Goal: Communication & Community: Answer question/provide support

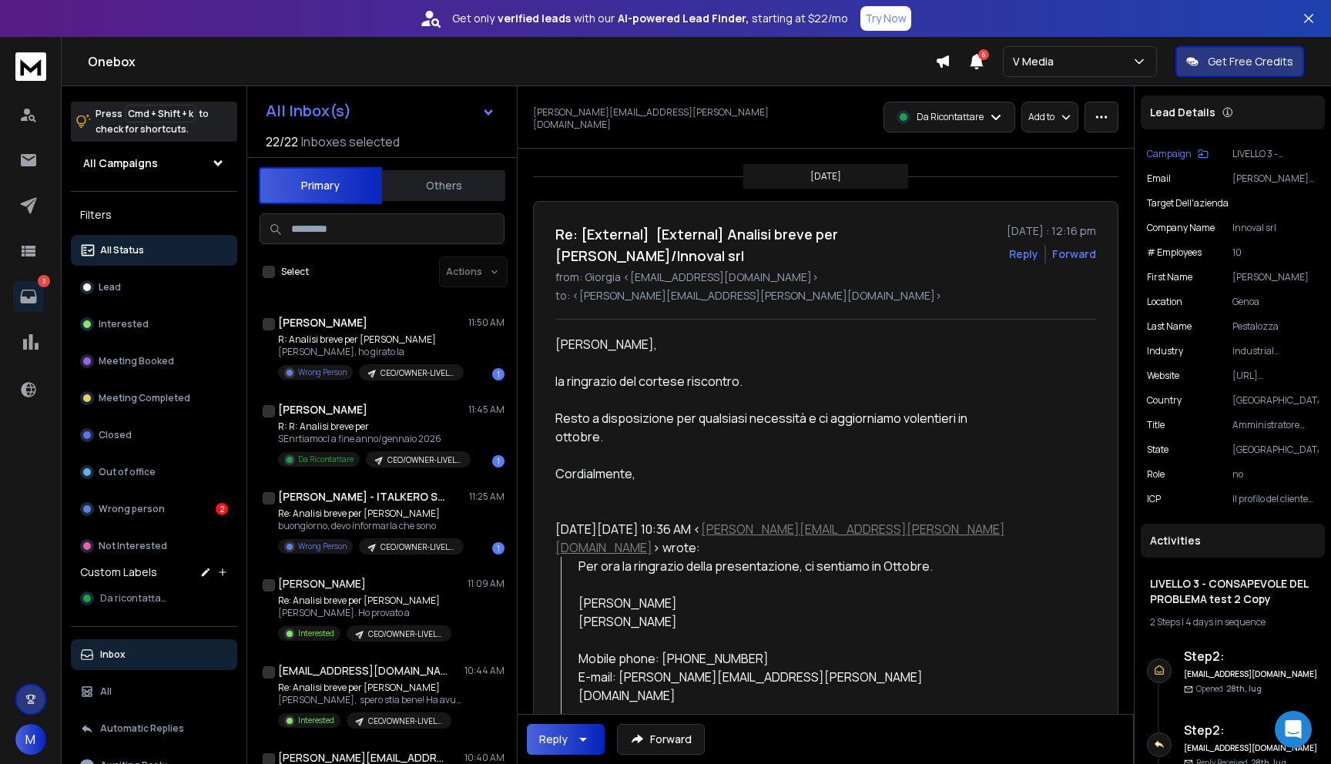
scroll to position [706, 0]
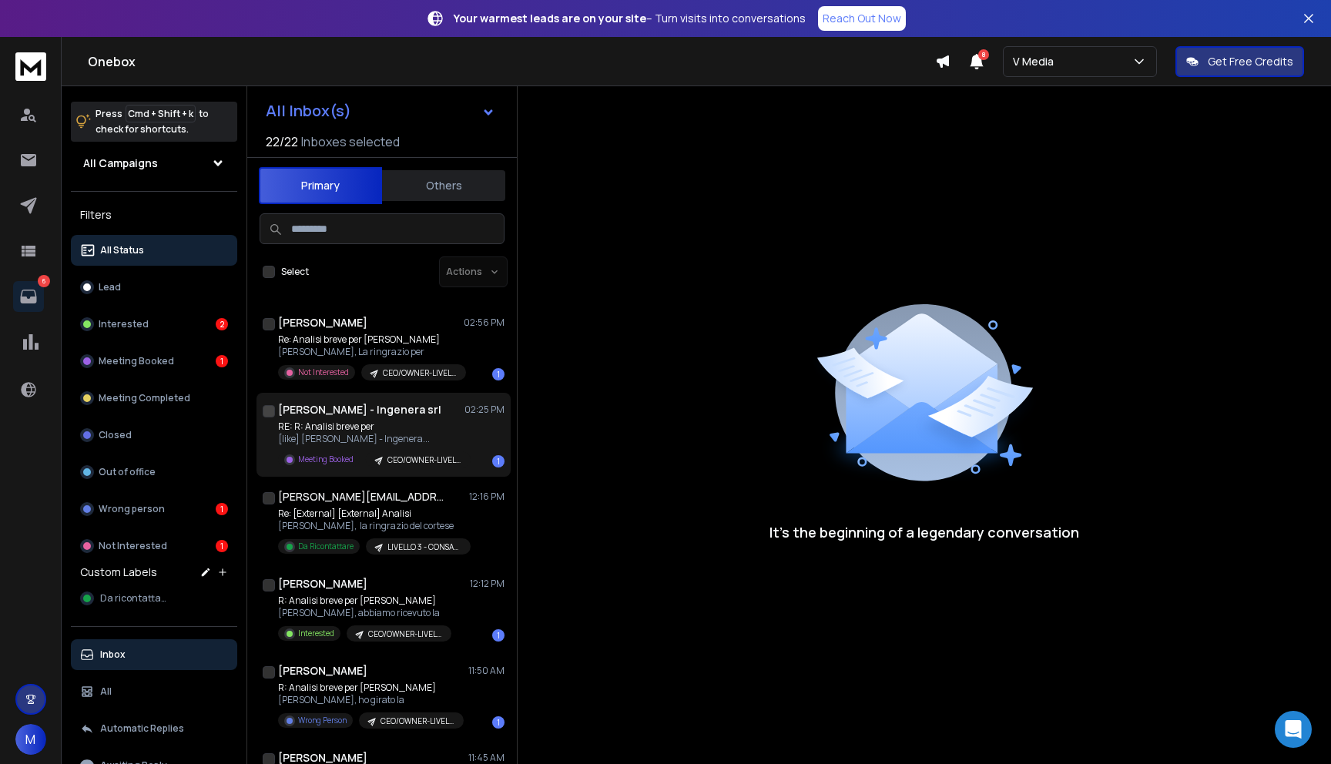
click at [370, 417] on div "Massimiliano Sotgiu - Ingenera srl 02:25 PM RE: R: Analisi breve per [like] Mas…" at bounding box center [391, 434] width 226 height 65
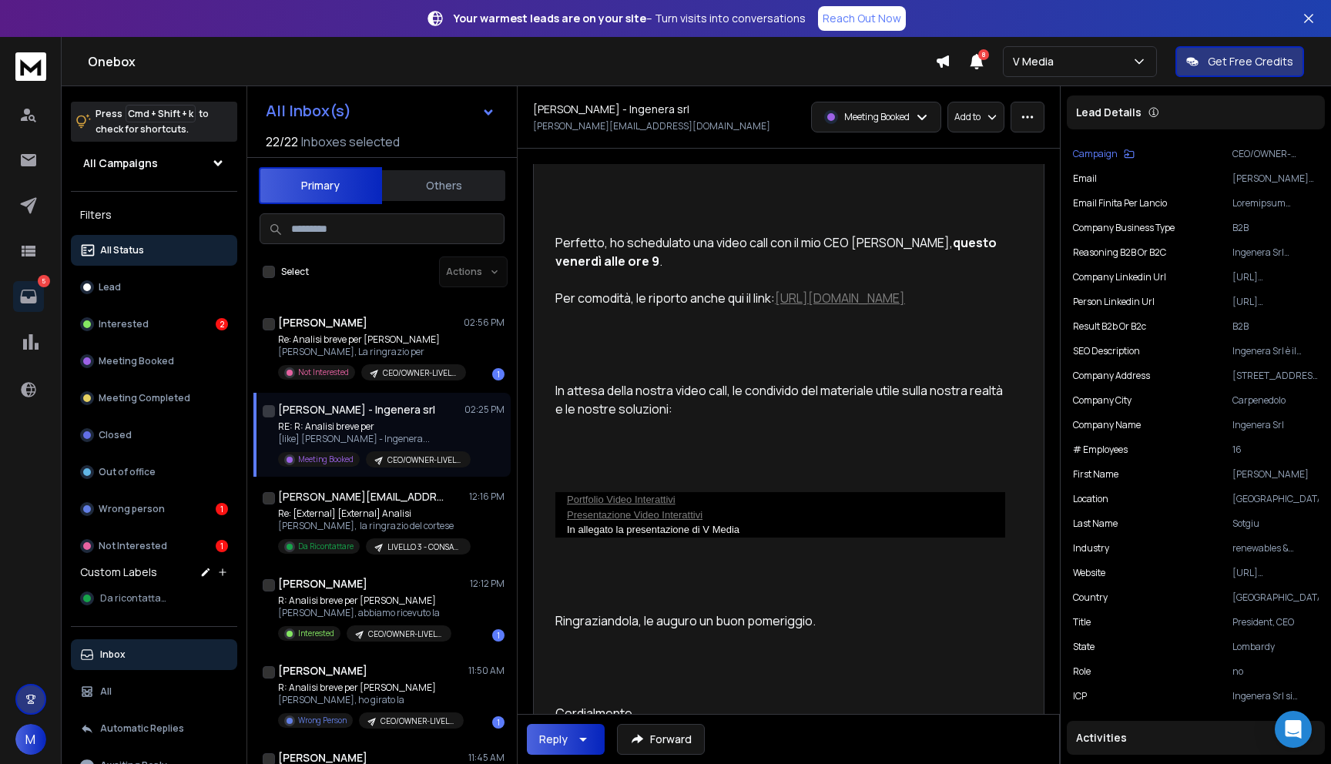
scroll to position [669, 0]
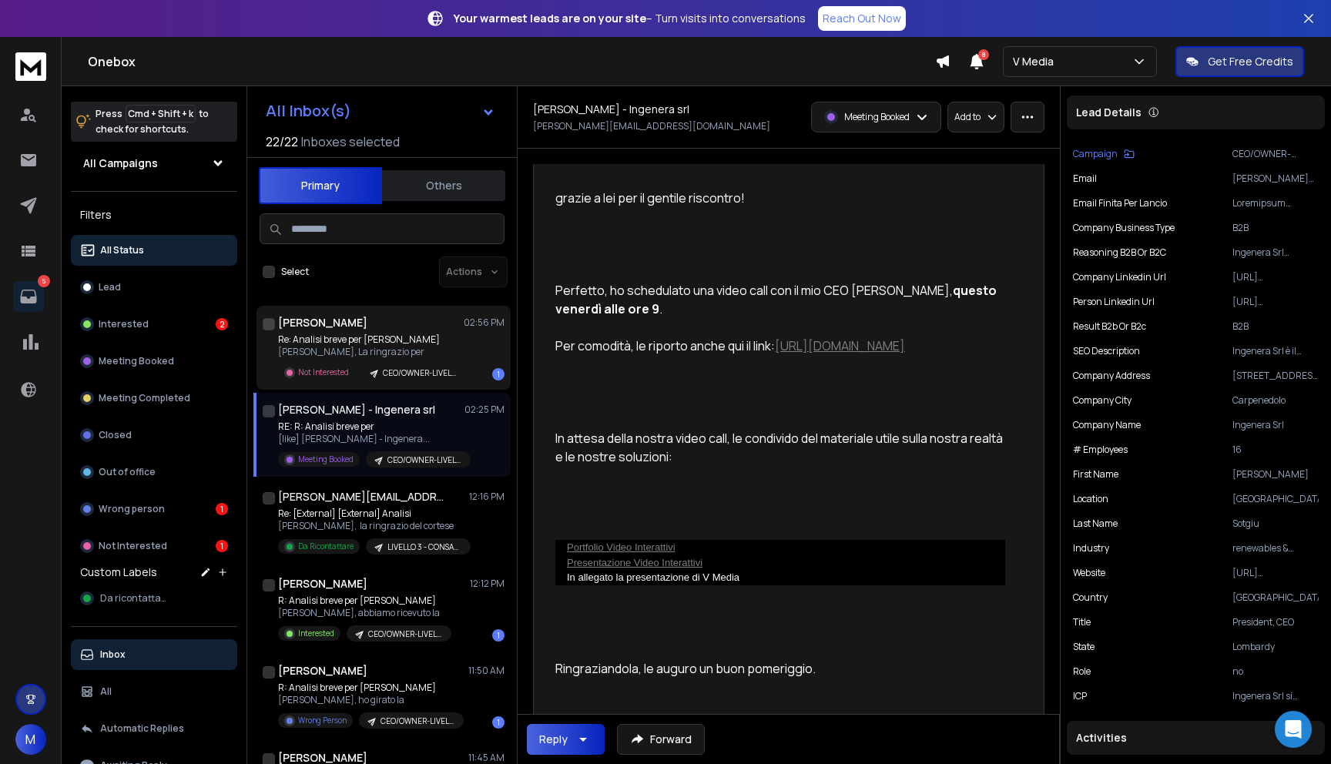
click at [461, 353] on p "Buongiorno Giorgia, La ringrazio per" at bounding box center [370, 352] width 185 height 12
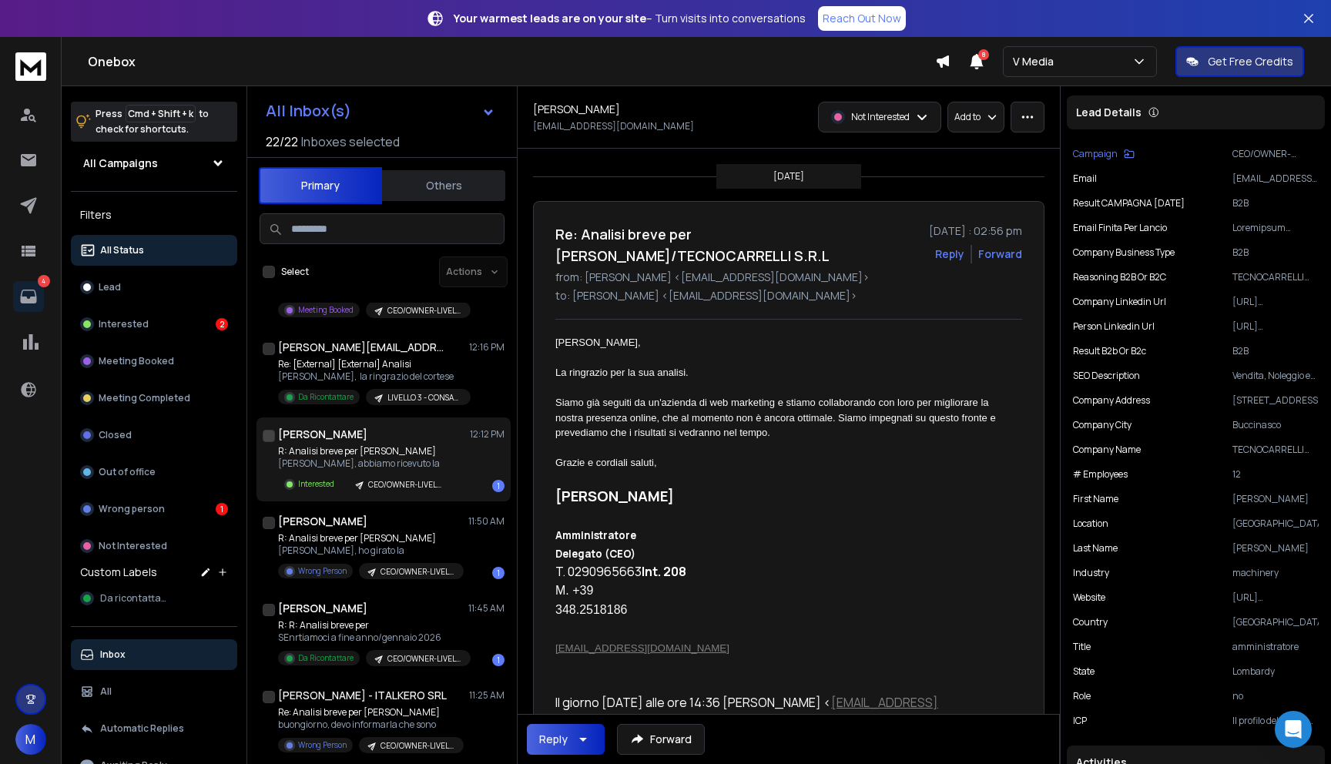
scroll to position [150, 0]
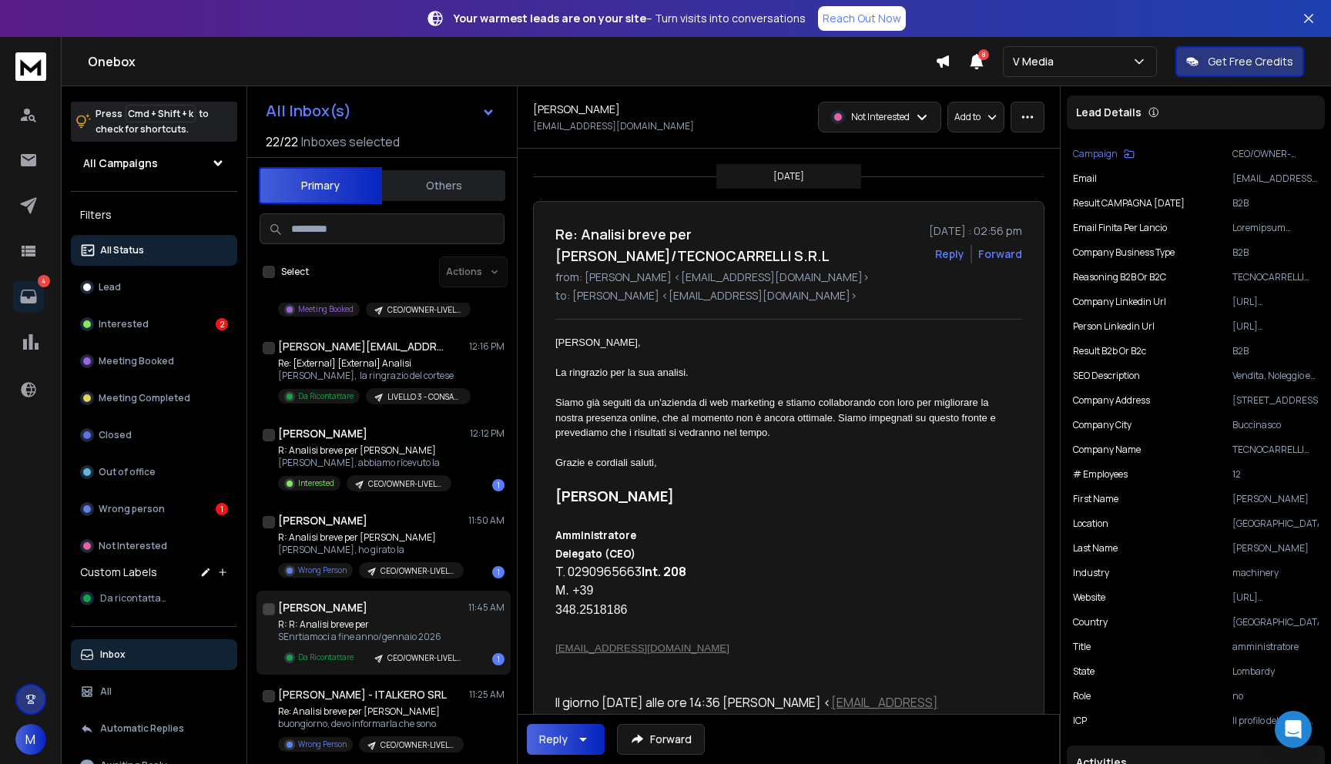
click at [417, 625] on p "R: R: Analisi breve per" at bounding box center [370, 624] width 185 height 12
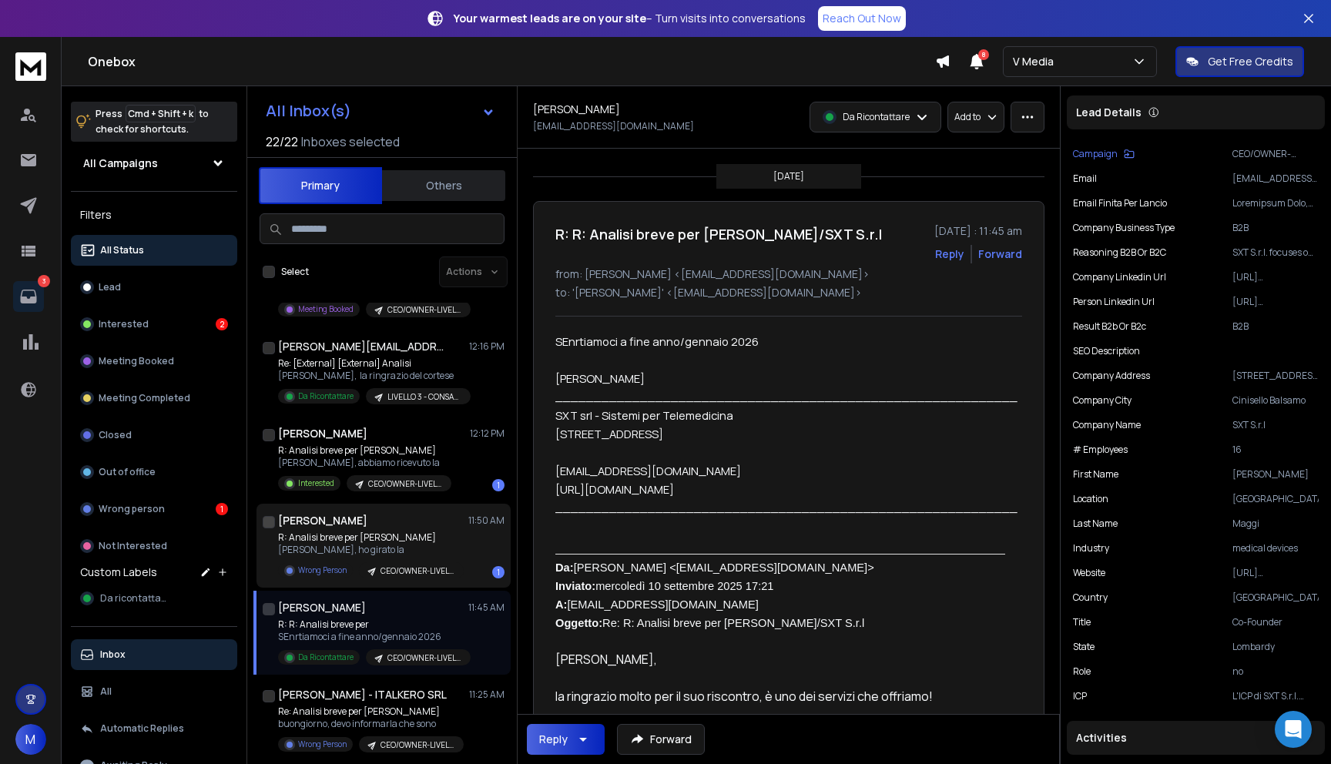
click at [440, 553] on p "[PERSON_NAME], ho girato la" at bounding box center [370, 550] width 185 height 12
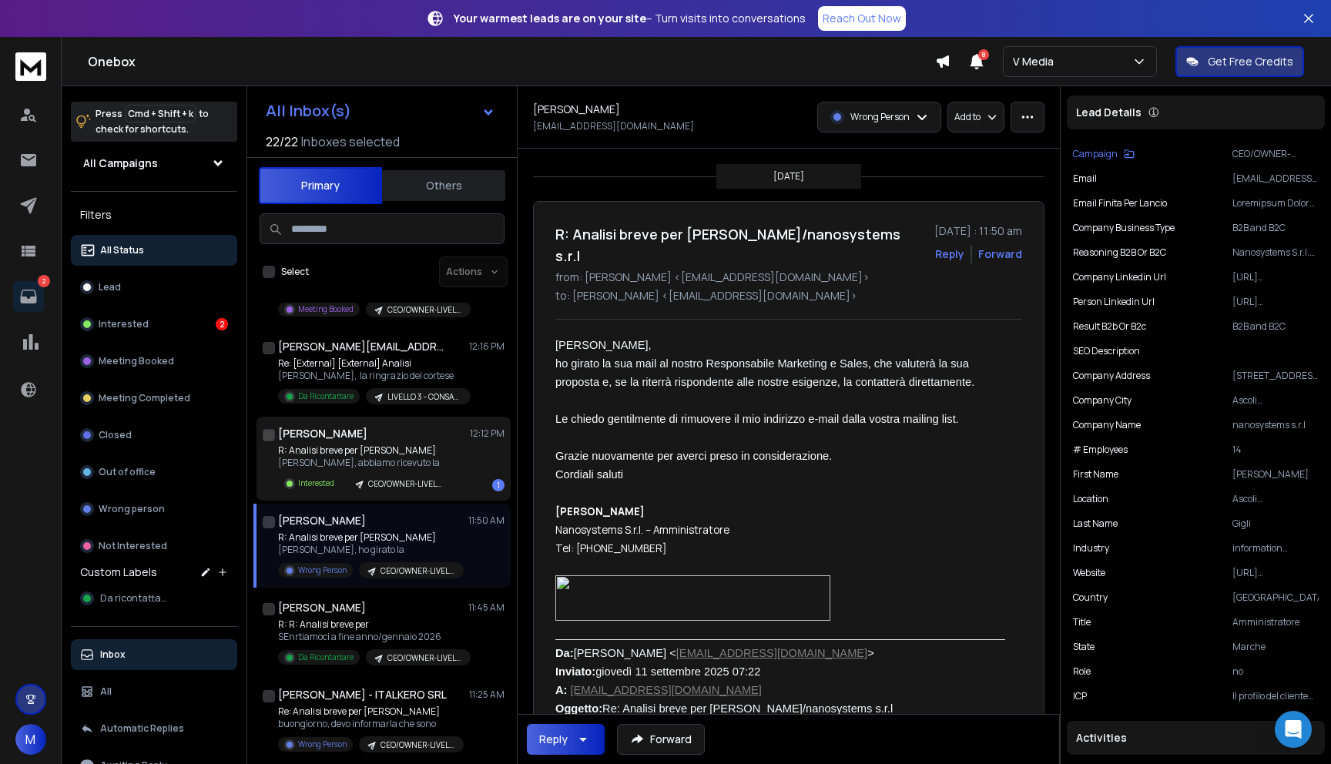
click at [463, 447] on div "R: Analisi breve per Matteo Buongiorno Giorgia, abbiamo ricevuto la Interested …" at bounding box center [391, 467] width 226 height 47
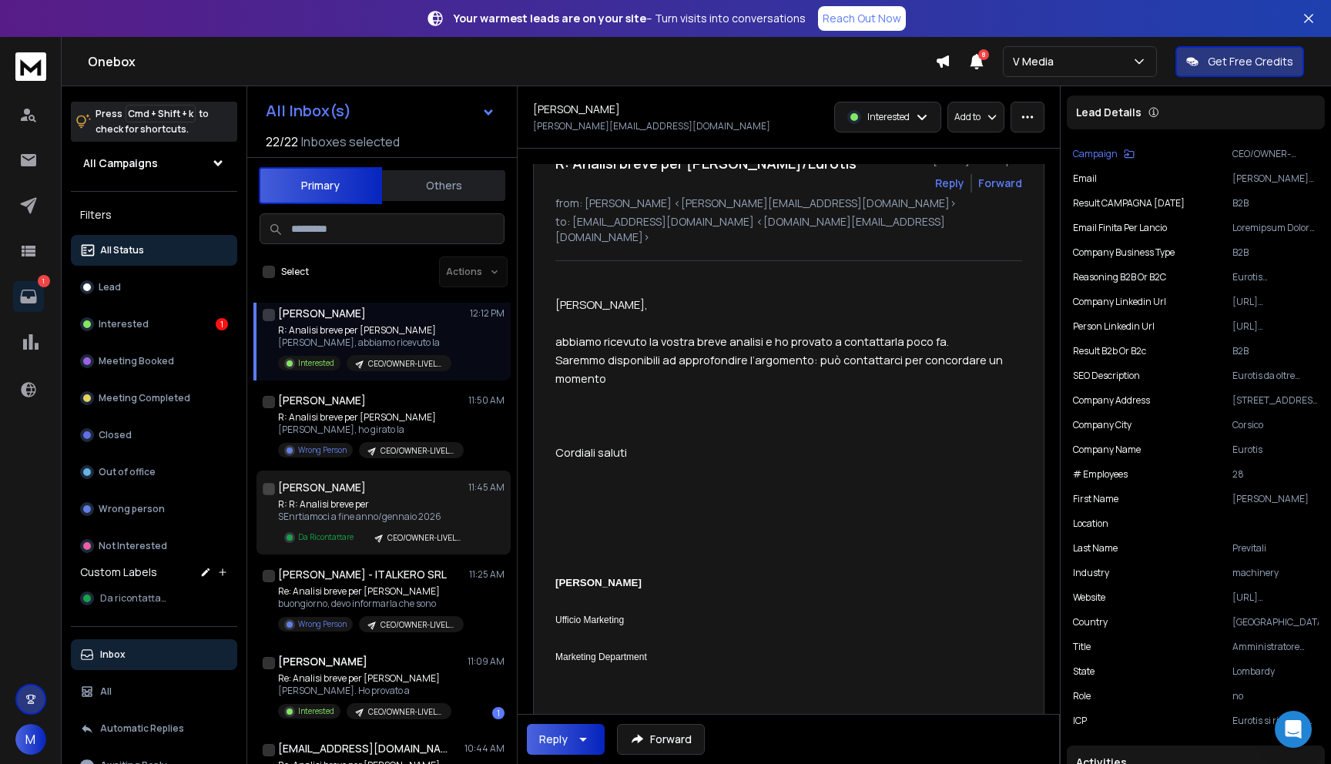
scroll to position [273, 0]
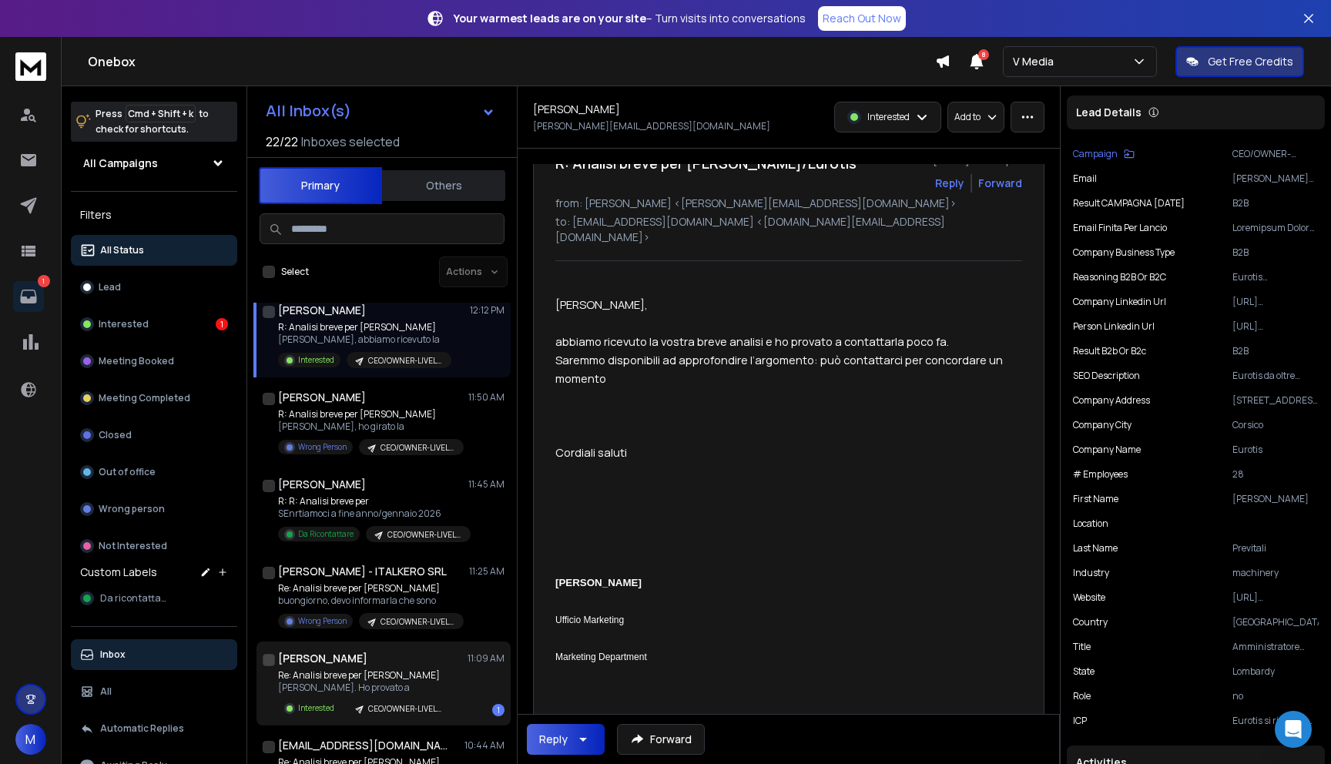
click at [384, 671] on p "Re: Analisi breve per [PERSON_NAME]" at bounding box center [364, 675] width 173 height 12
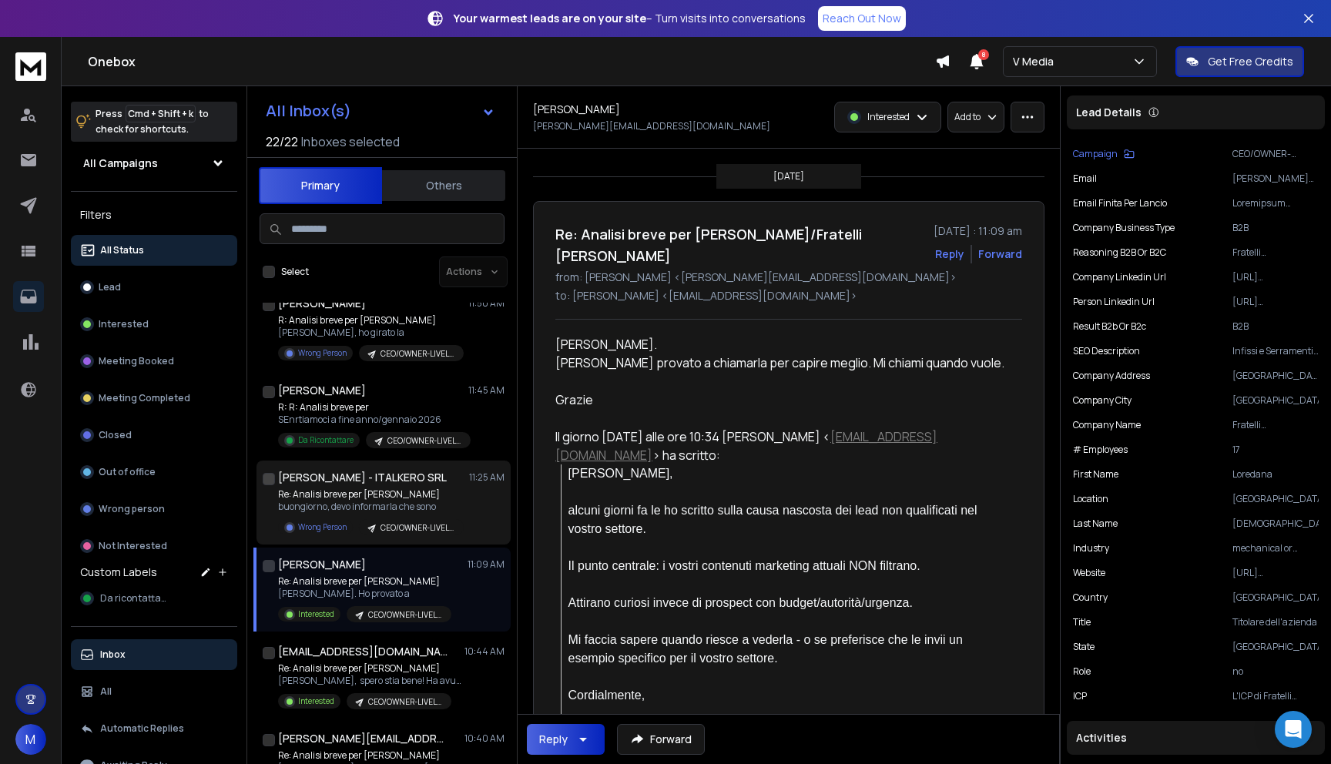
scroll to position [396, 0]
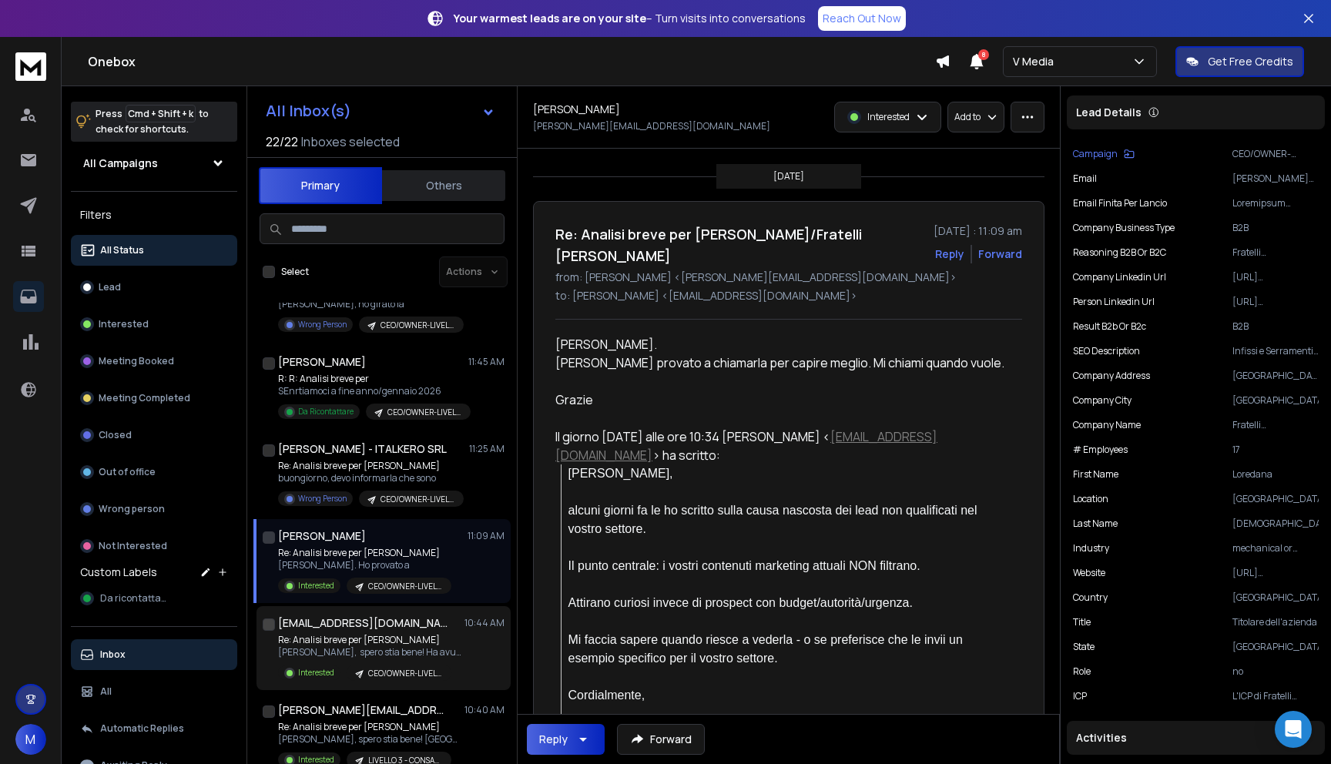
click at [434, 658] on p "[PERSON_NAME], spero stia bene! Ha avuto" at bounding box center [370, 652] width 185 height 12
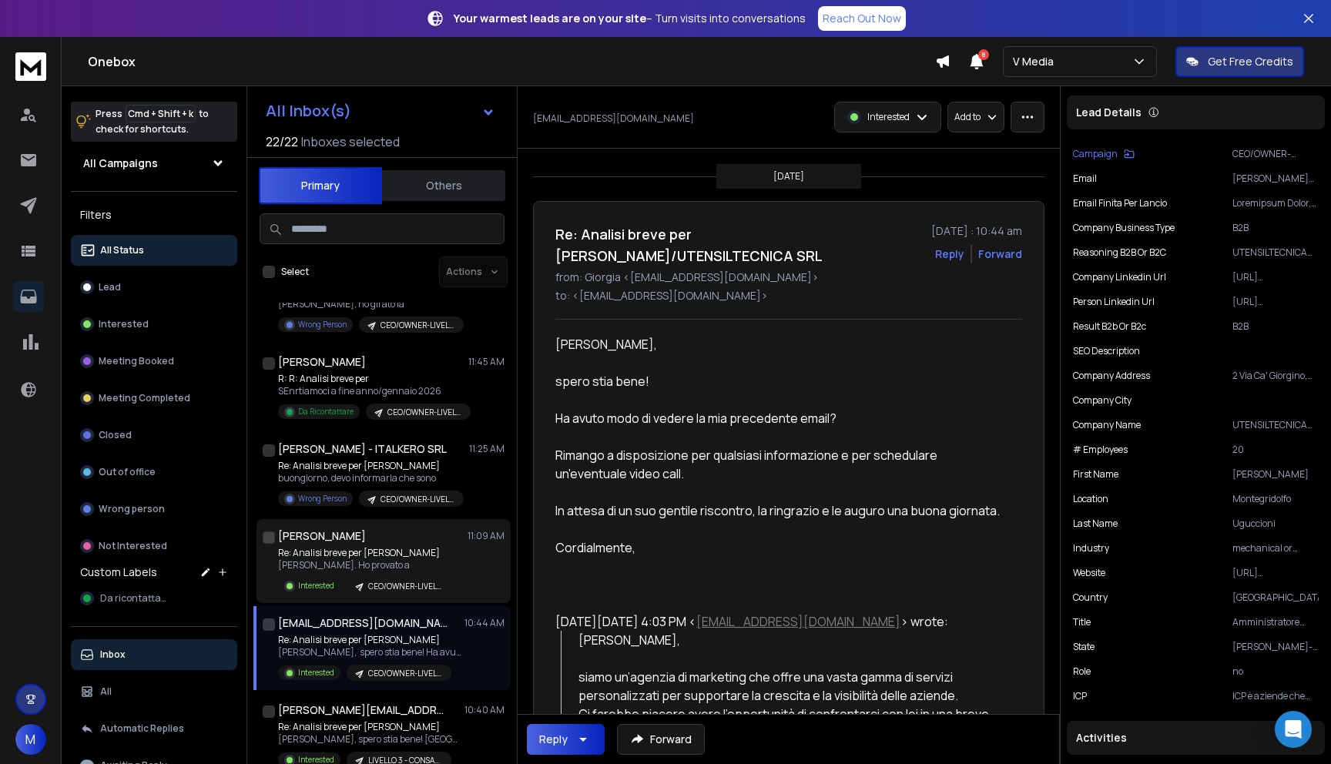
click at [431, 540] on div "Loredana Santese 11:09 AM" at bounding box center [391, 535] width 226 height 15
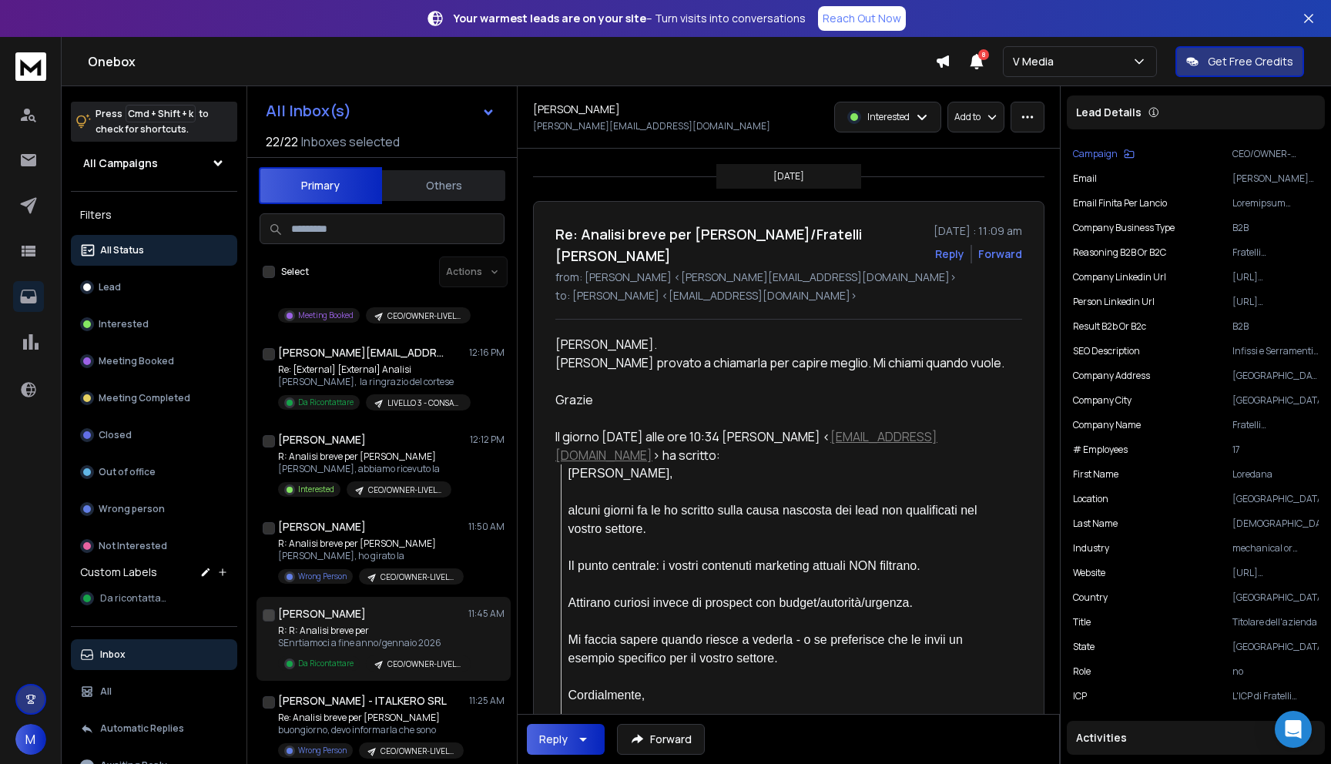
scroll to position [142, 0]
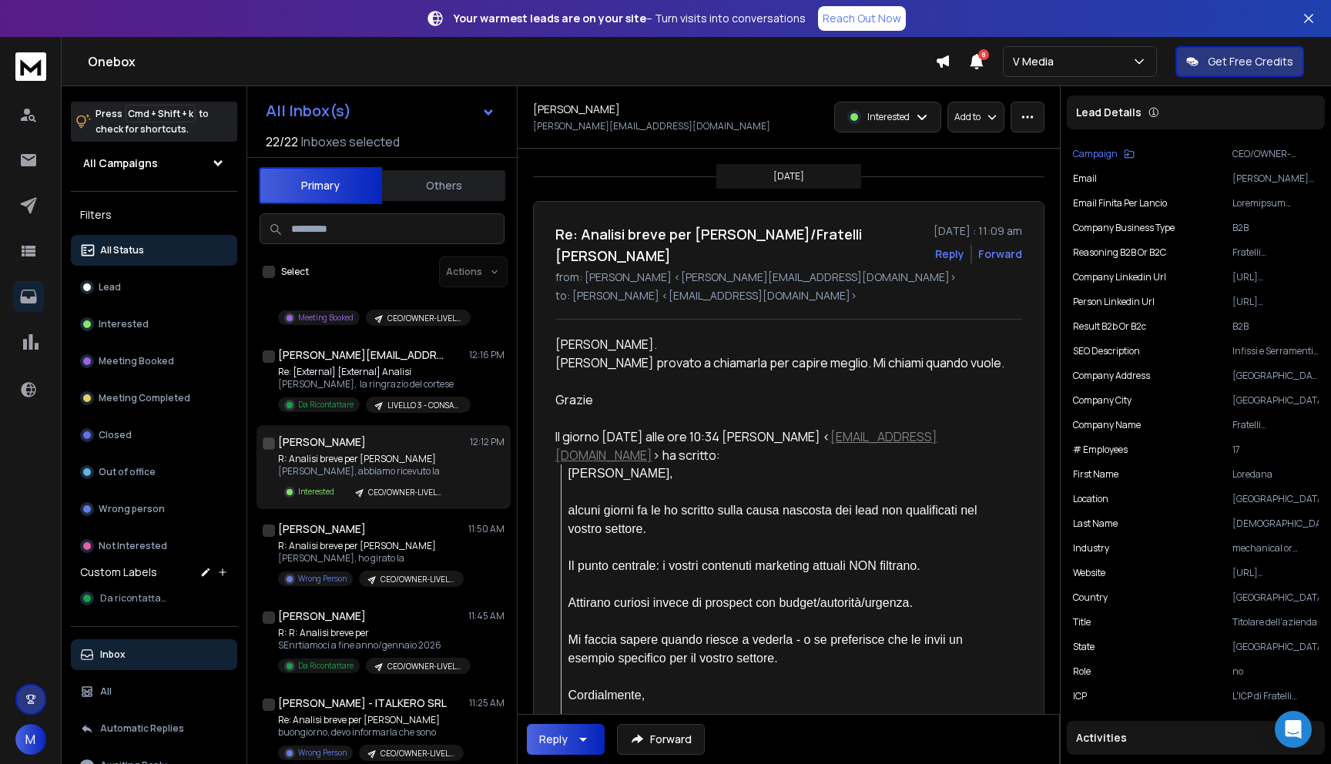
click at [427, 441] on div "Monica Pattarini 12:12 PM" at bounding box center [391, 441] width 226 height 15
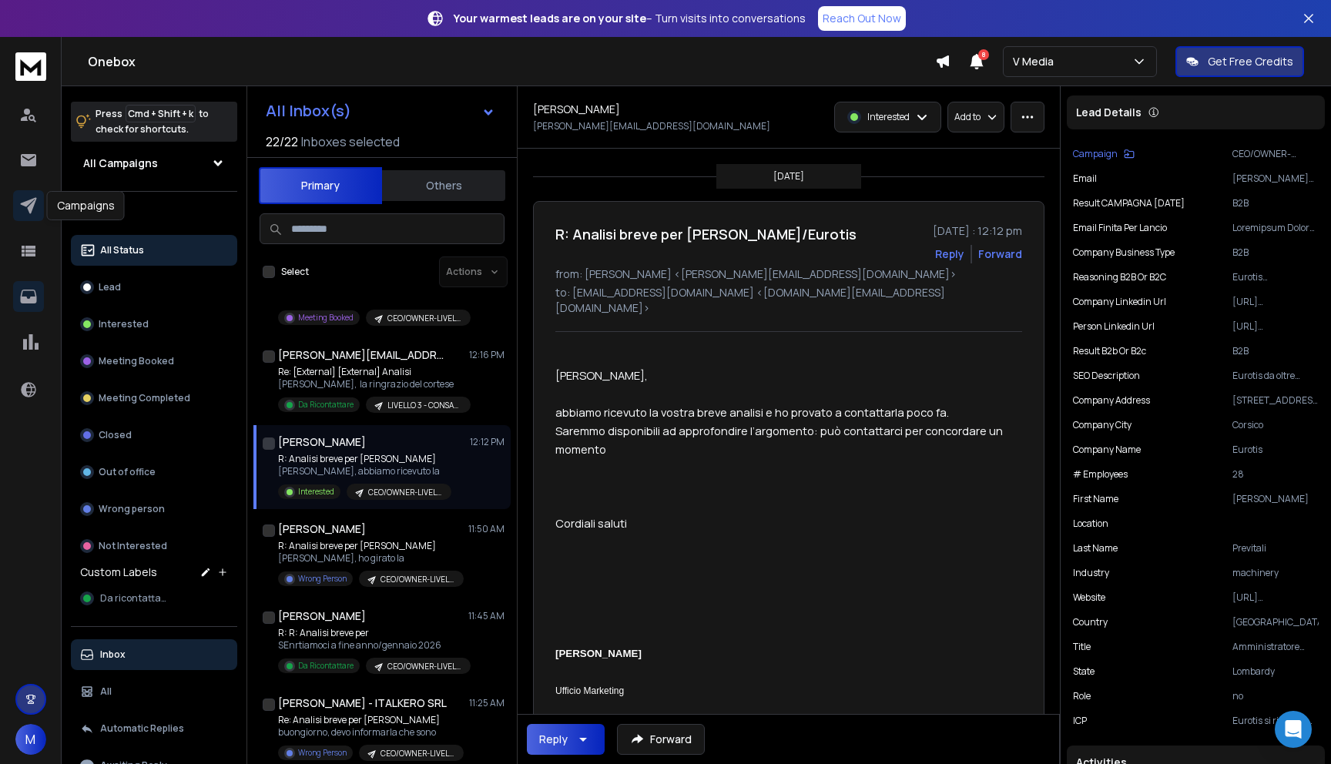
click at [24, 216] on link at bounding box center [28, 205] width 31 height 31
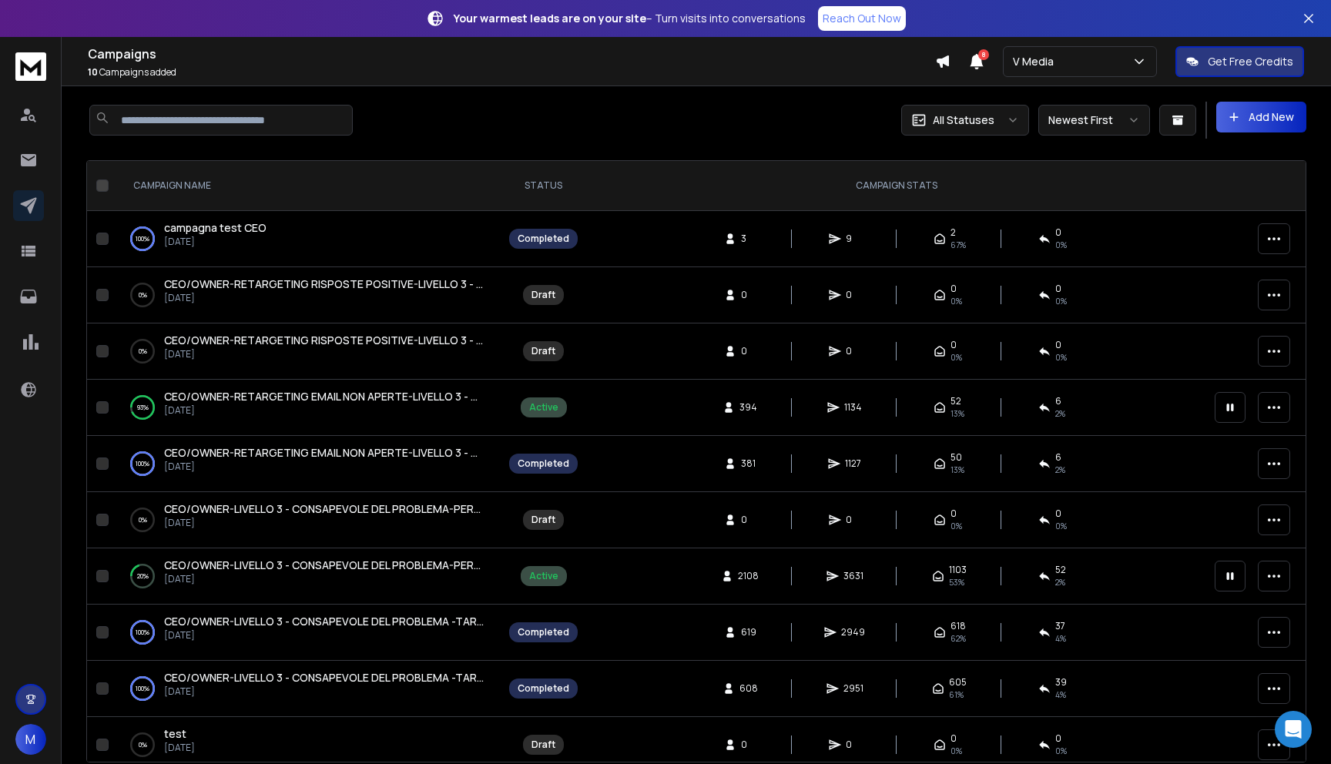
scroll to position [23, 0]
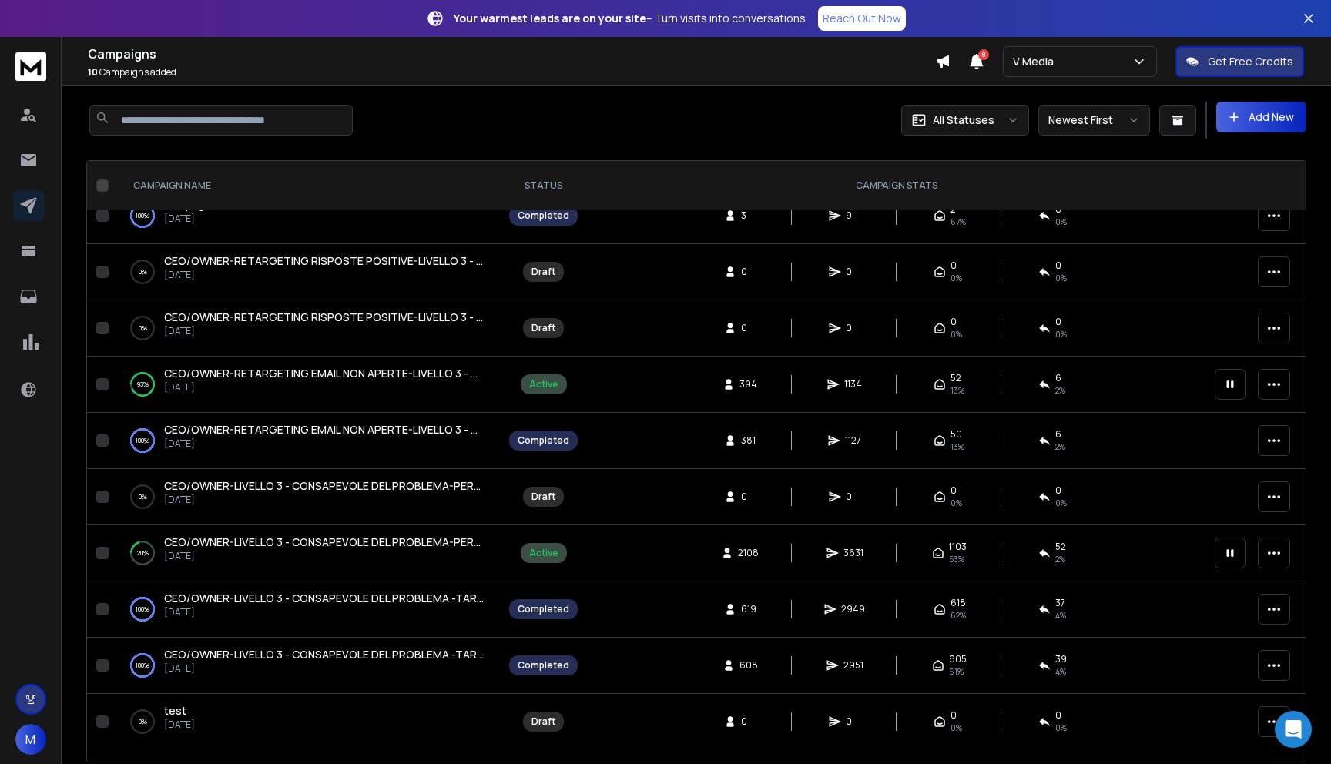
click at [678, 557] on div "2108 3631 1103 53 % 52 2 %" at bounding box center [896, 553] width 600 height 25
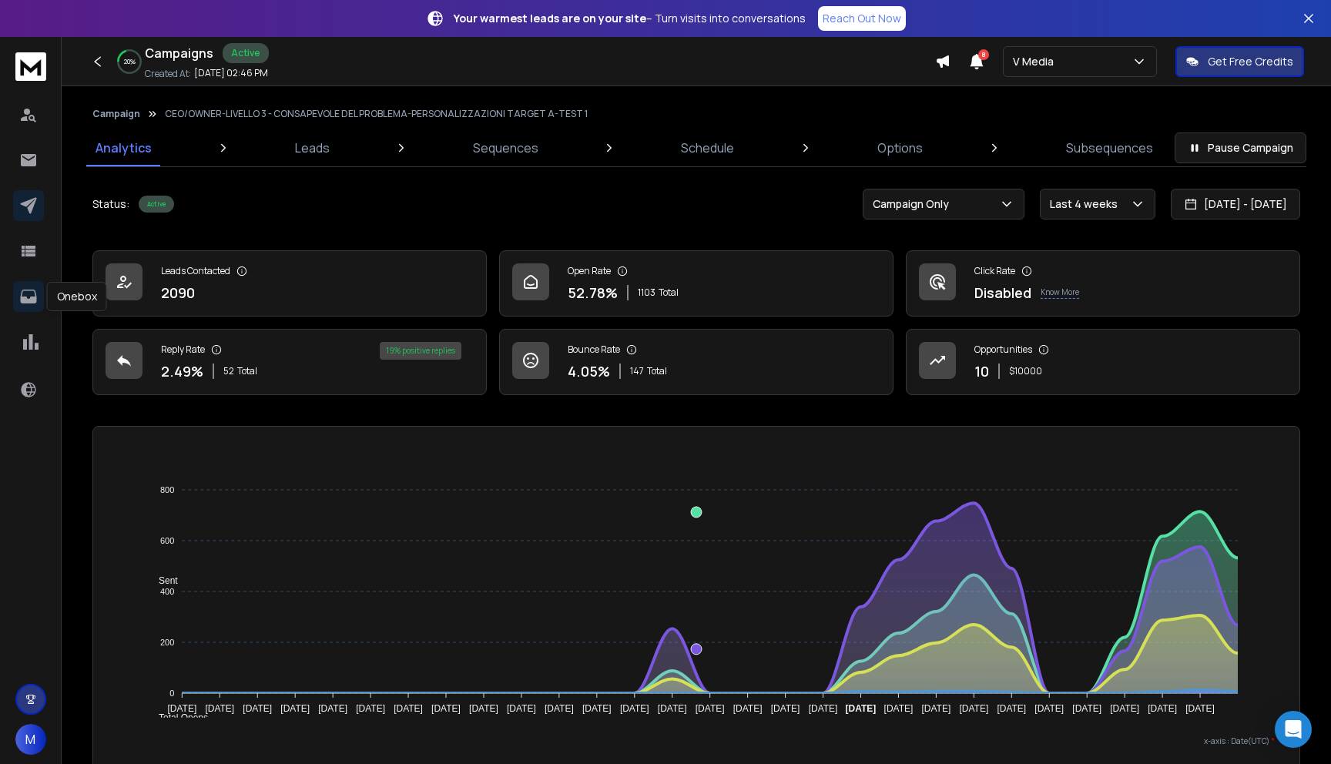
click at [25, 303] on icon at bounding box center [28, 297] width 16 height 14
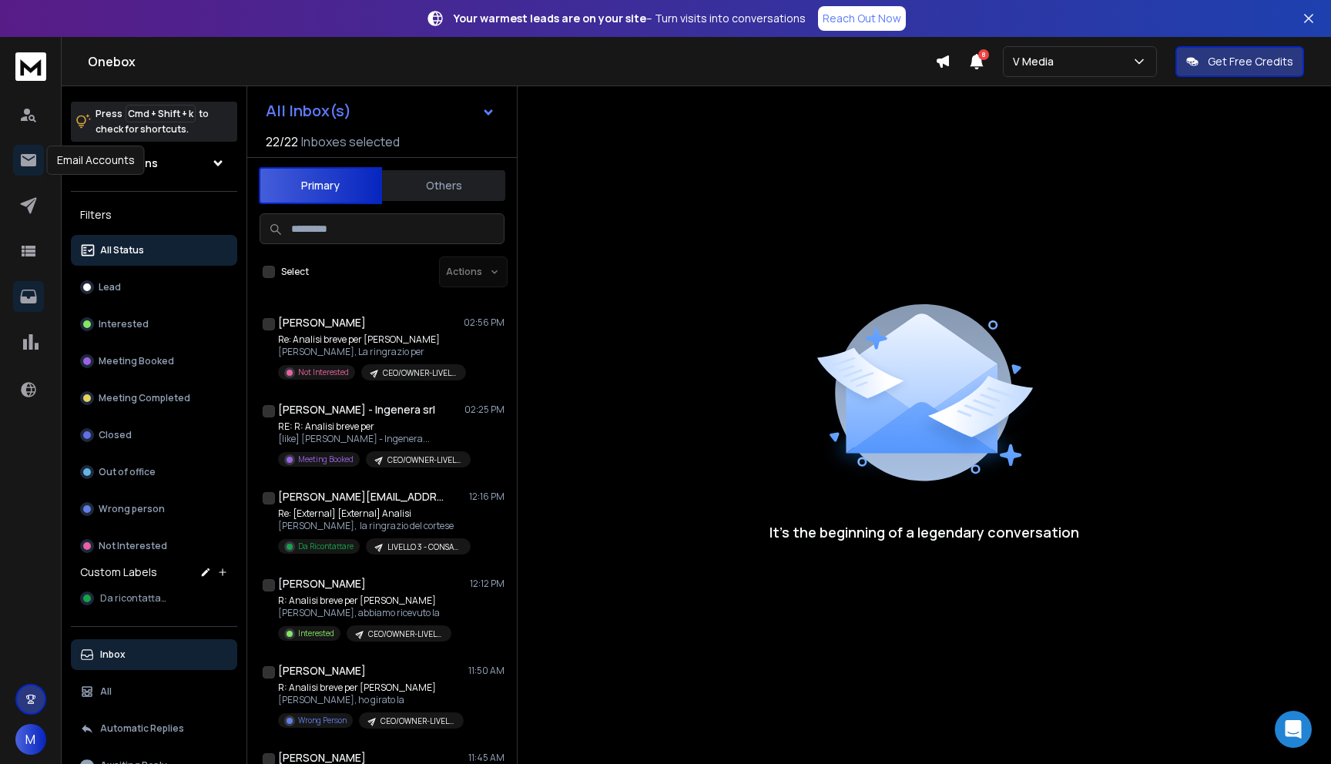
click at [25, 173] on link at bounding box center [28, 160] width 31 height 31
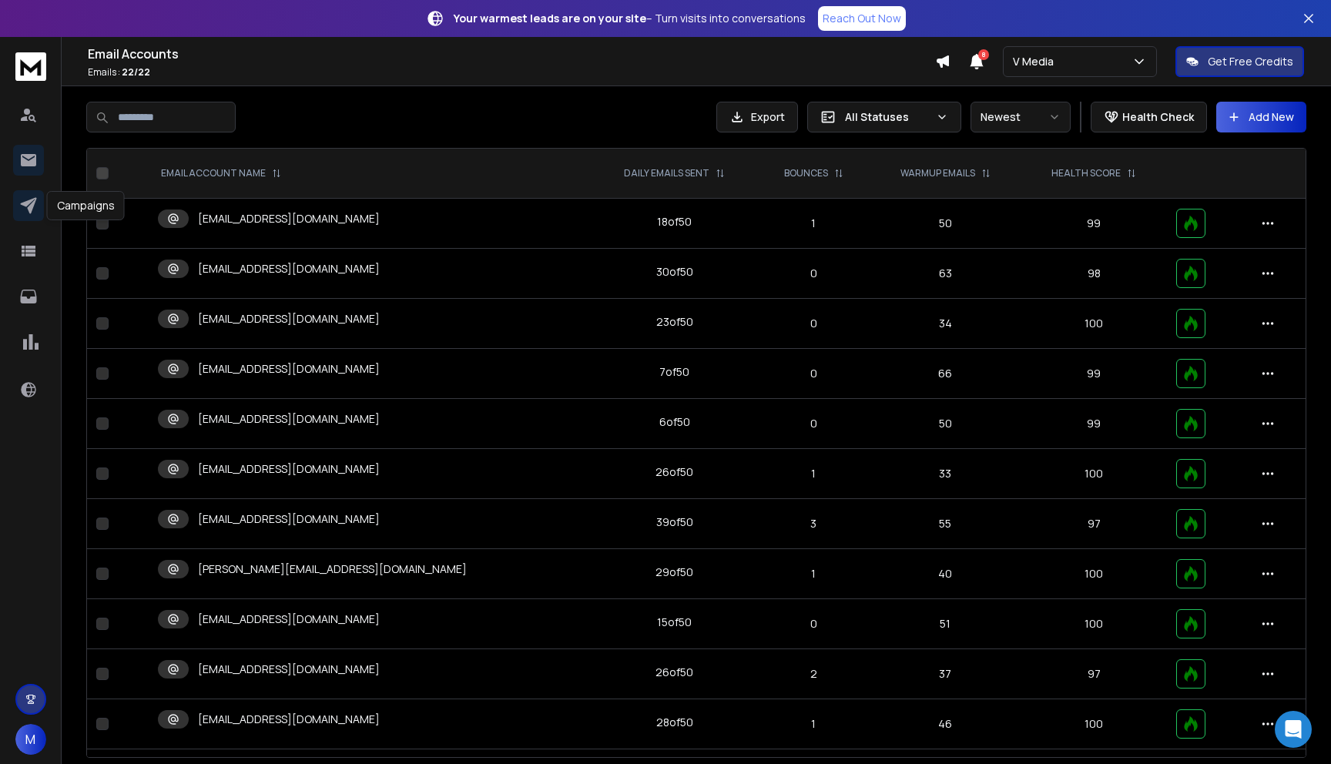
click at [24, 211] on icon at bounding box center [28, 205] width 18 height 18
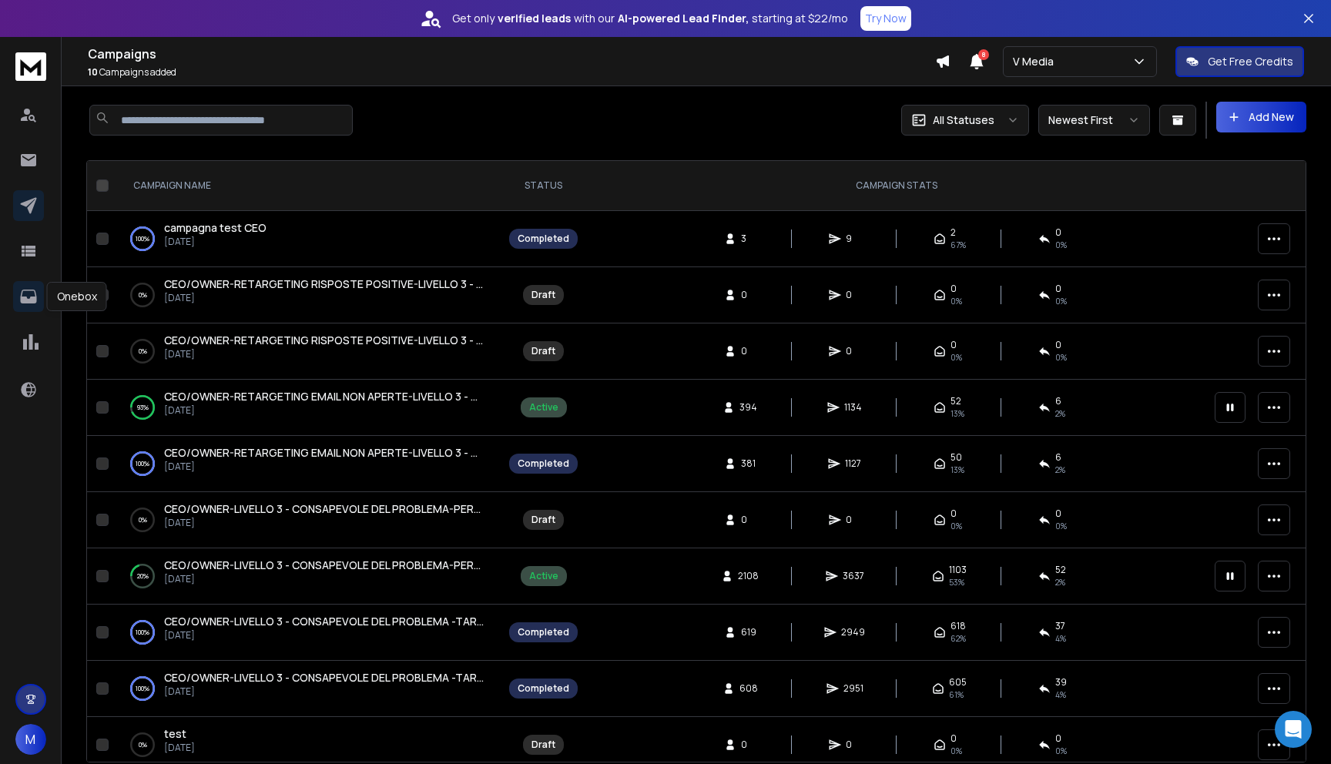
click at [34, 296] on icon at bounding box center [28, 297] width 16 height 14
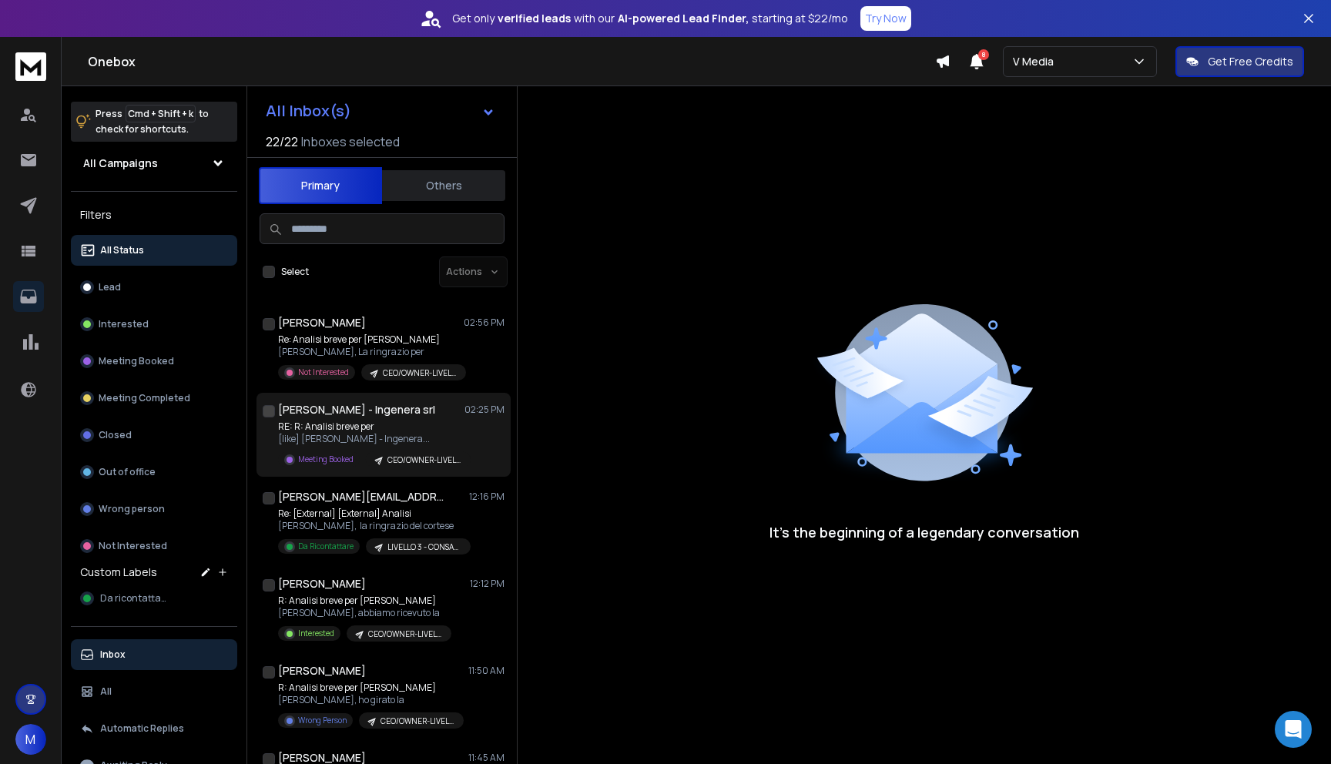
click at [413, 407] on h1 "[PERSON_NAME] - Ingenera srl" at bounding box center [356, 409] width 157 height 15
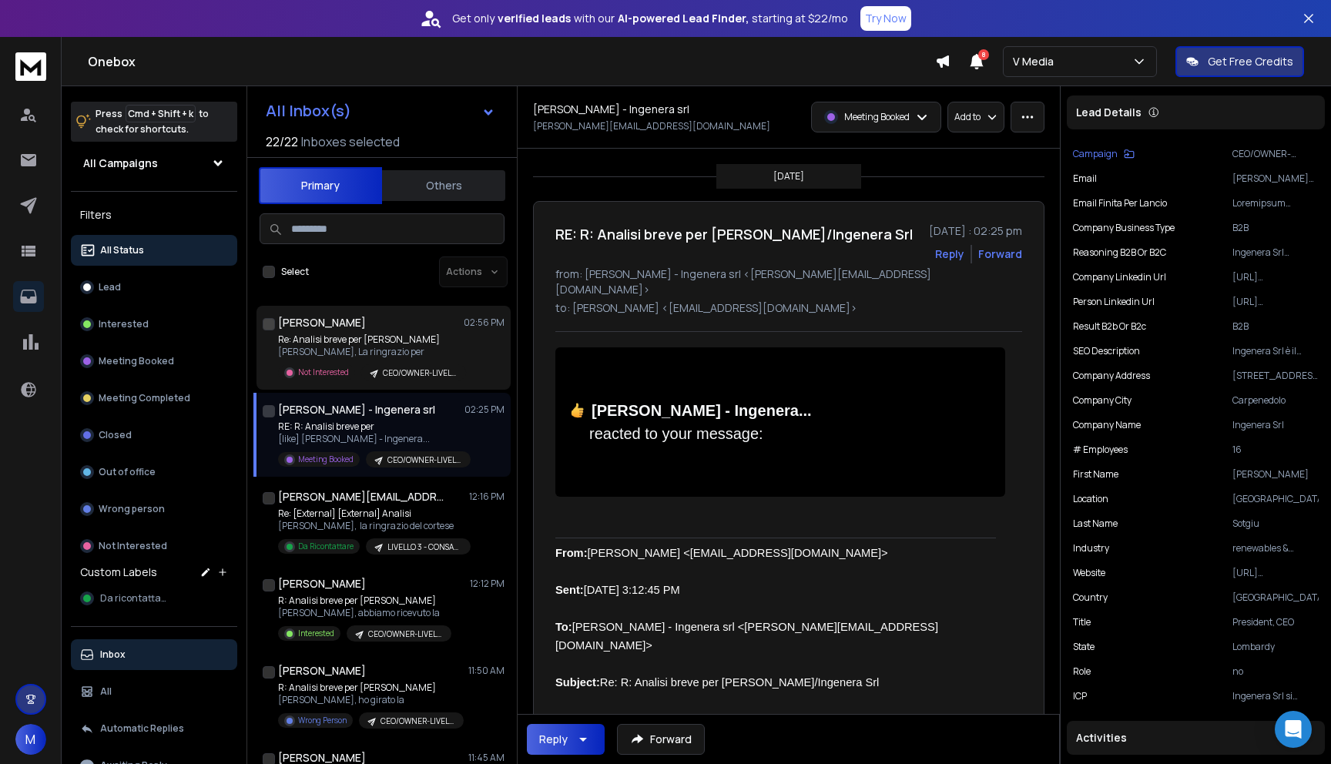
click at [348, 371] on p "Not Interested" at bounding box center [323, 373] width 51 height 12
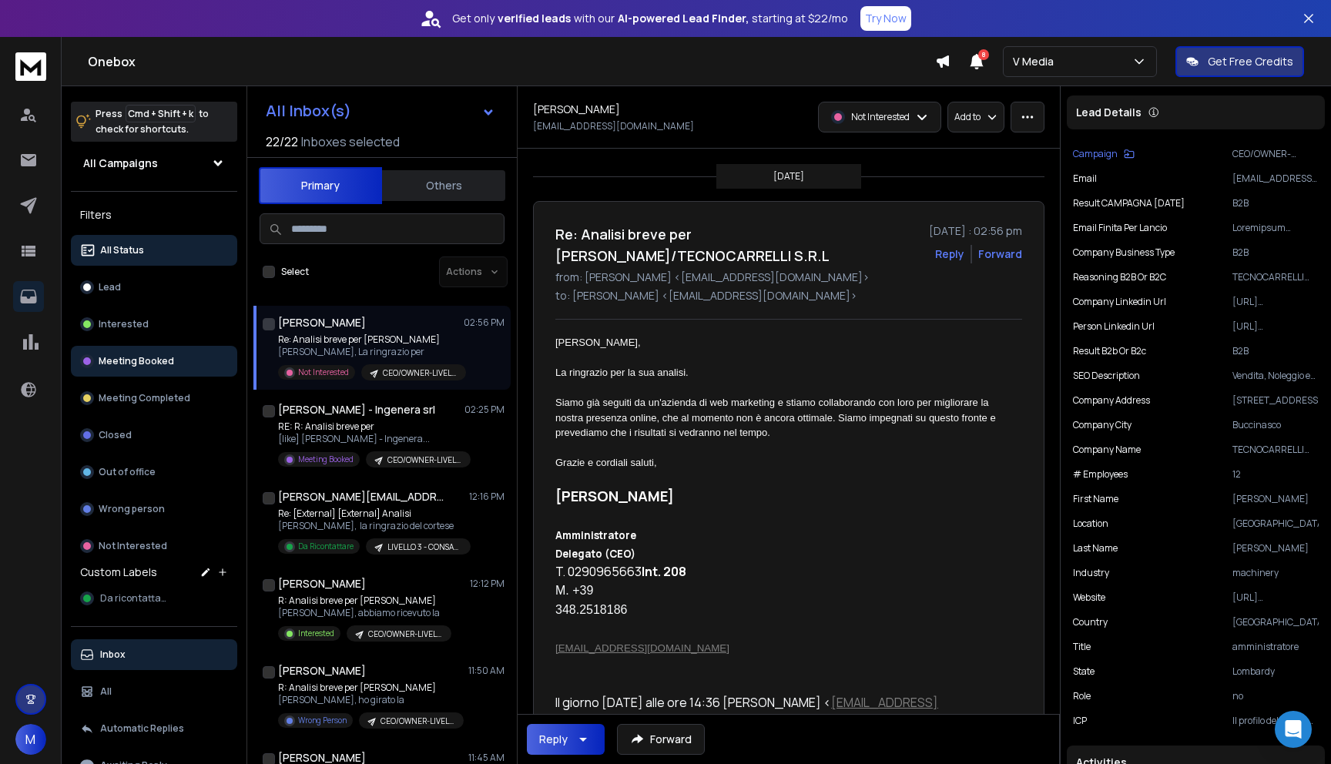
click at [180, 367] on button "Meeting Booked" at bounding box center [154, 361] width 166 height 31
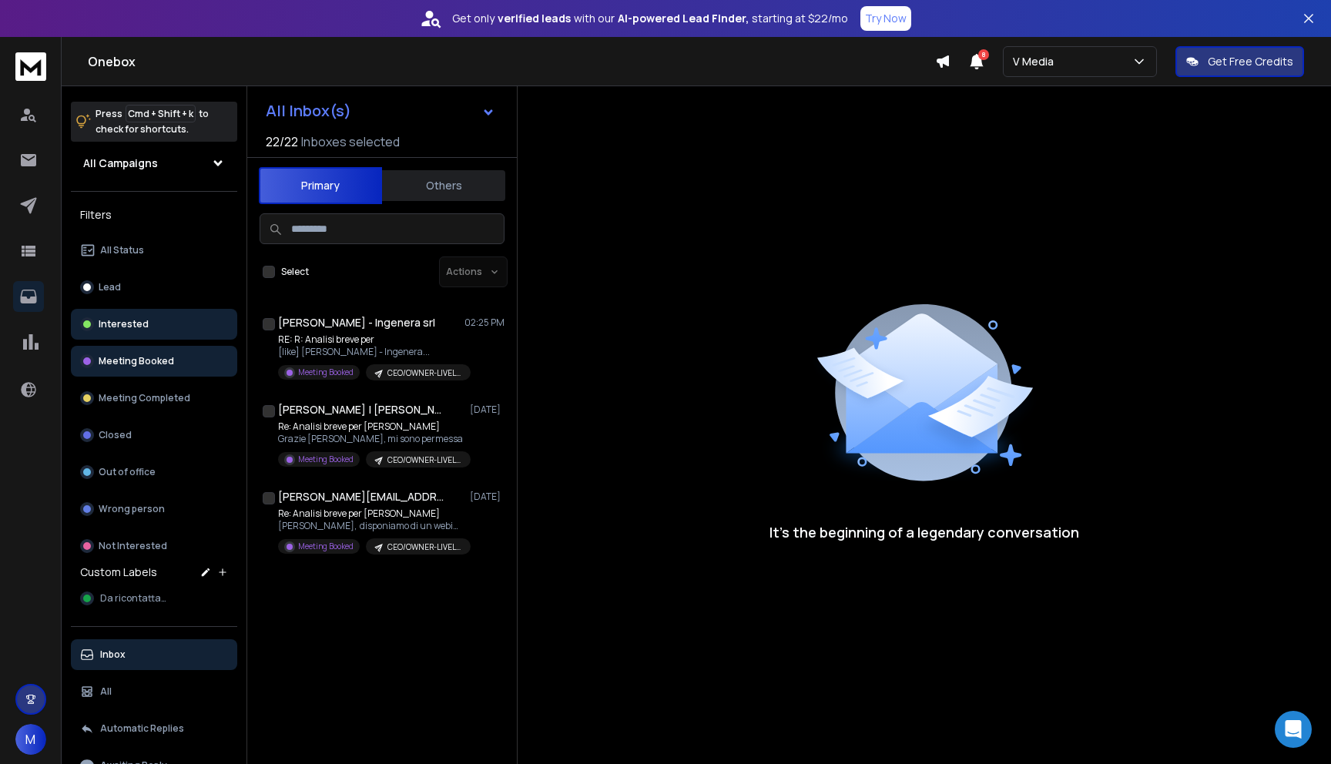
click at [140, 320] on p "Interested" at bounding box center [124, 324] width 50 height 12
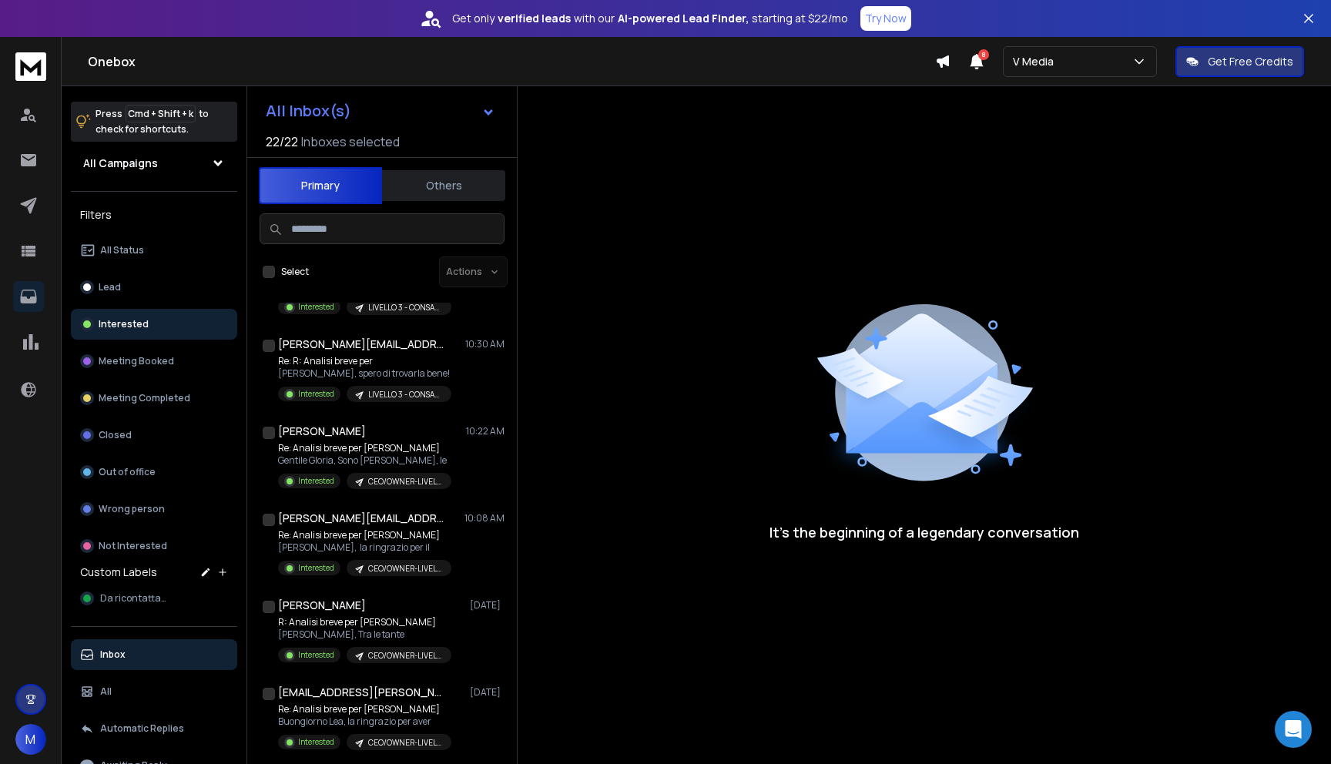
scroll to position [409, 0]
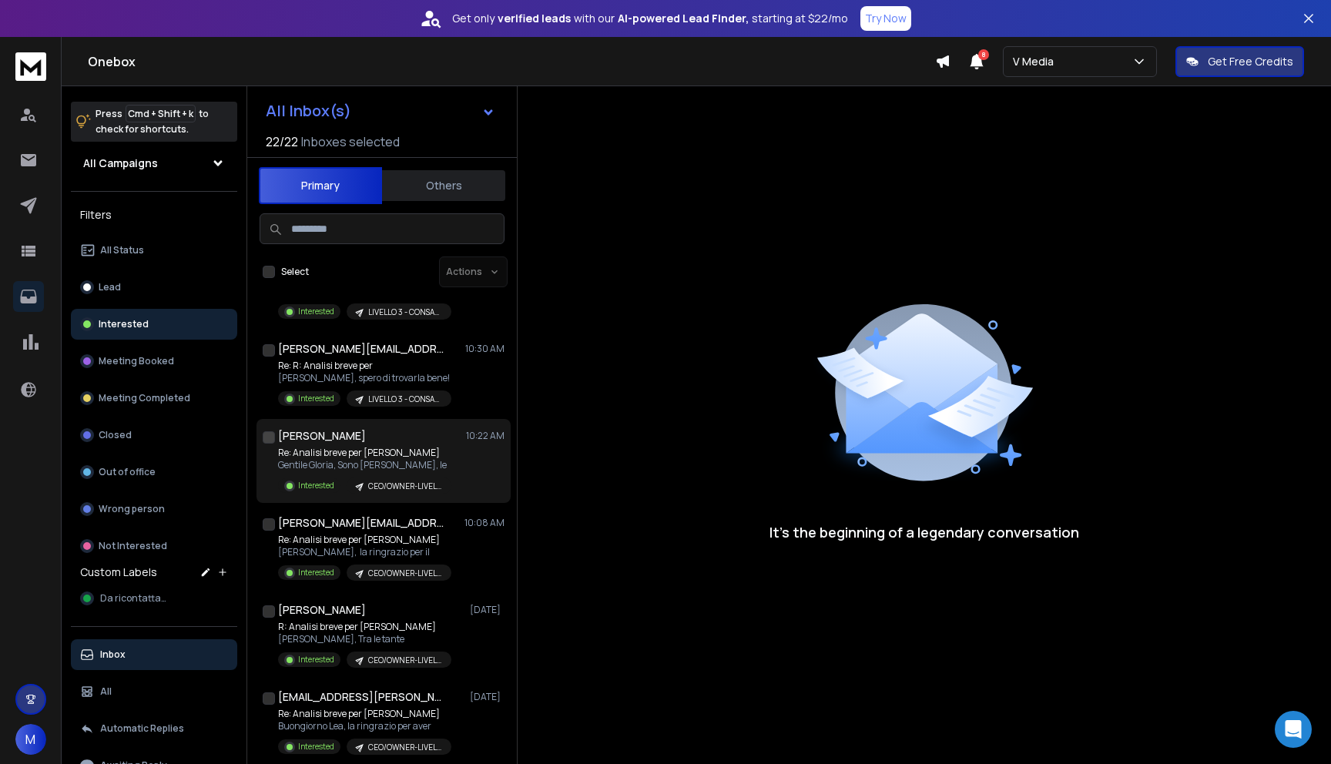
click at [391, 478] on div "CEO/OWNER-LIVELLO 3 - CONSAPEVOLE DEL PROBLEMA-PERSONALIZZAZIONI TARGET A-TEST 1" at bounding box center [399, 486] width 105 height 16
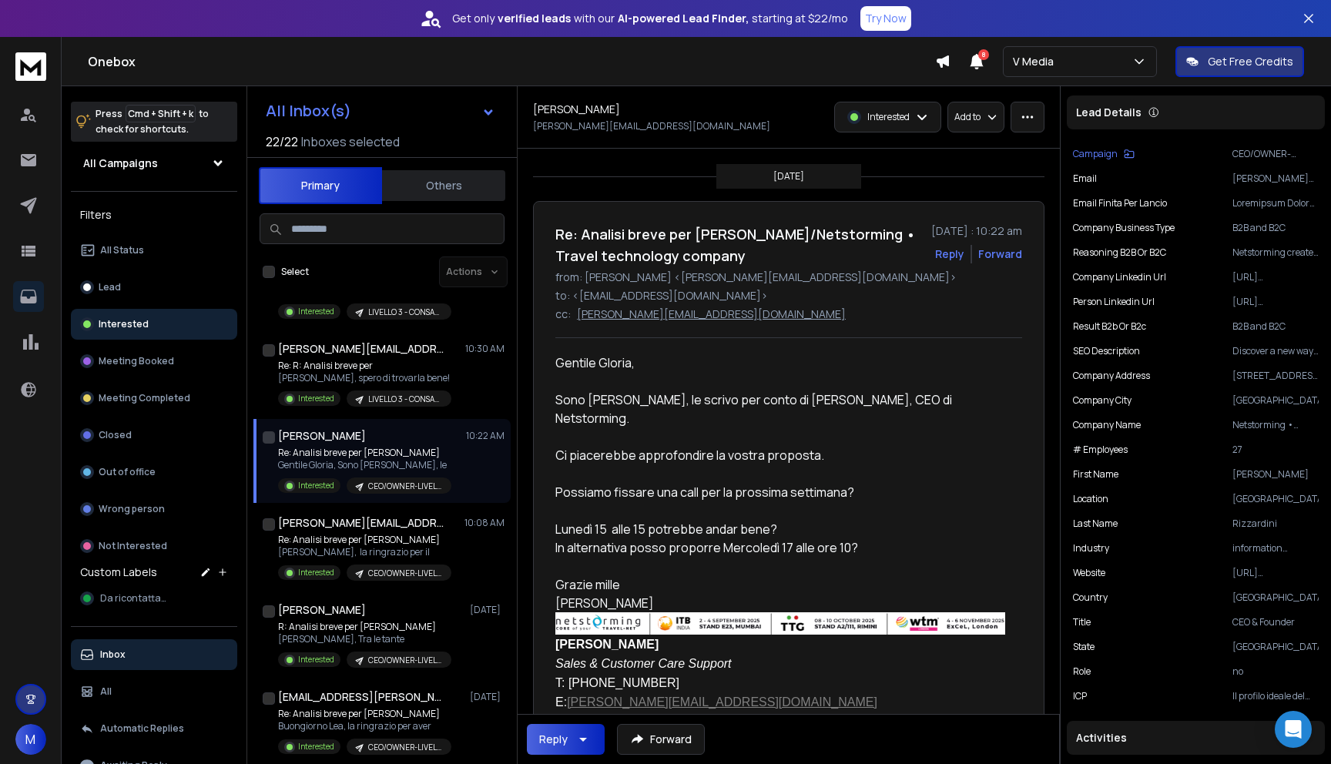
scroll to position [0, 0]
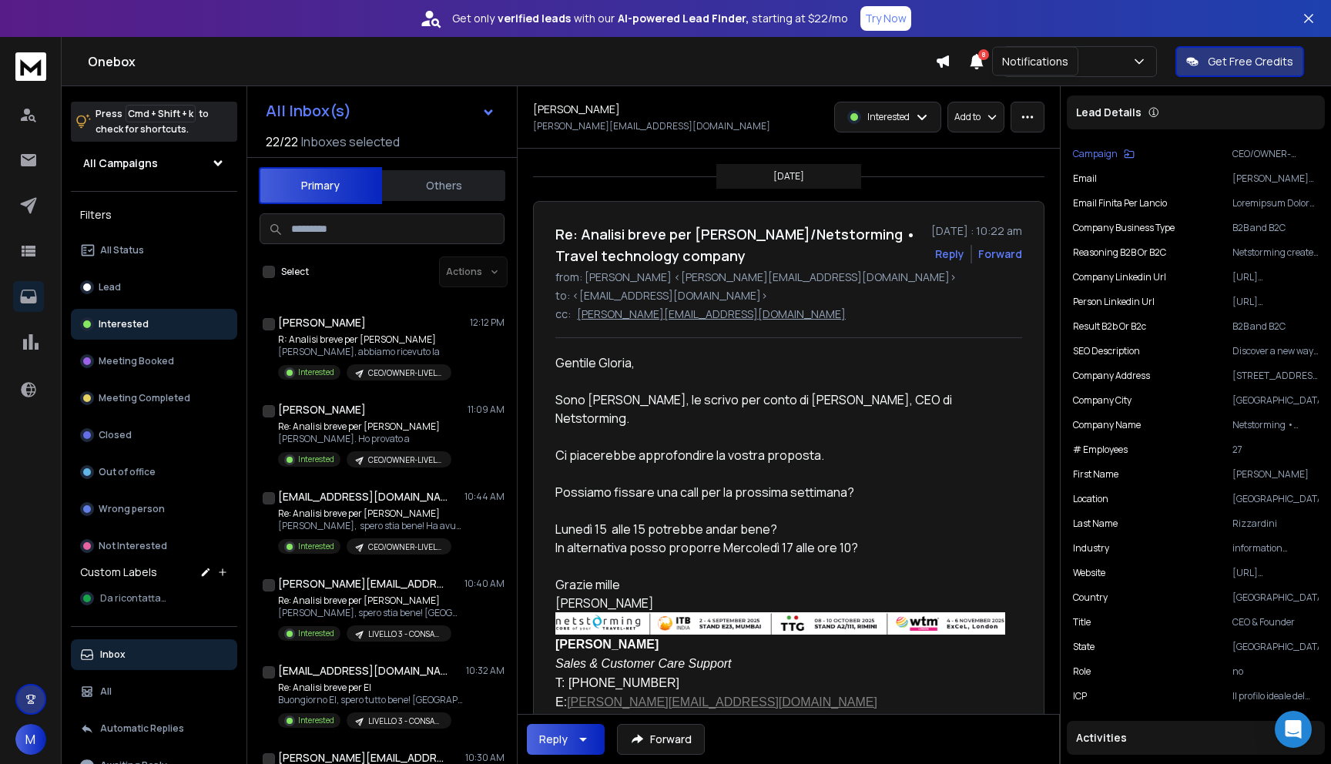
click at [982, 63] on icon at bounding box center [977, 60] width 14 height 15
click at [31, 205] on icon at bounding box center [28, 205] width 16 height 16
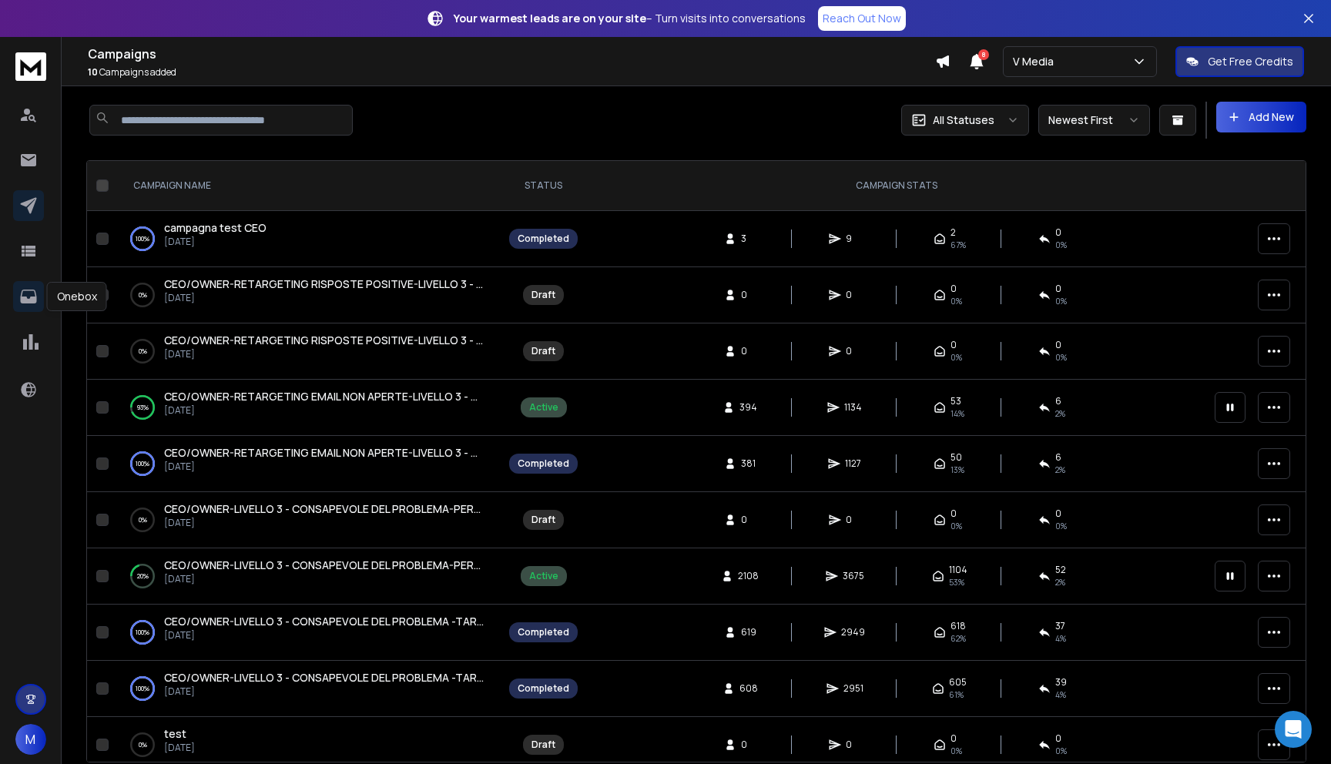
click at [32, 300] on icon at bounding box center [28, 297] width 16 height 14
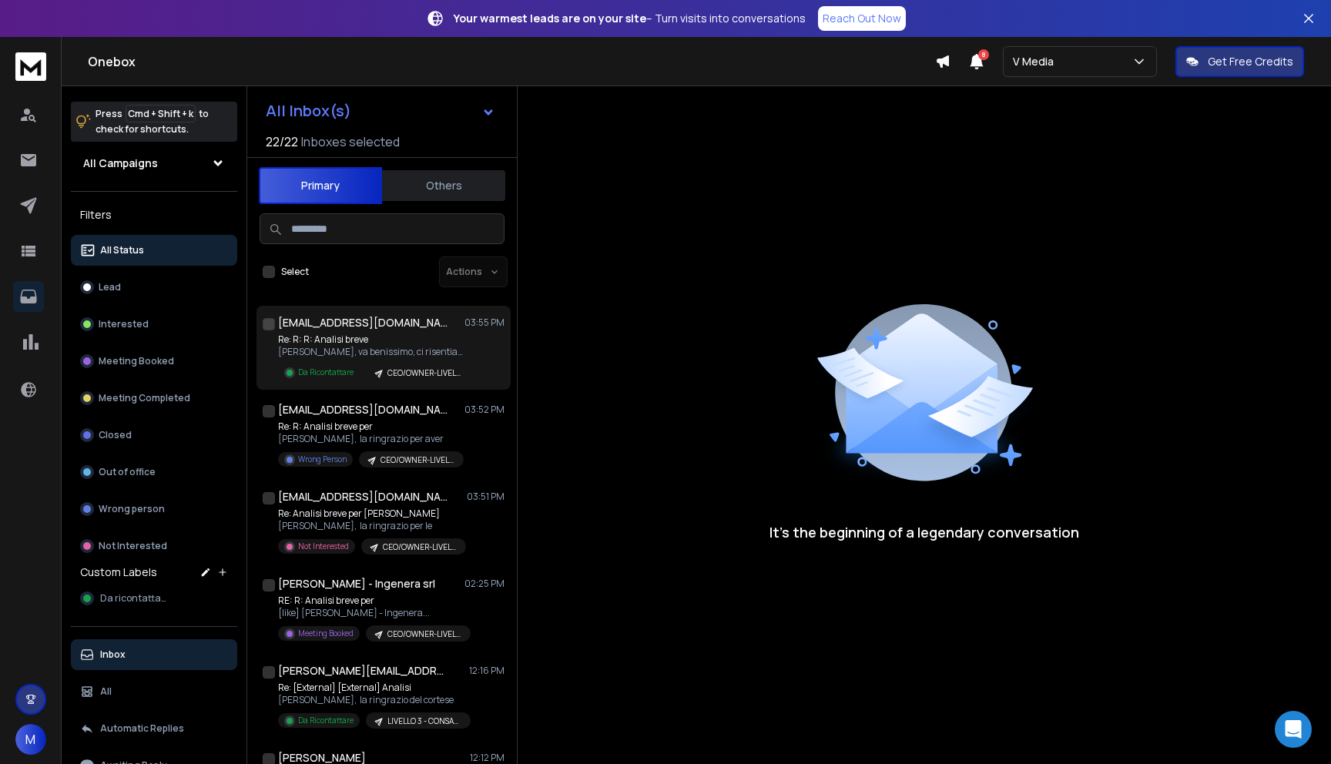
click at [440, 348] on p "[PERSON_NAME], va benissimo, ci risentiamo" at bounding box center [370, 352] width 185 height 12
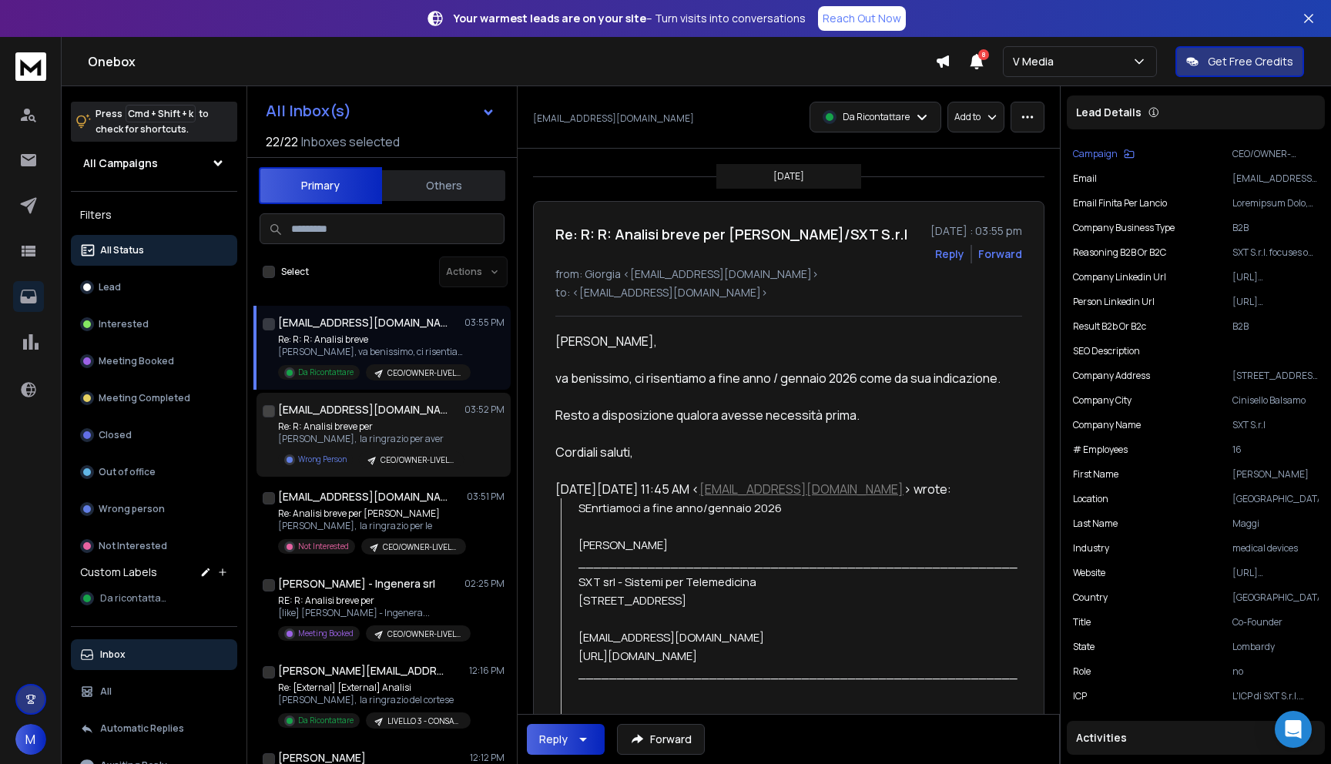
click at [476, 419] on div "s.gigli@nanosystems.it 03:52 PM Re: R: Analisi breve per Buongiorno Silvia, la …" at bounding box center [391, 434] width 226 height 65
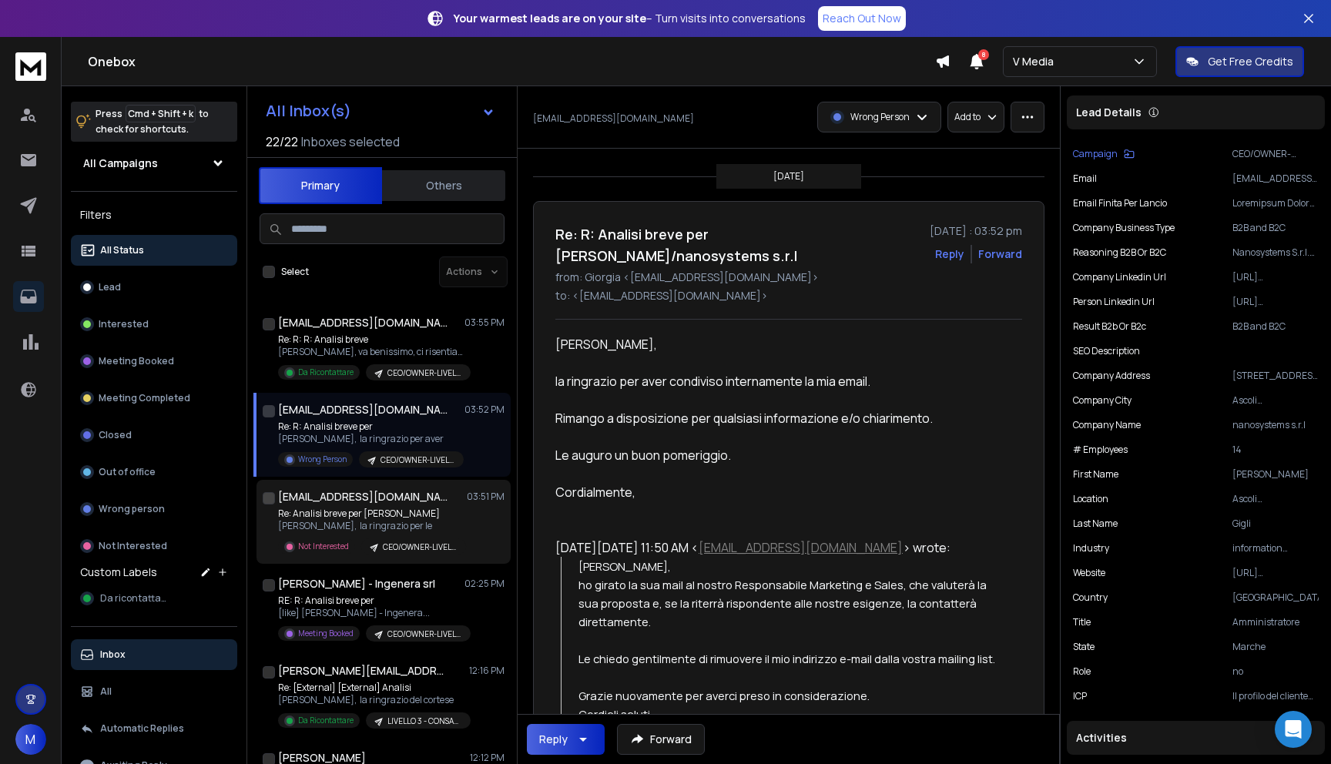
click at [467, 496] on p "03:51 PM" at bounding box center [486, 497] width 38 height 12
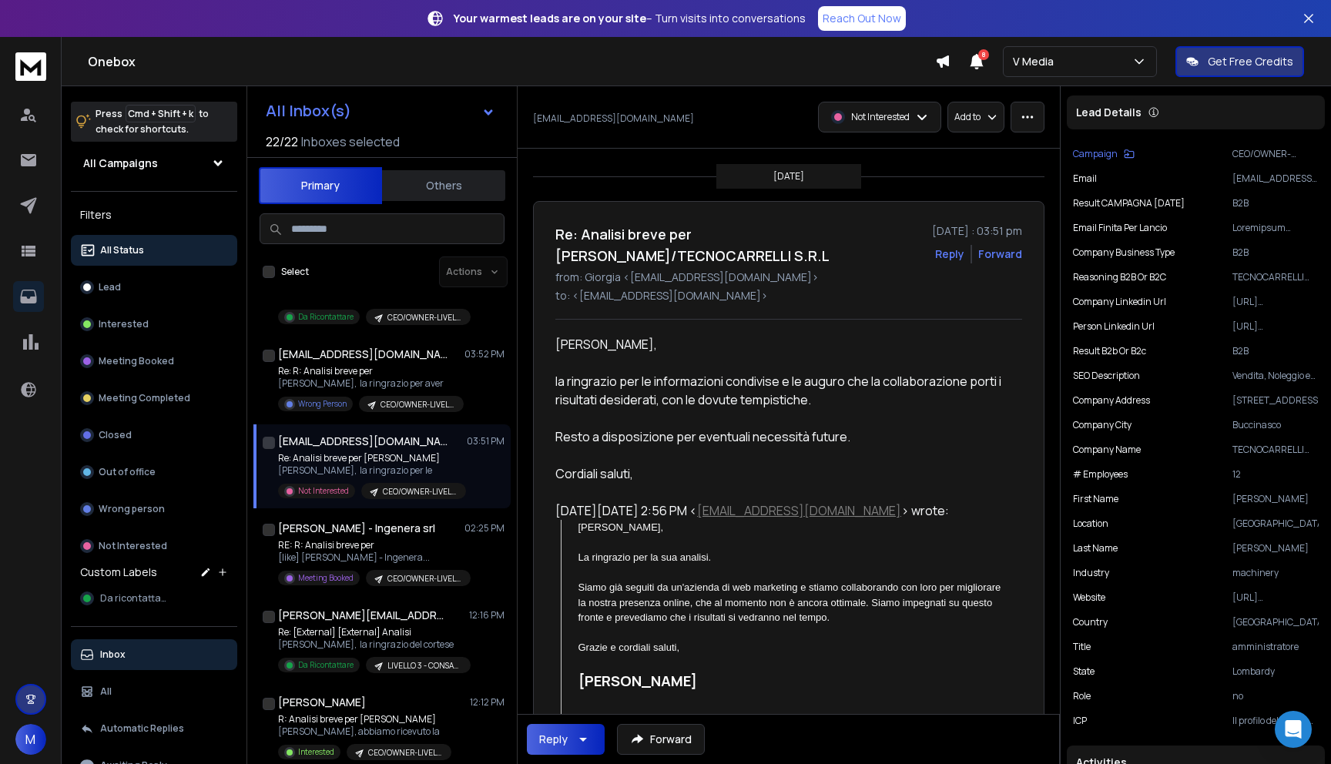
scroll to position [61, 0]
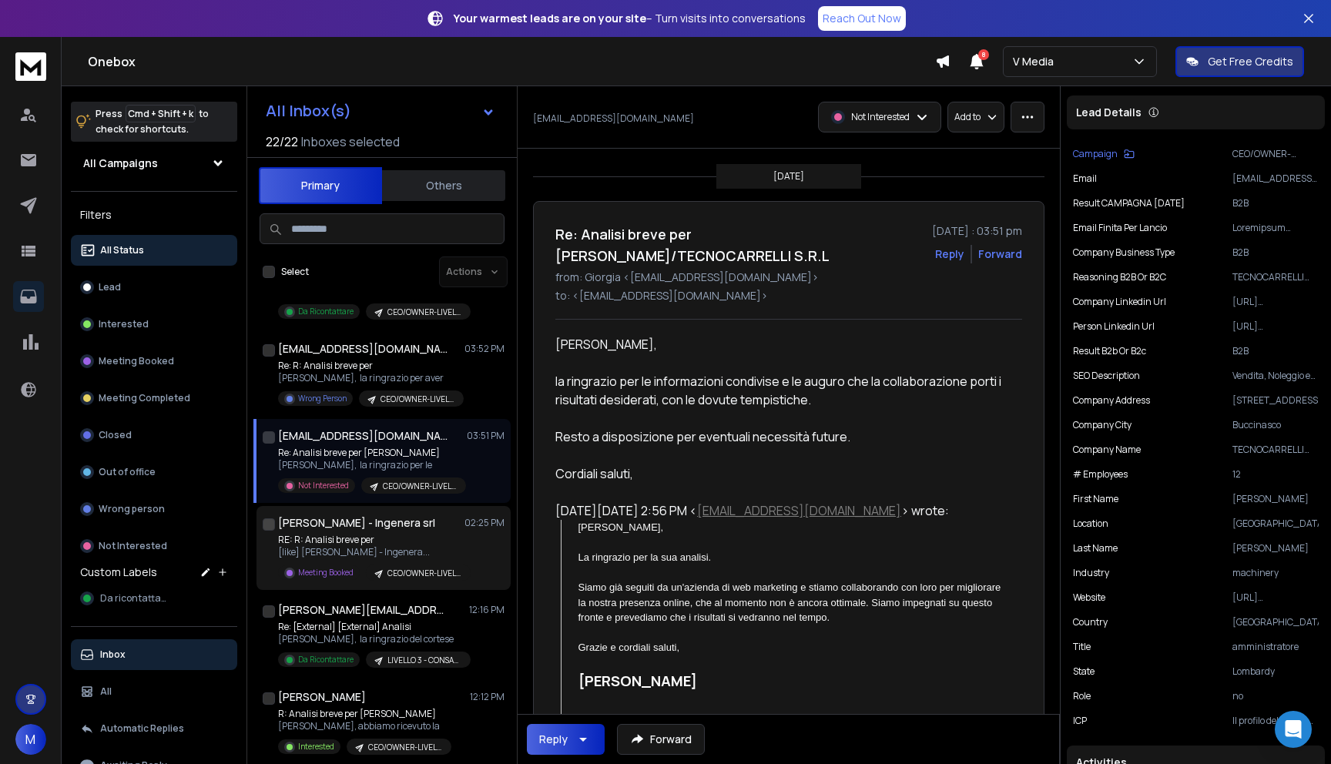
click at [474, 519] on p "02:25 PM" at bounding box center [484, 523] width 40 height 12
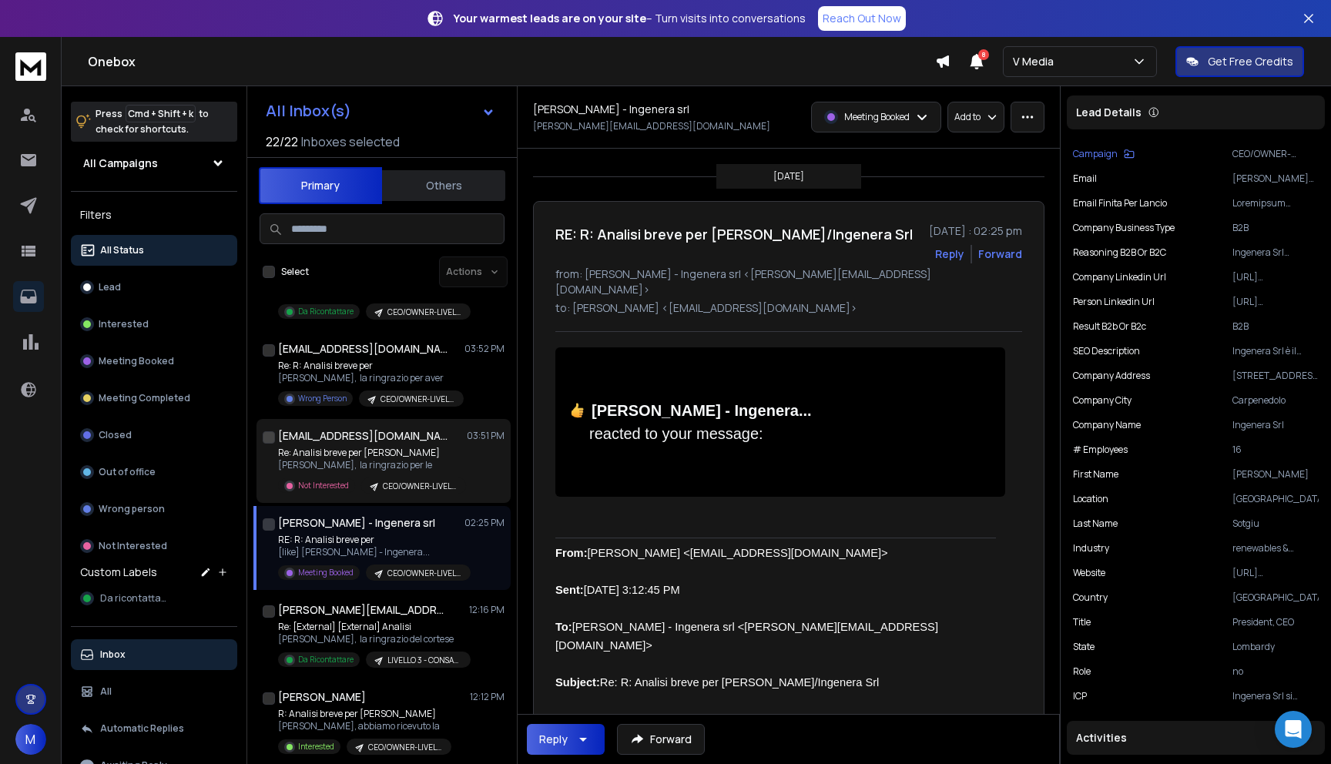
click at [441, 455] on p "Re: Analisi breve per [PERSON_NAME]" at bounding box center [370, 453] width 185 height 12
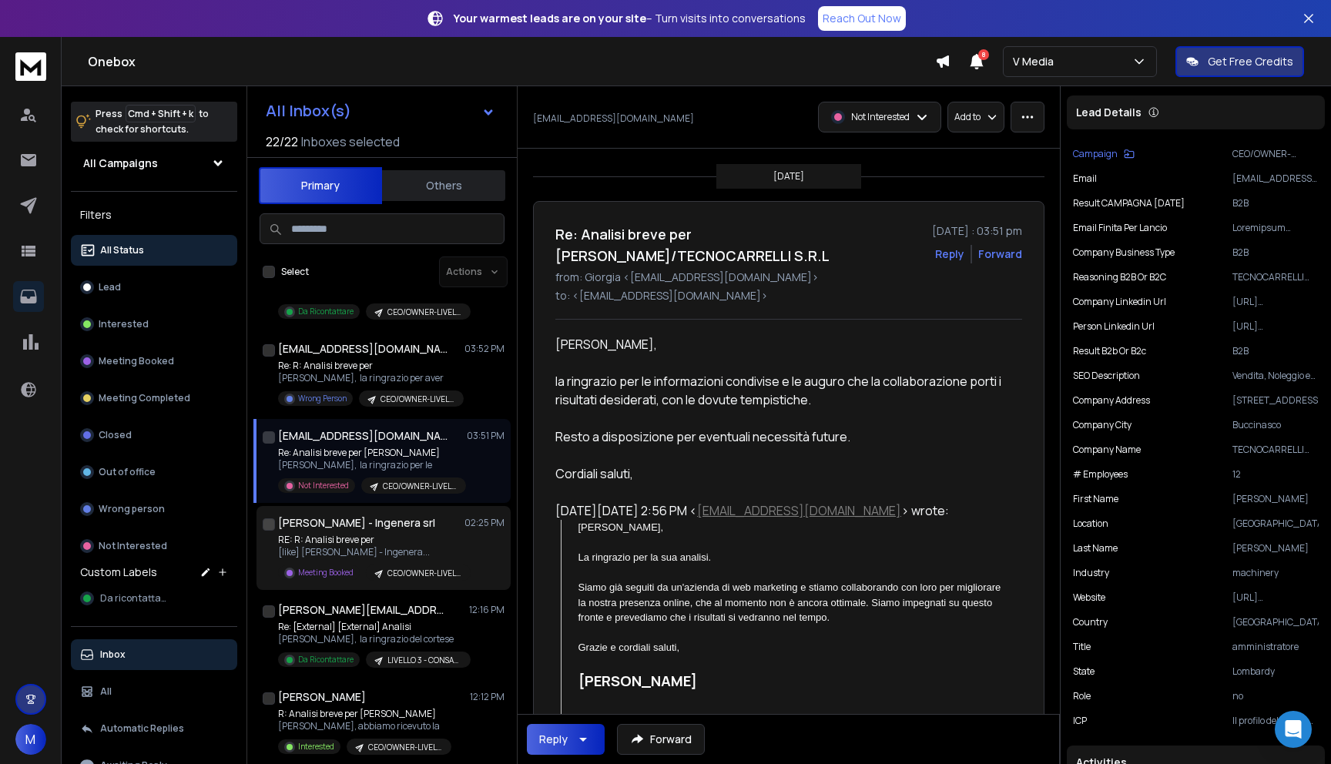
click at [452, 529] on div "Massimiliano Sotgiu - Ingenera srl 02:25 PM" at bounding box center [391, 522] width 226 height 15
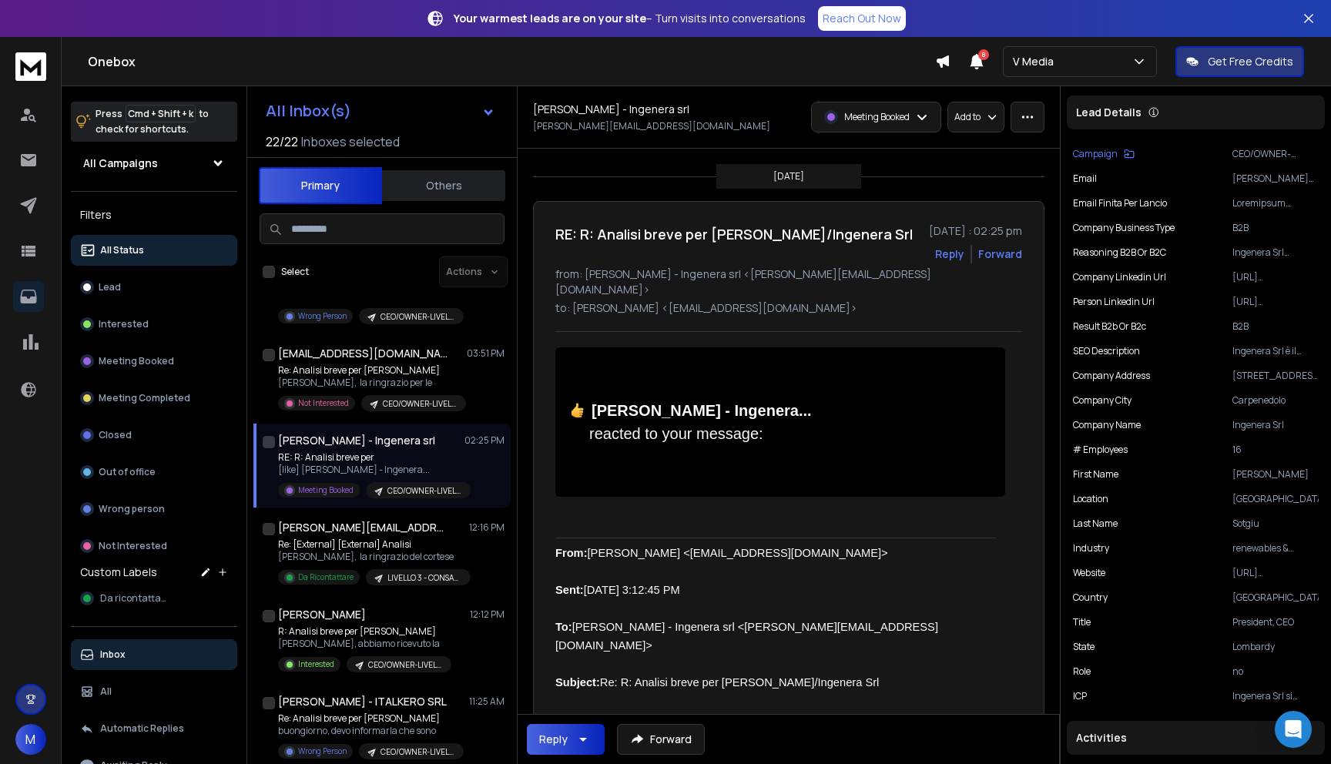
scroll to position [156, 0]
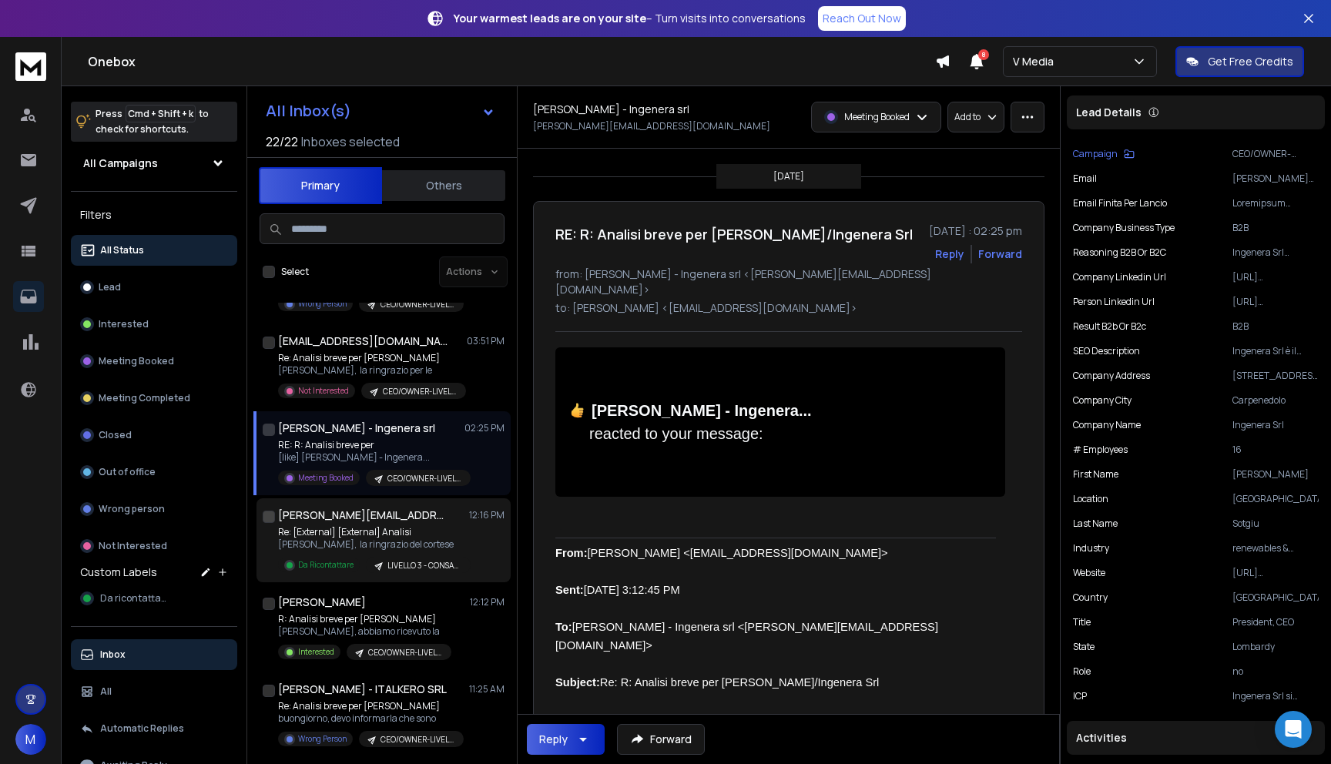
click at [452, 528] on p "Re: [External] [External] Analisi" at bounding box center [370, 532] width 185 height 12
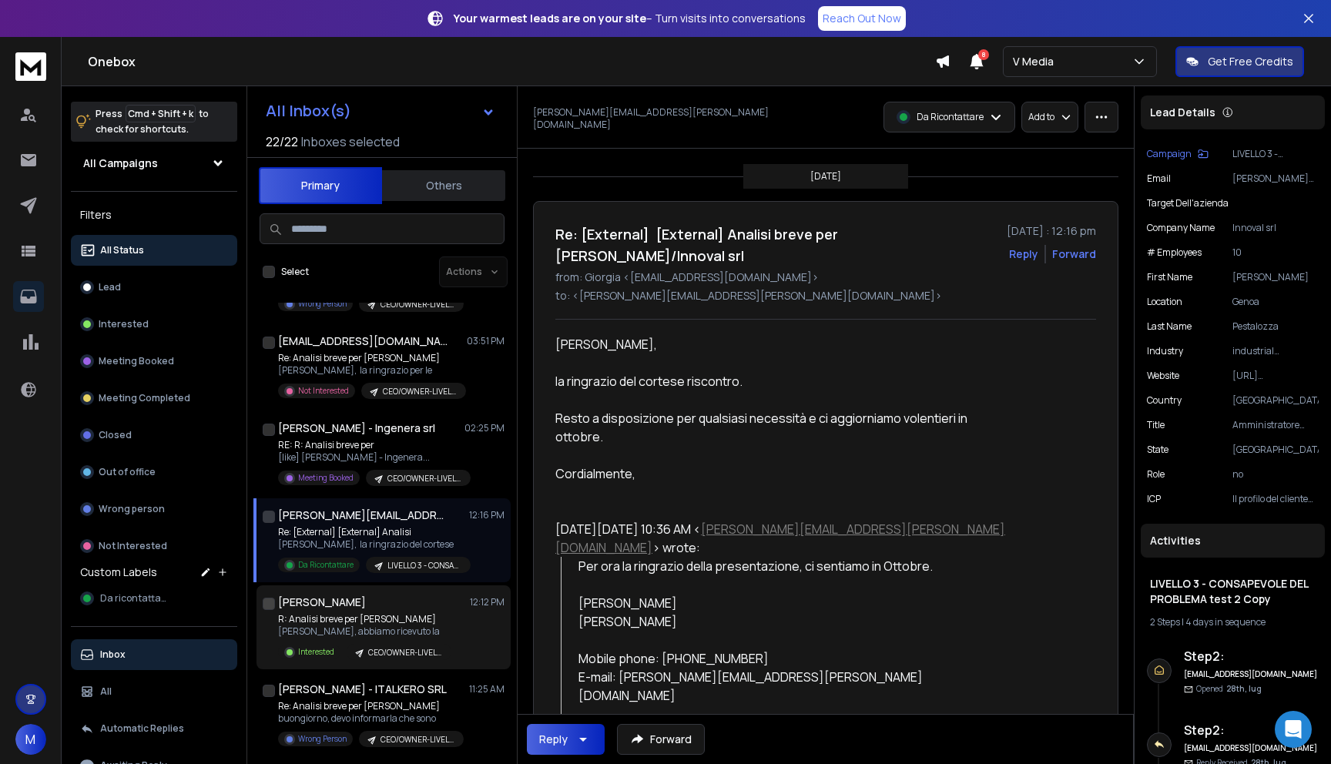
click at [448, 616] on p "R: Analisi breve per [PERSON_NAME]" at bounding box center [364, 619] width 173 height 12
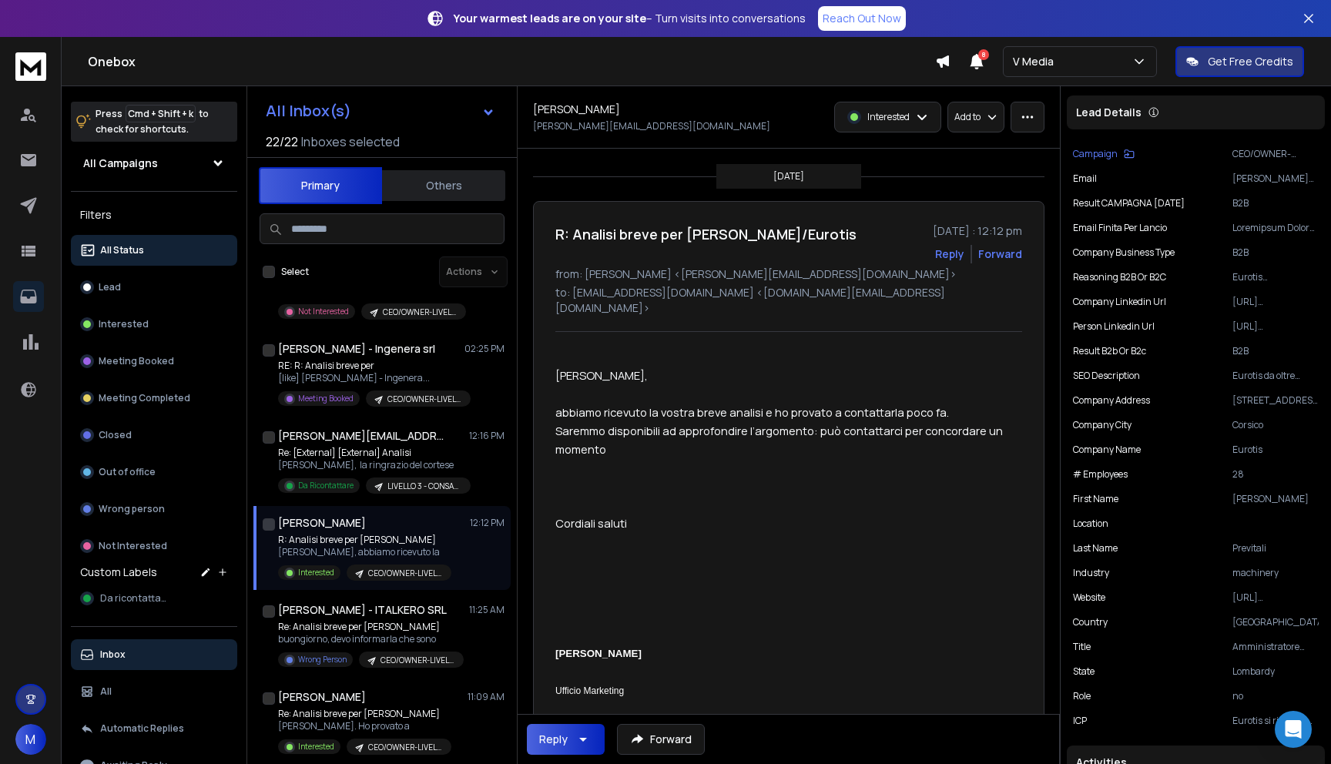
scroll to position [246, 0]
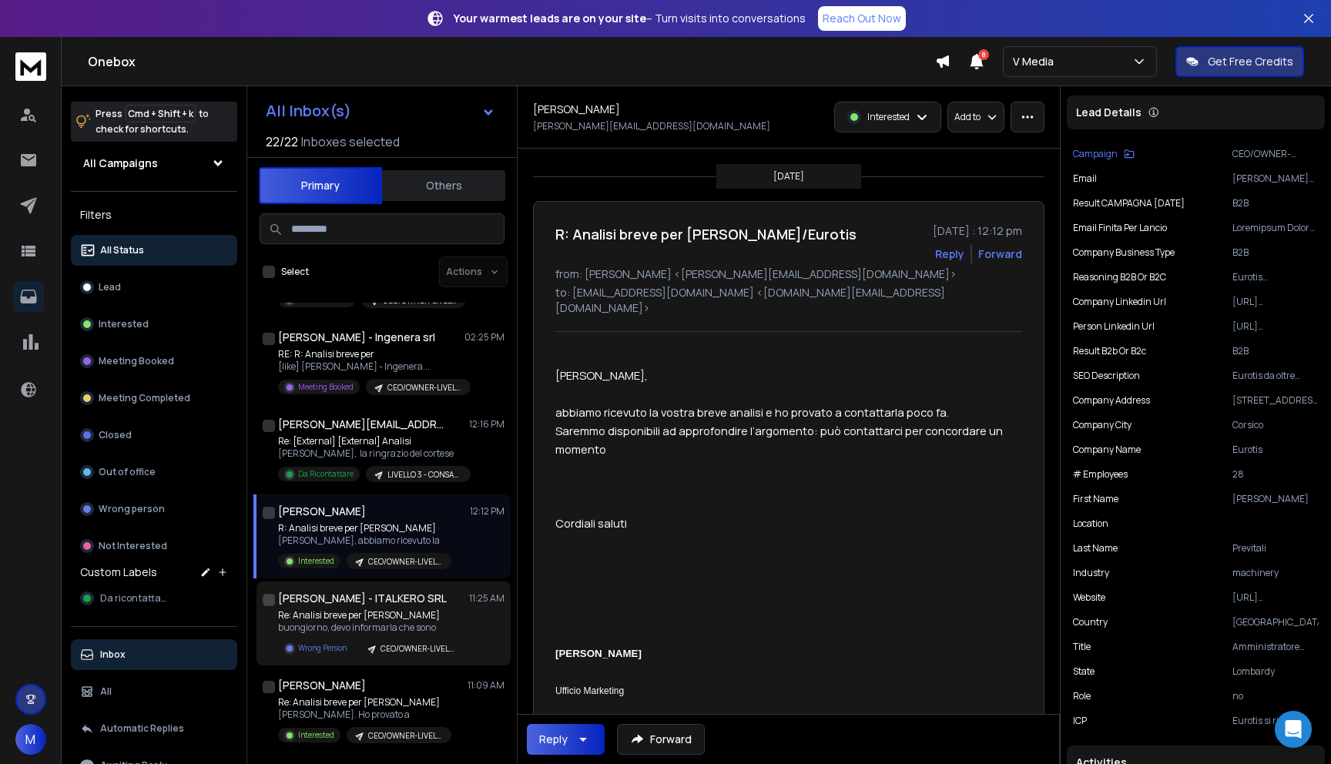
click at [447, 612] on p "Re: Analisi breve per [PERSON_NAME]" at bounding box center [370, 615] width 185 height 12
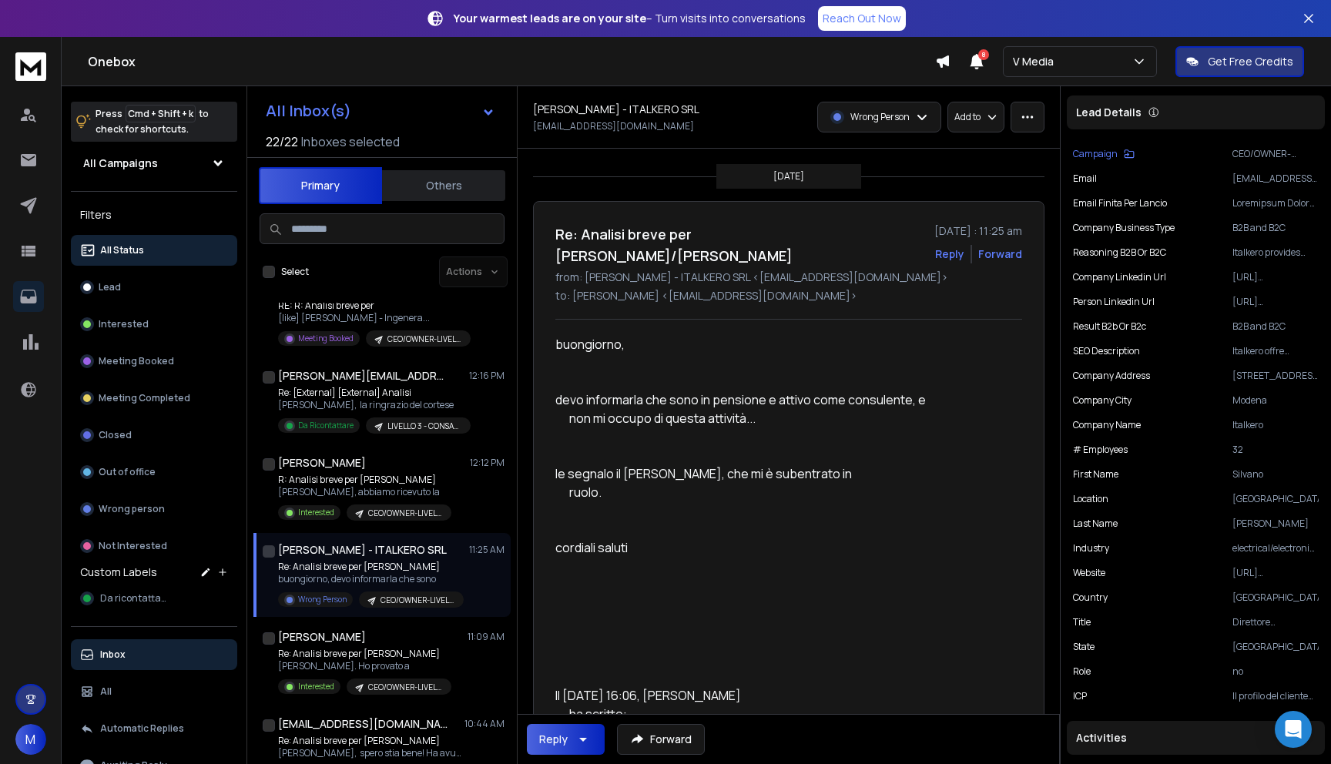
scroll to position [317, 0]
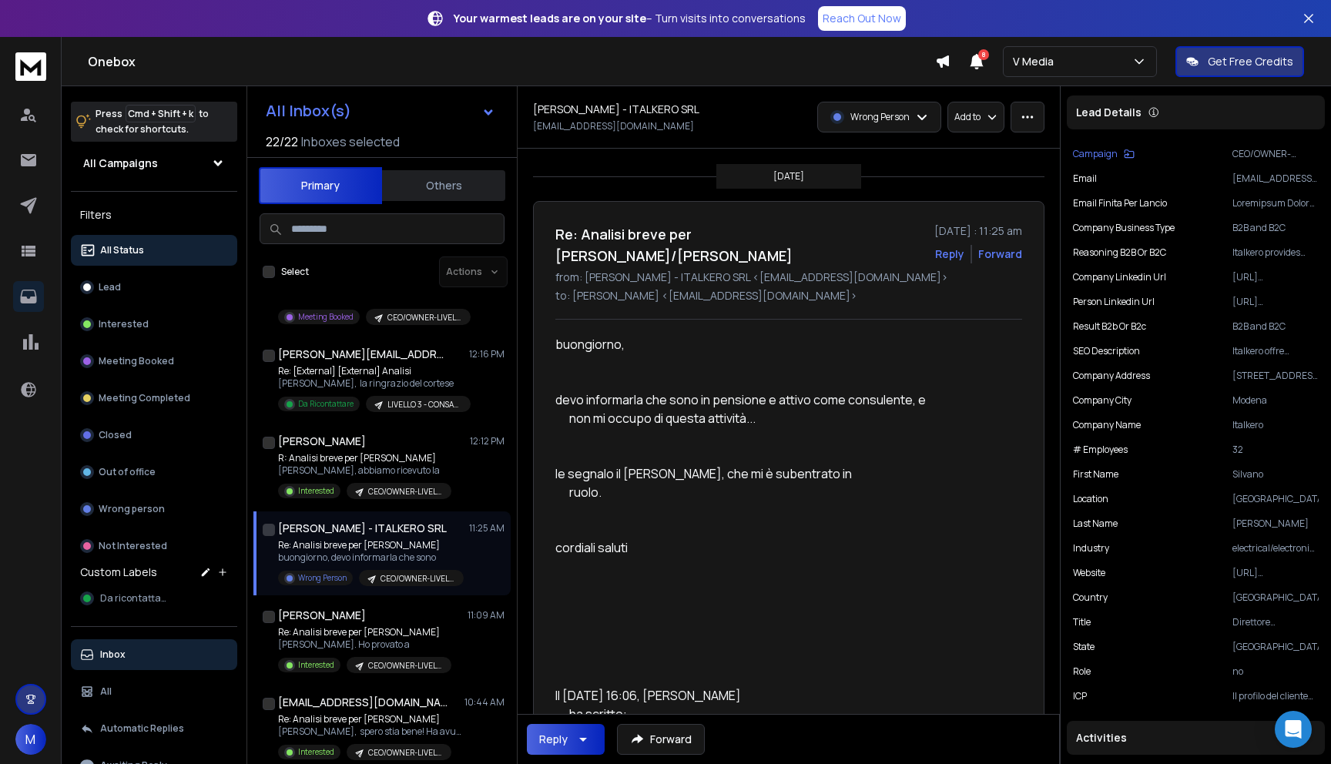
click at [447, 612] on div "Loredana Santese 11:09 AM" at bounding box center [391, 615] width 226 height 15
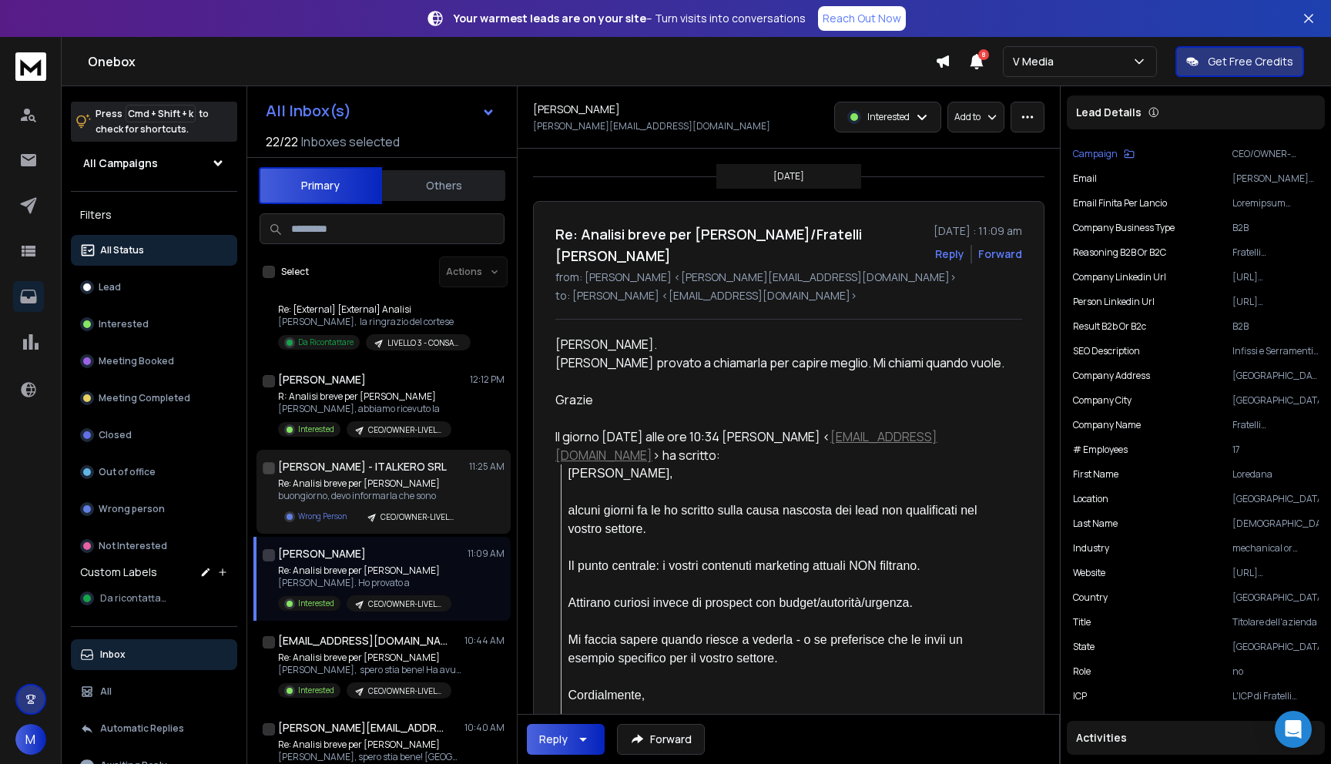
scroll to position [394, 0]
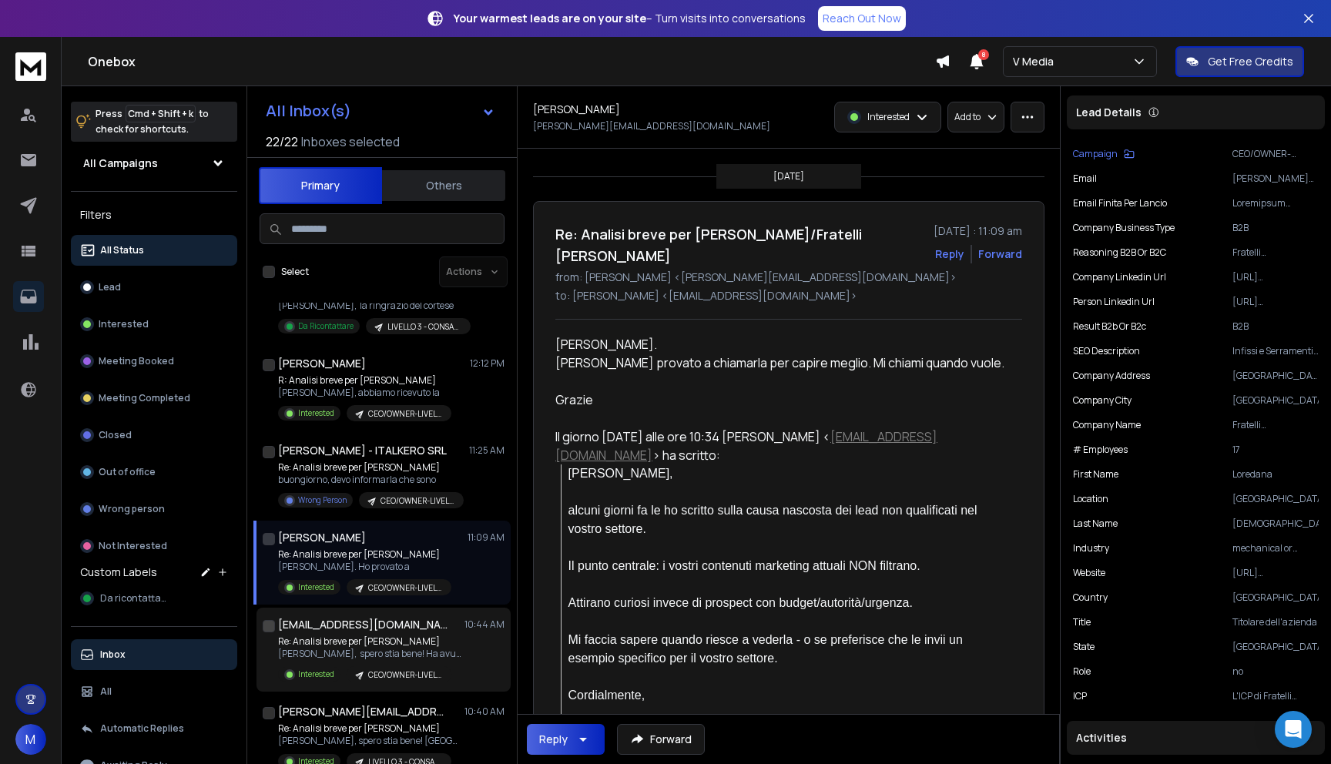
click at [446, 631] on div "xmuguccioni@gmail.com 10:44 AM" at bounding box center [391, 624] width 226 height 15
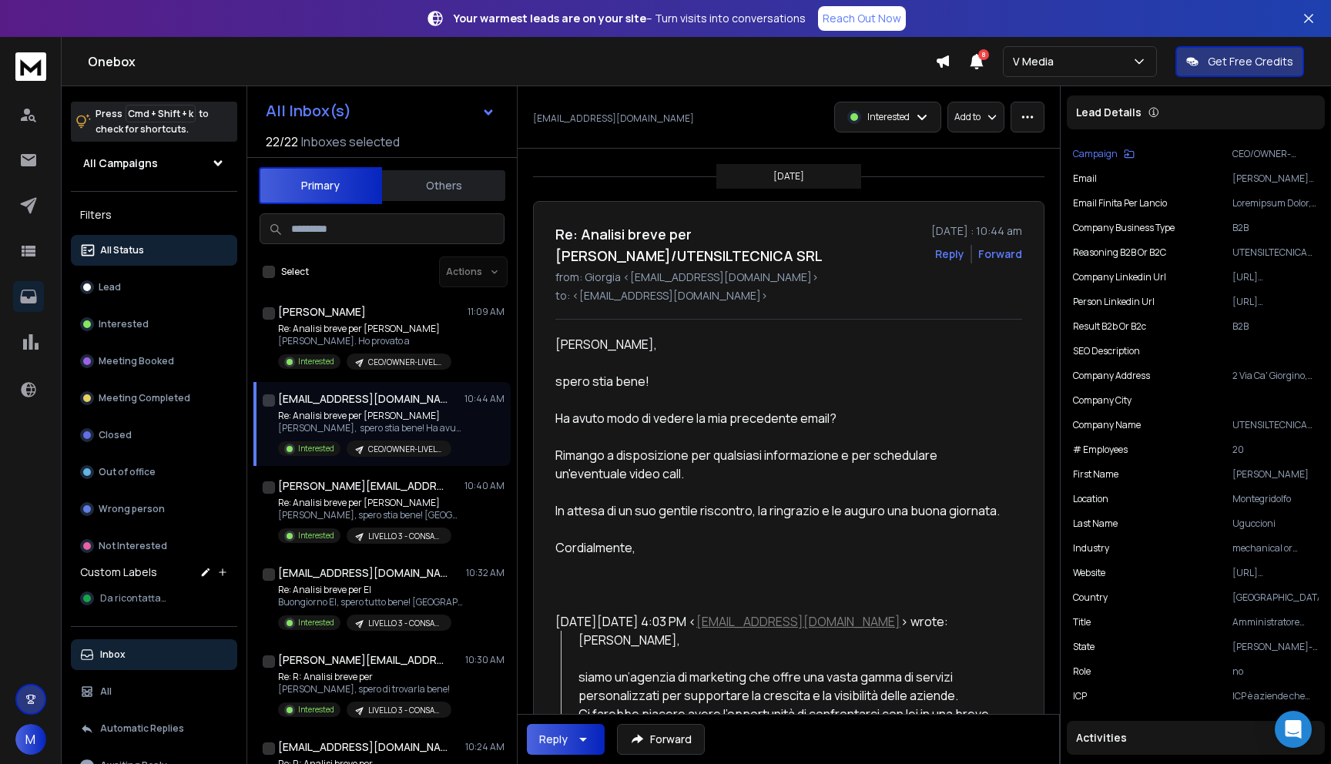
scroll to position [622, 0]
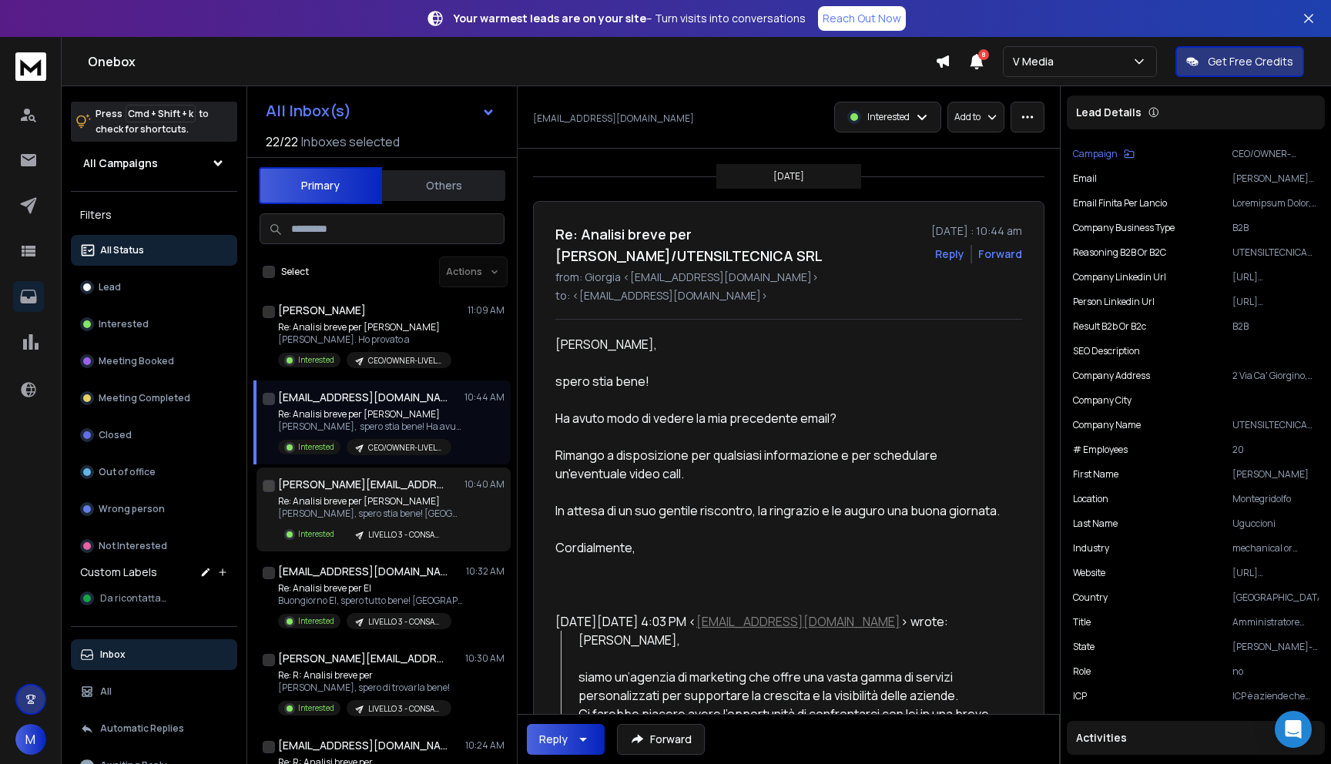
click at [429, 512] on p "Buongiorno Alberto, spero stia bene! Volevo" at bounding box center [370, 514] width 185 height 12
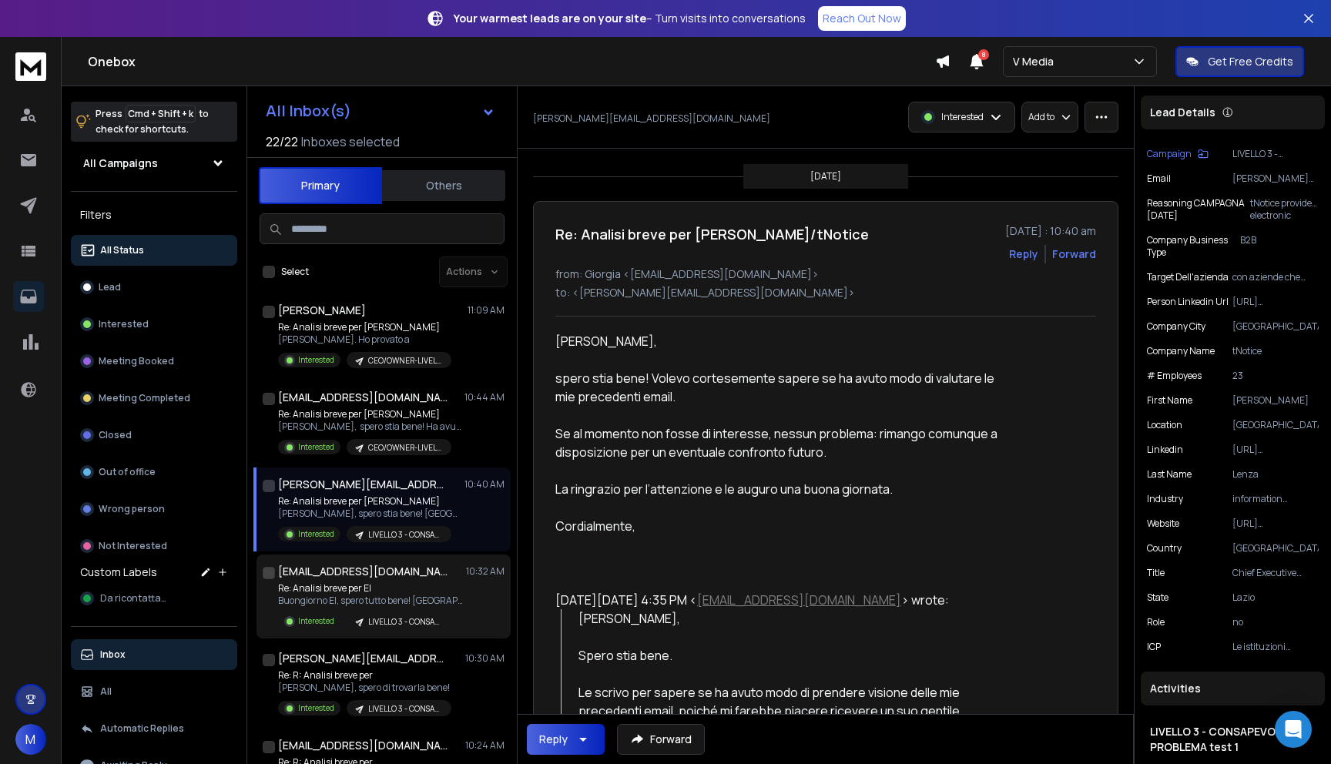
click at [428, 591] on p "Re: Analisi breve per El" at bounding box center [370, 588] width 185 height 12
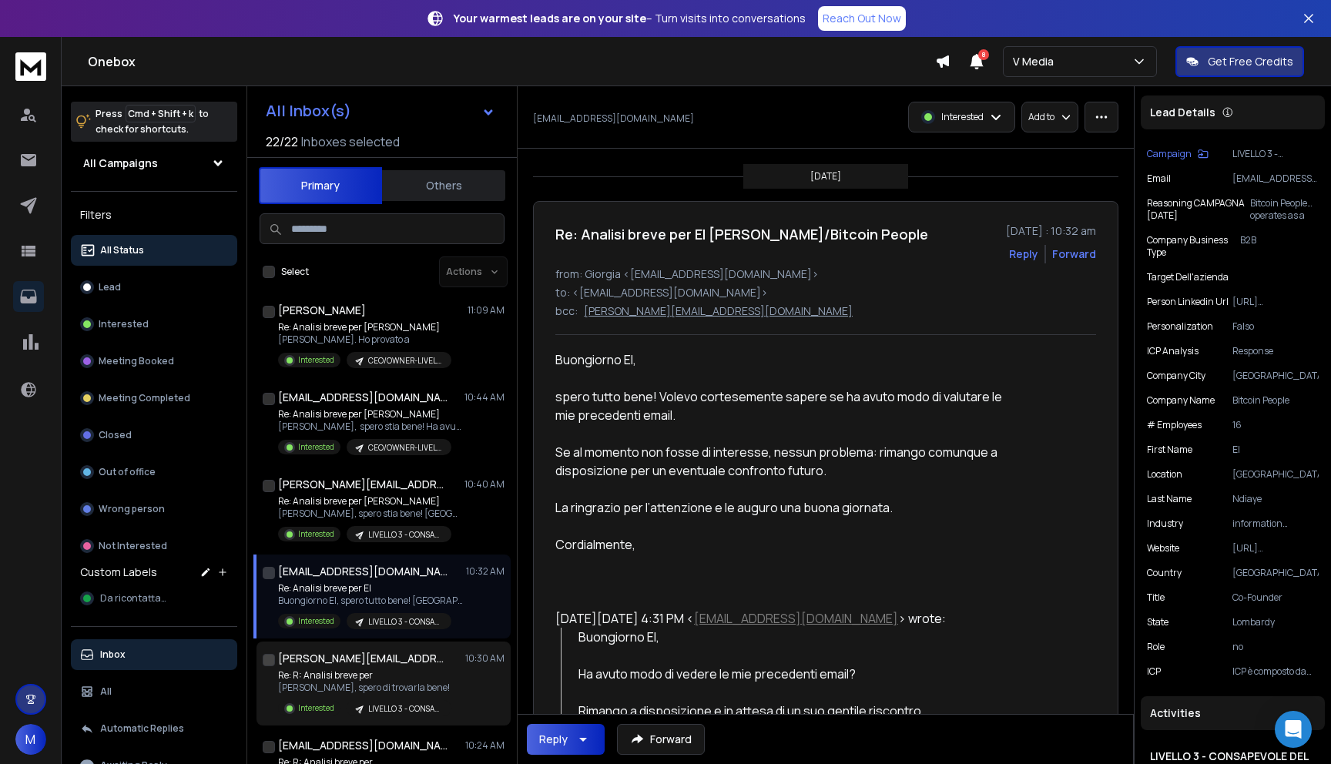
click at [431, 660] on h1 "andrea.calastri@geomagworld.com" at bounding box center [362, 658] width 169 height 15
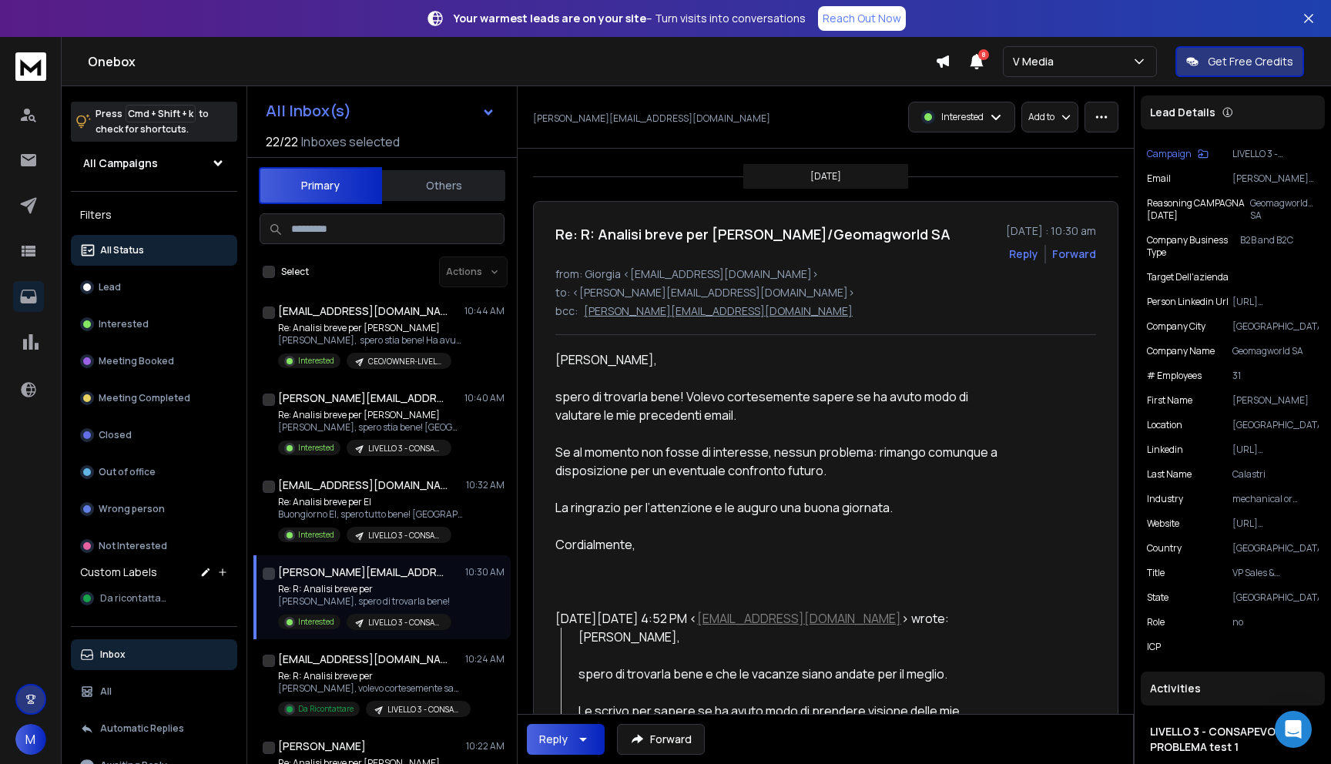
scroll to position [745, 0]
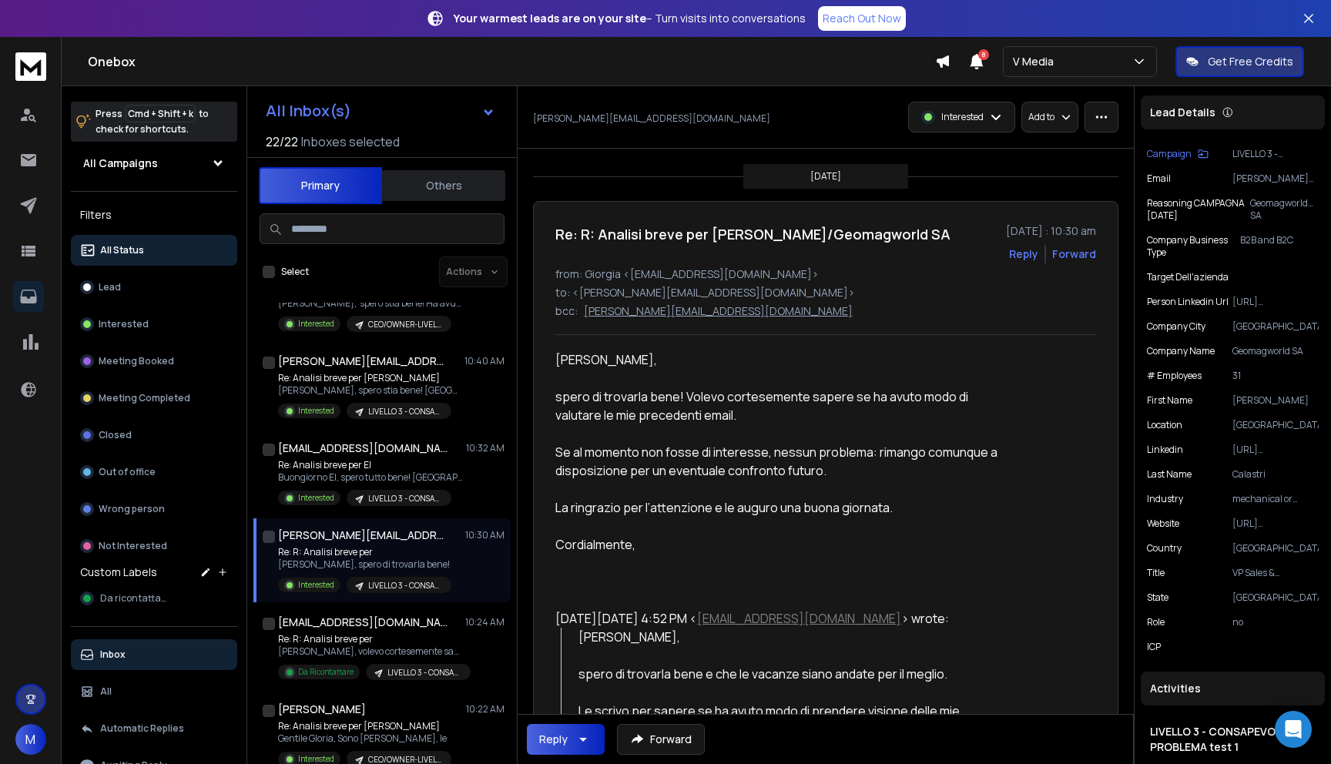
click at [431, 660] on div "Re: R: Analisi breve per Buongiorno Giancarlo, volevo cortesemente sapere se Da…" at bounding box center [374, 656] width 193 height 47
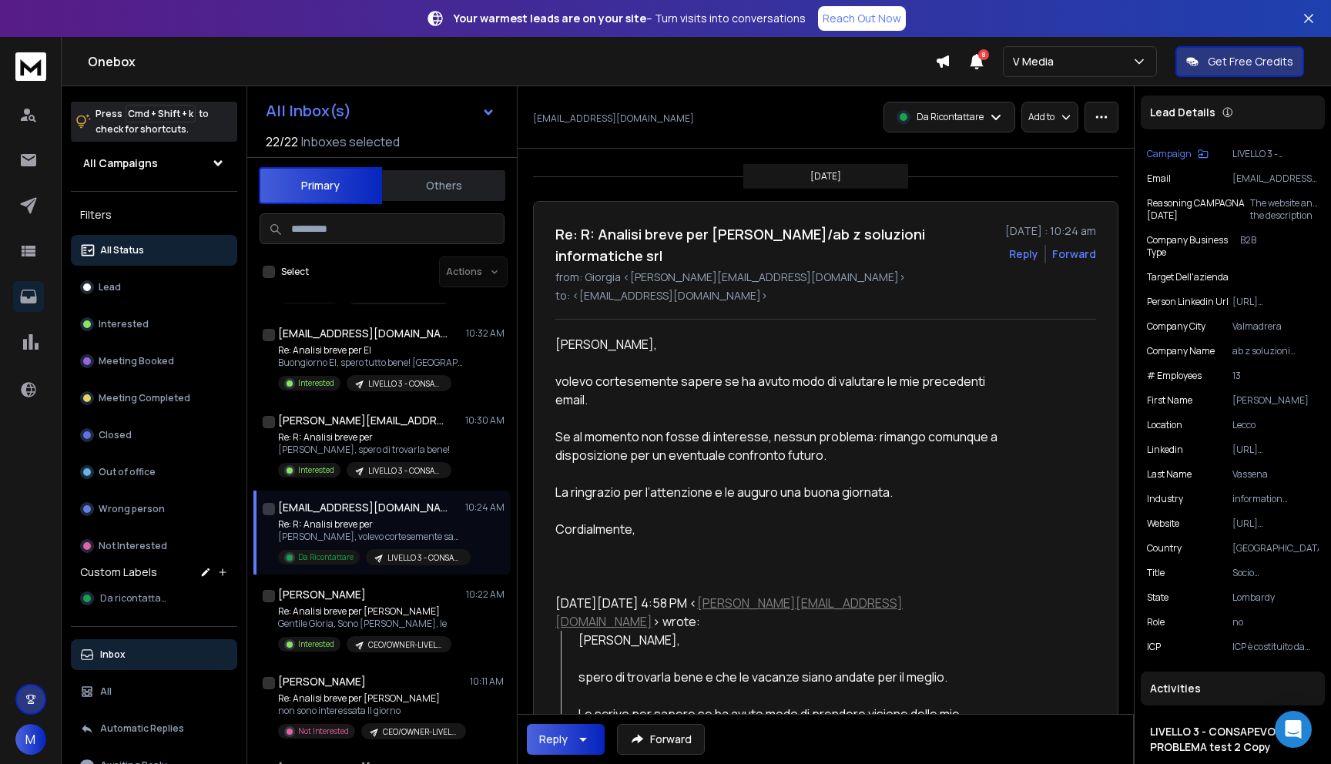
scroll to position [860, 0]
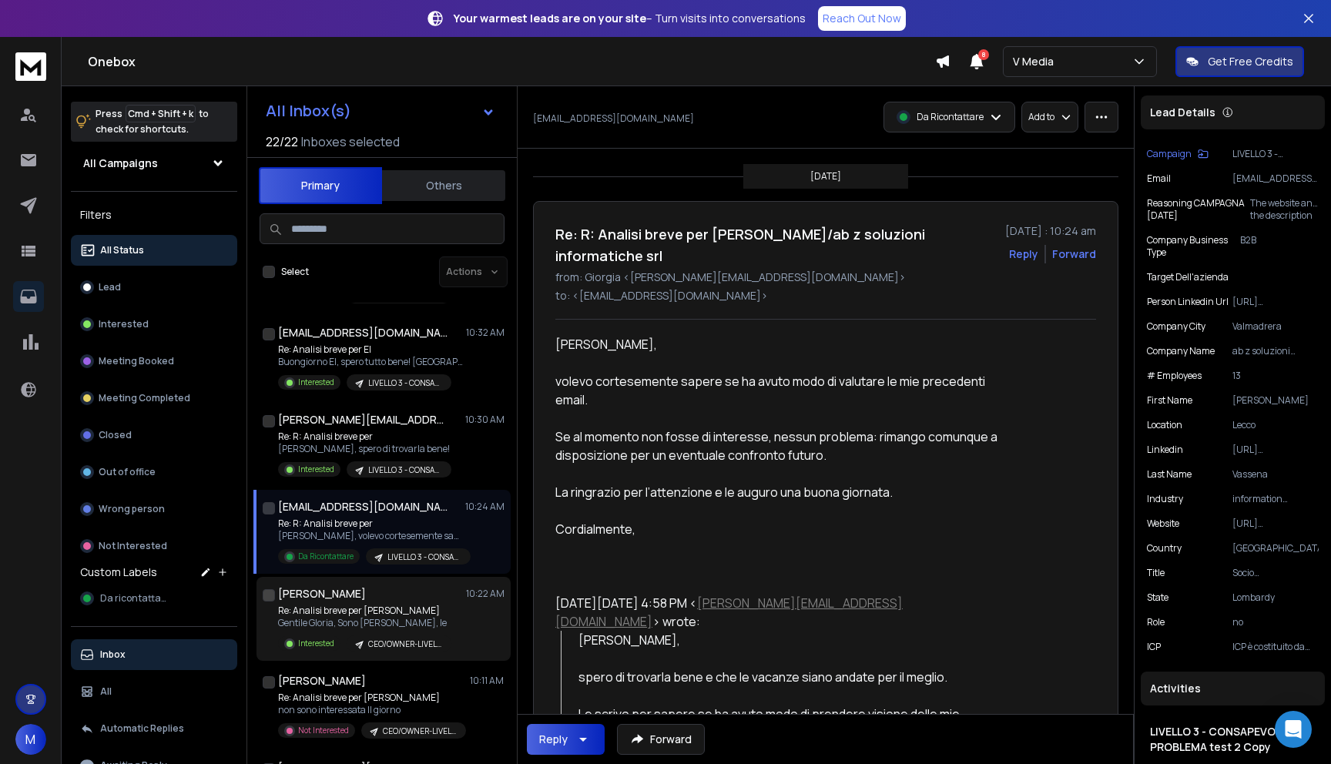
click at [423, 617] on p "Gentile Gloria, Sono Elisa, le" at bounding box center [364, 623] width 173 height 12
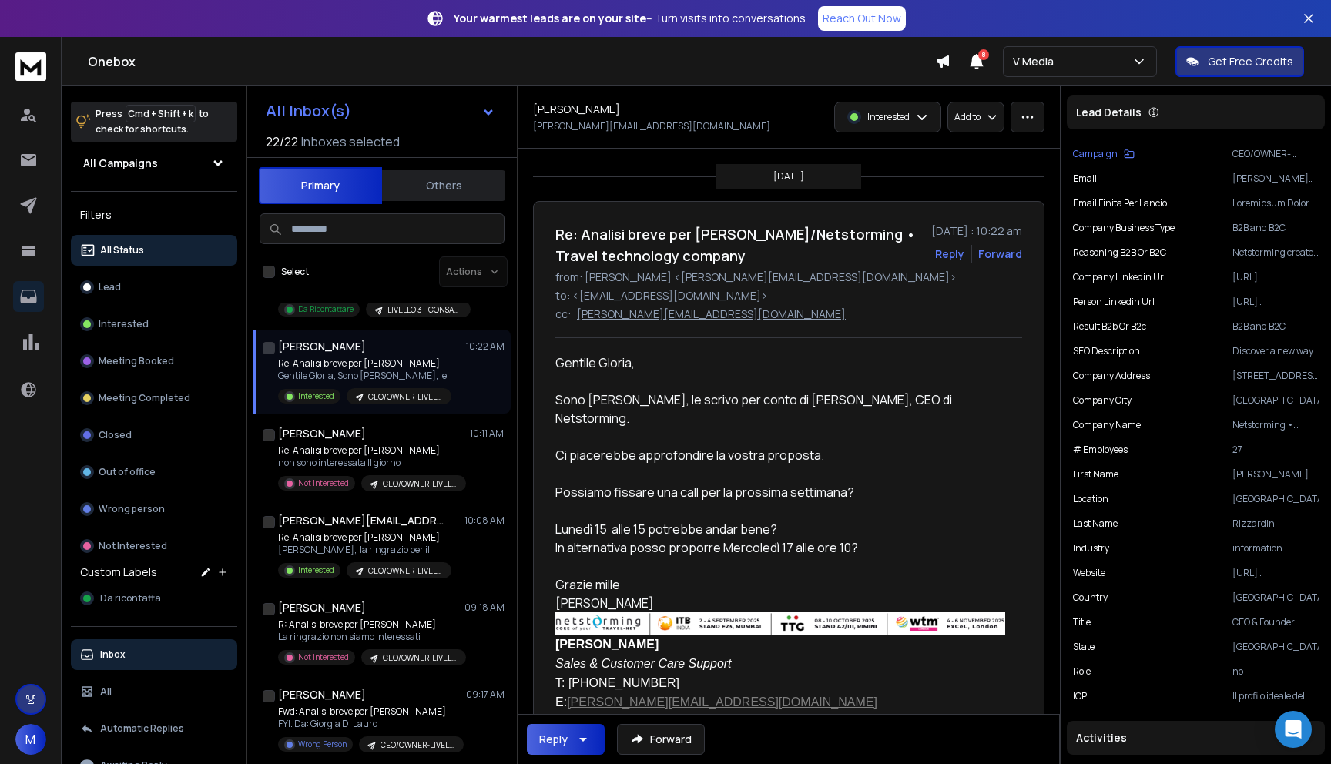
scroll to position [1108, 0]
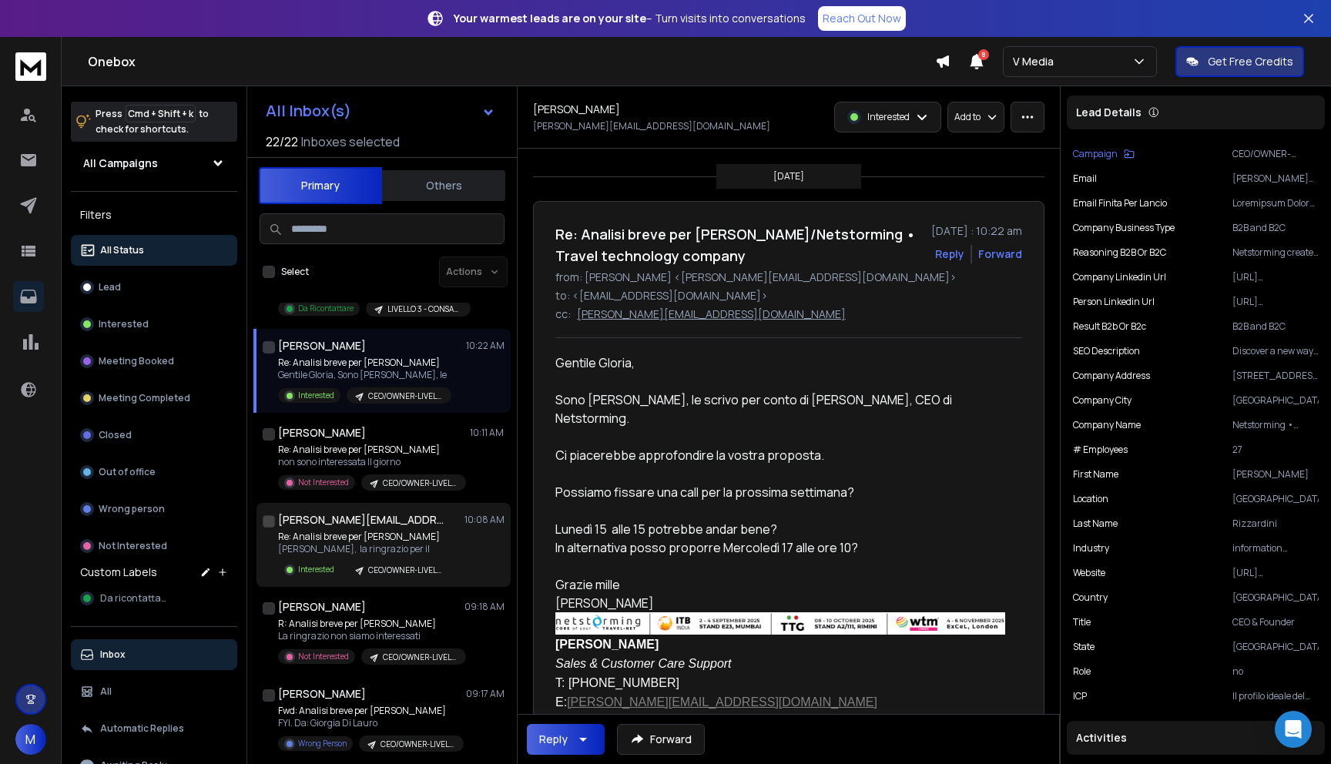
click at [413, 551] on p "Buongiorno Stefano, la ringrazio per il" at bounding box center [364, 549] width 173 height 12
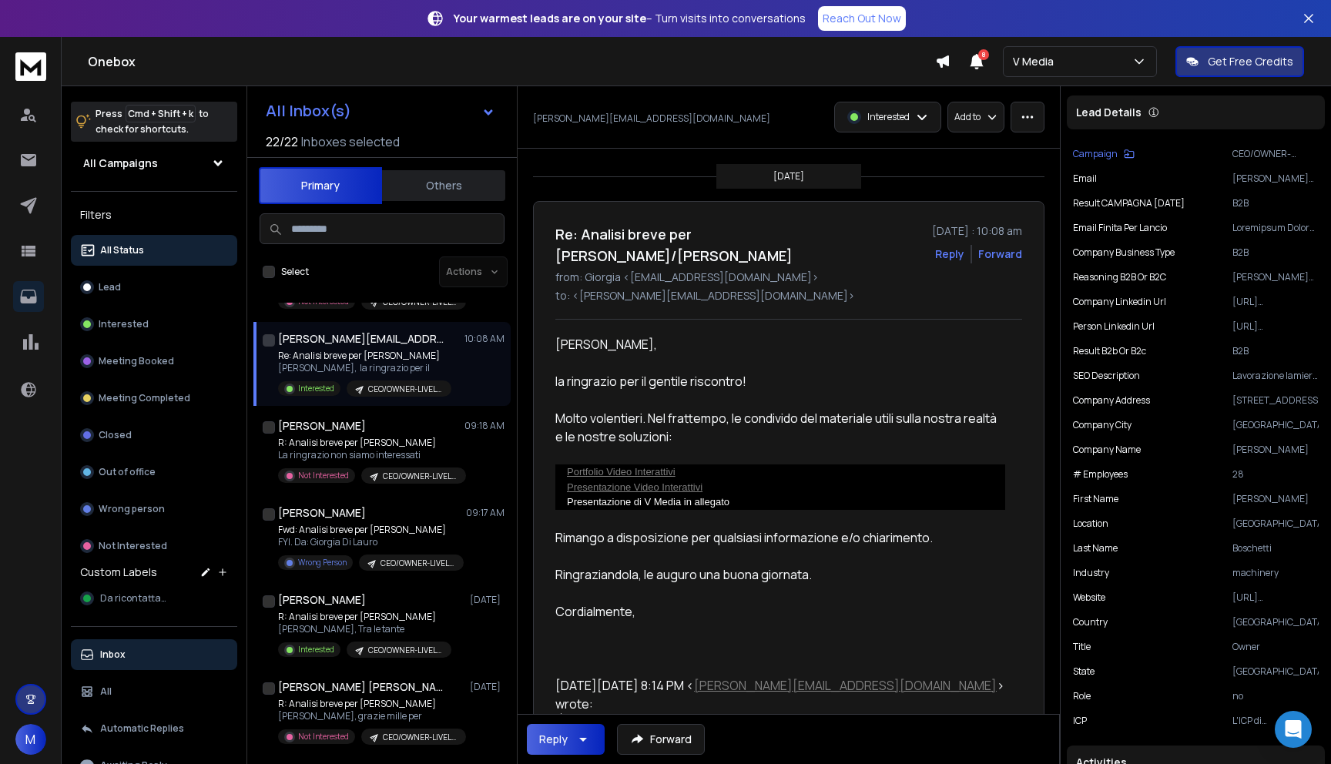
scroll to position [1320, 0]
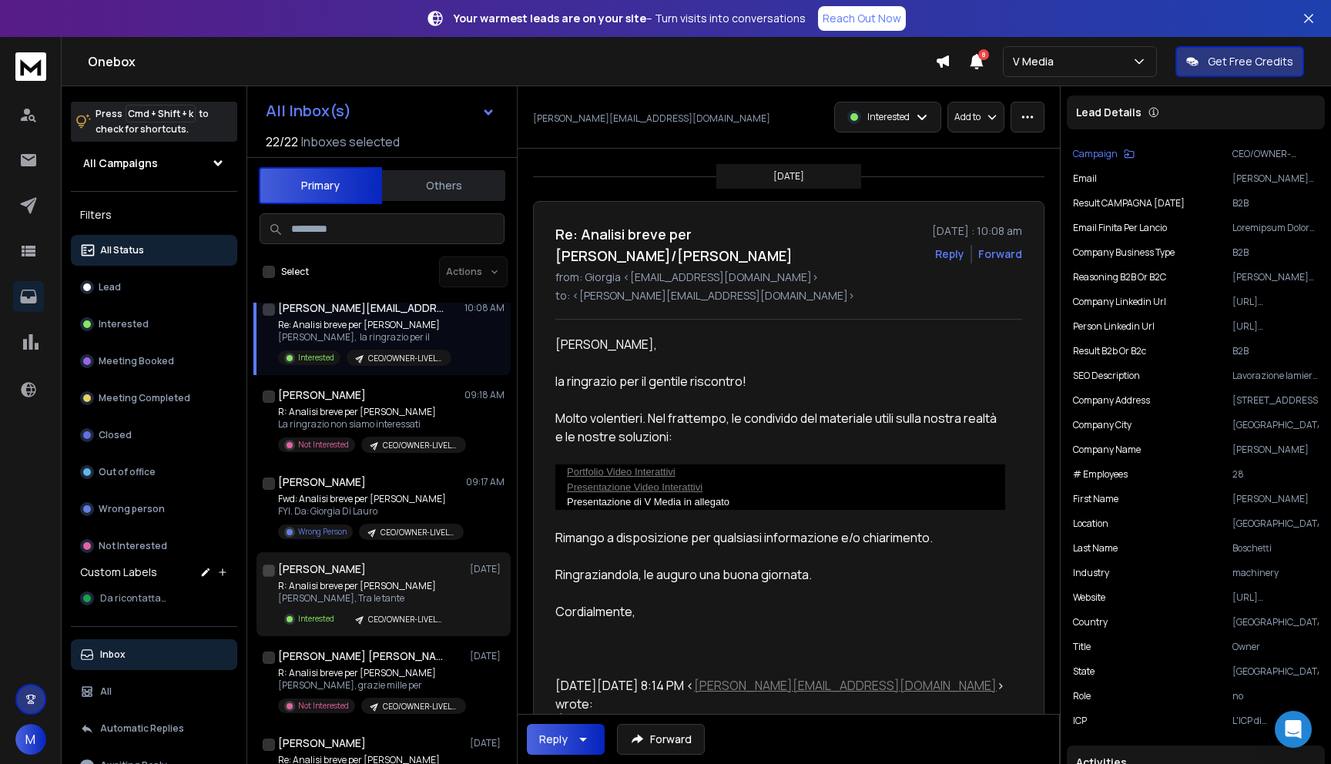
click at [402, 579] on div "Giovanni Pugliese 10 Sep R: Analisi breve per Giovanni Gentile Giorgia, Tra le …" at bounding box center [391, 594] width 226 height 65
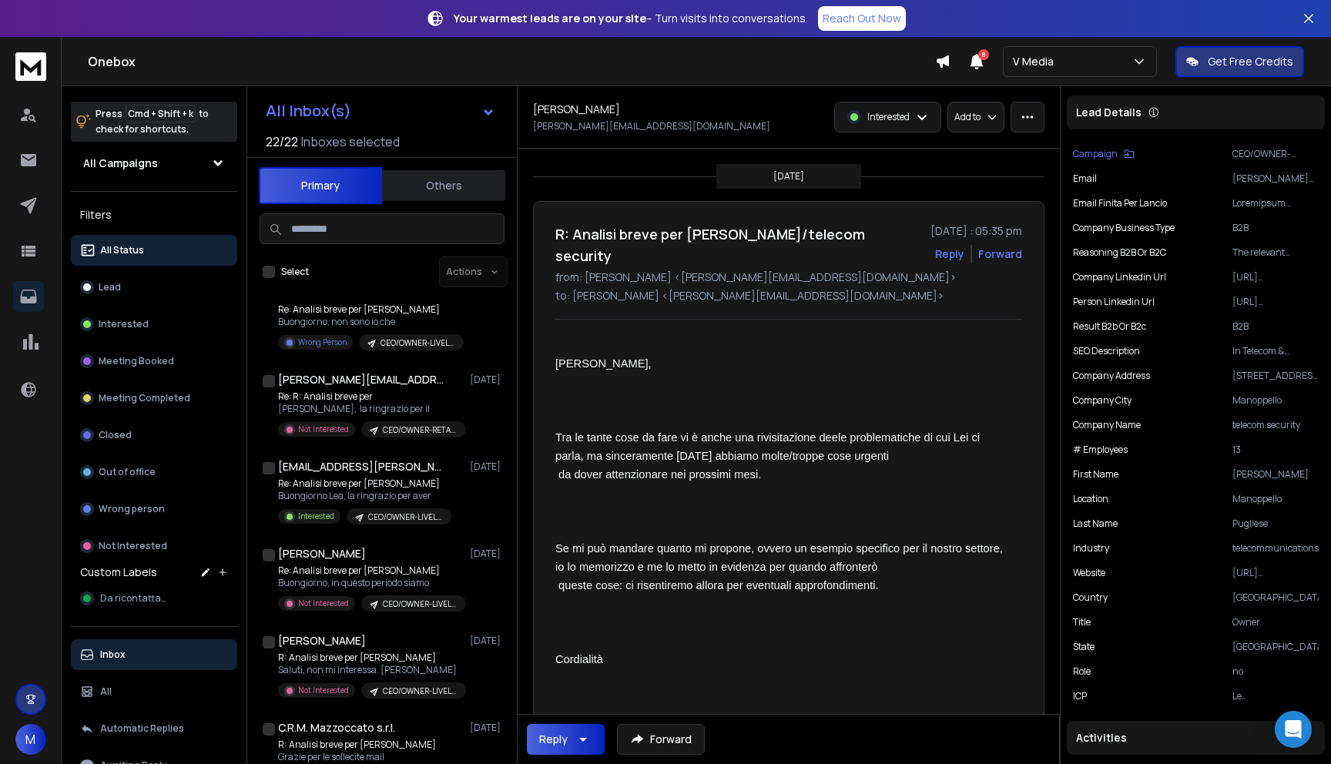
scroll to position [1862, 0]
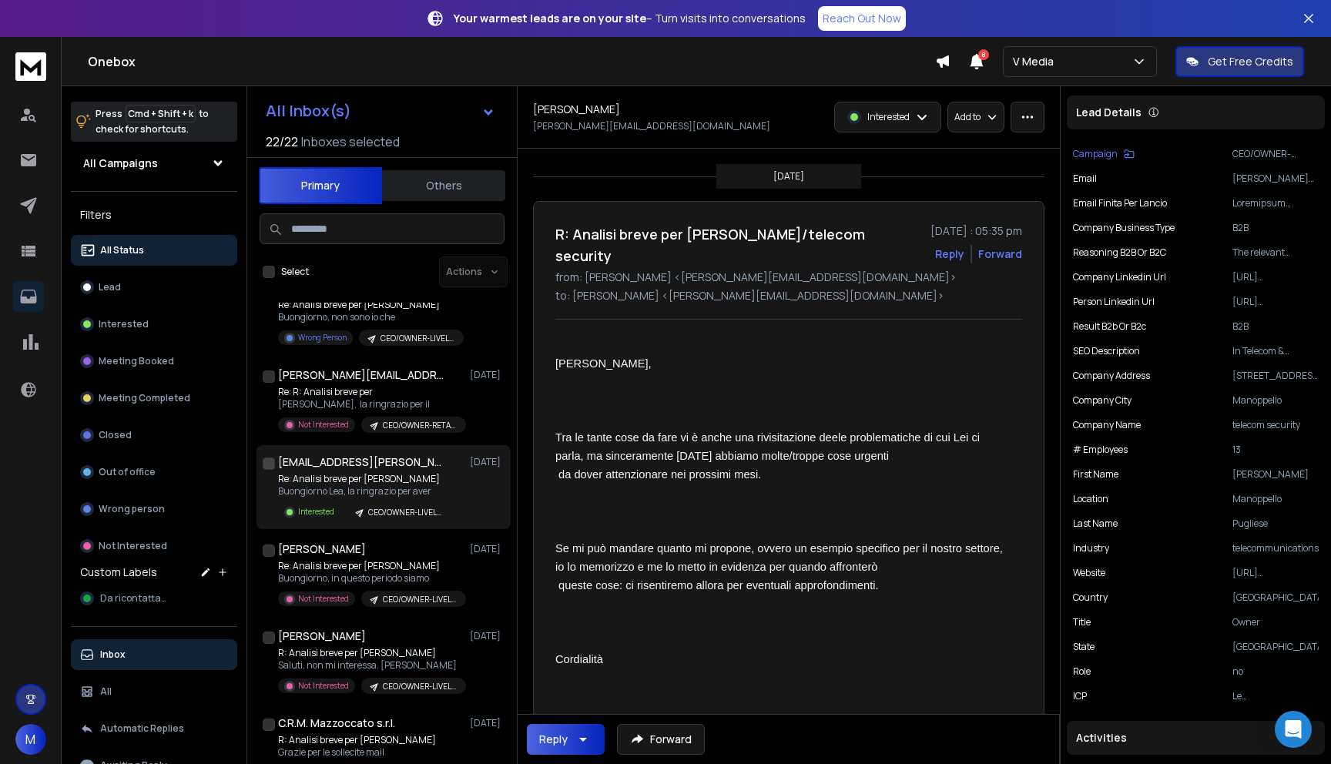
click at [394, 468] on h1 "lea.esposito@gruppodisi.it" at bounding box center [362, 461] width 169 height 15
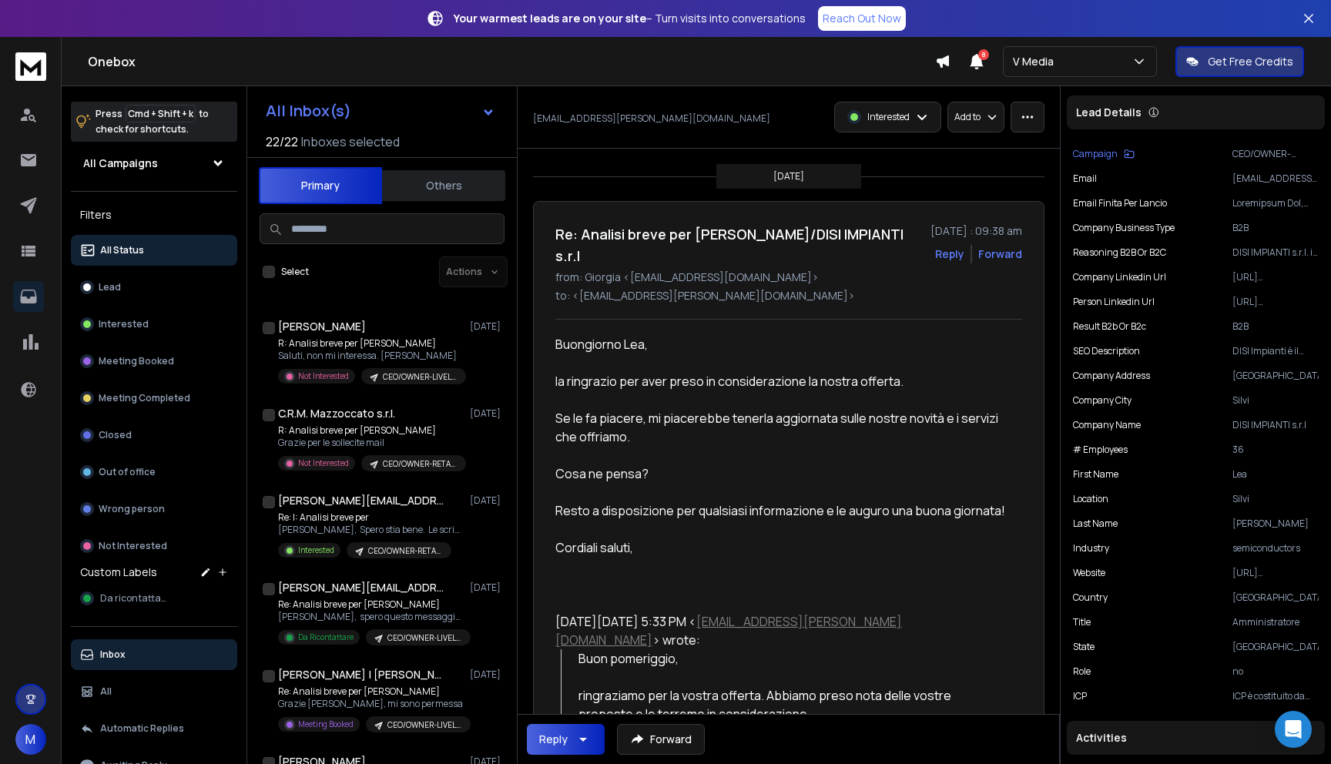
scroll to position [2174, 0]
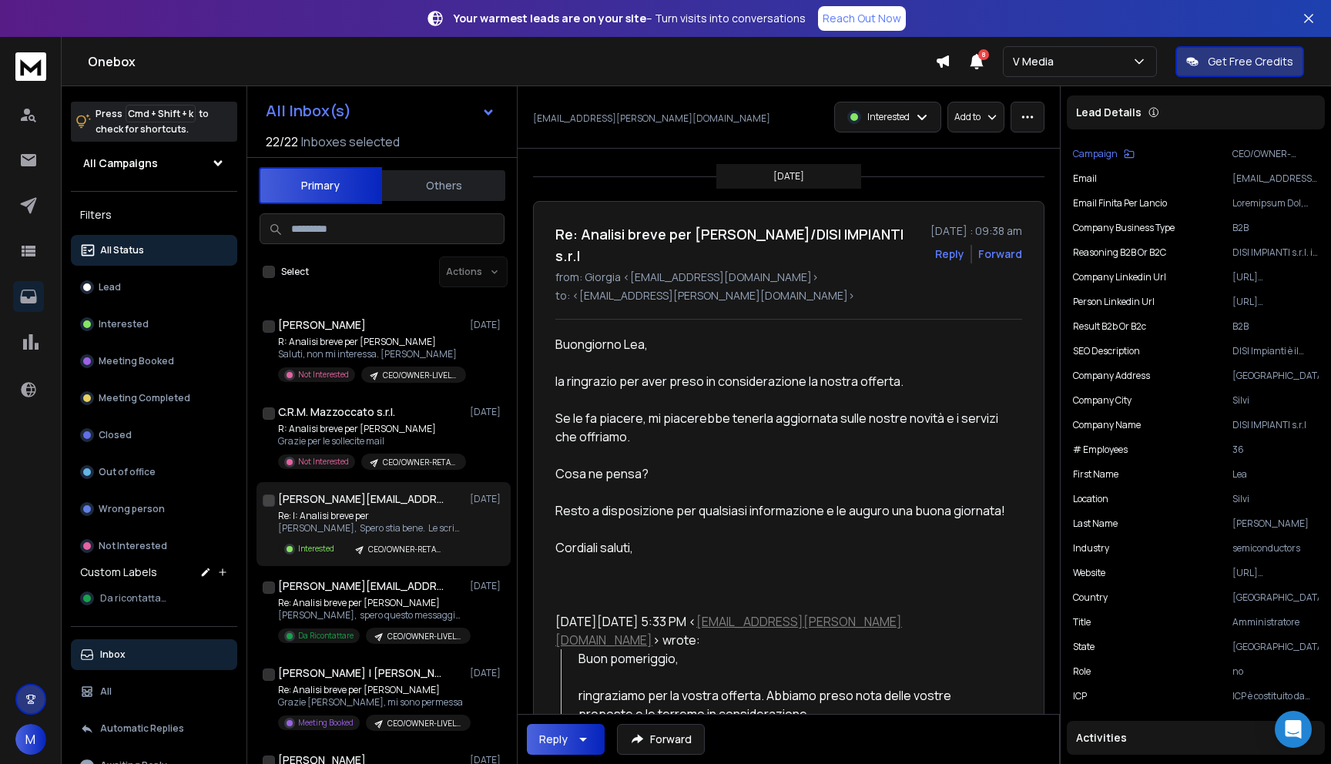
click at [383, 501] on h1 "g.borraccino@tc2services.com" at bounding box center [362, 498] width 169 height 15
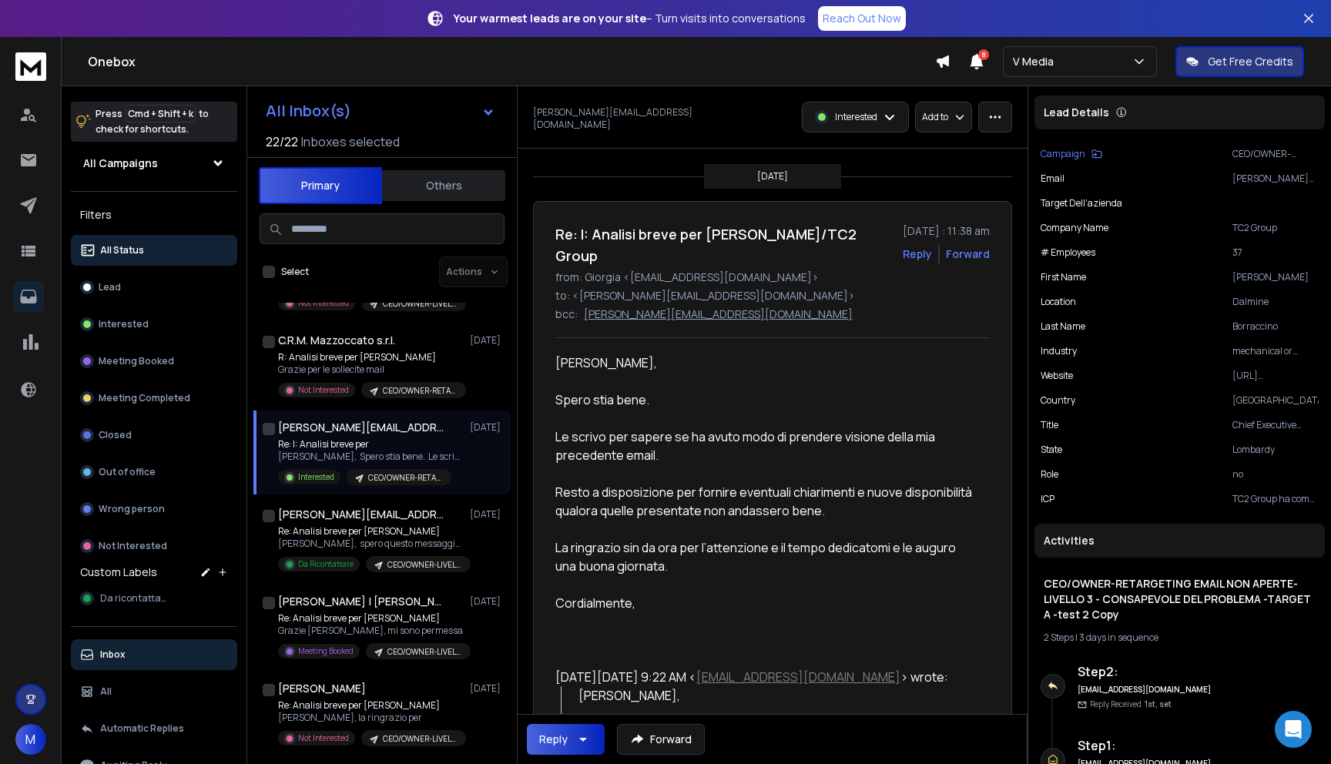
scroll to position [2251, 0]
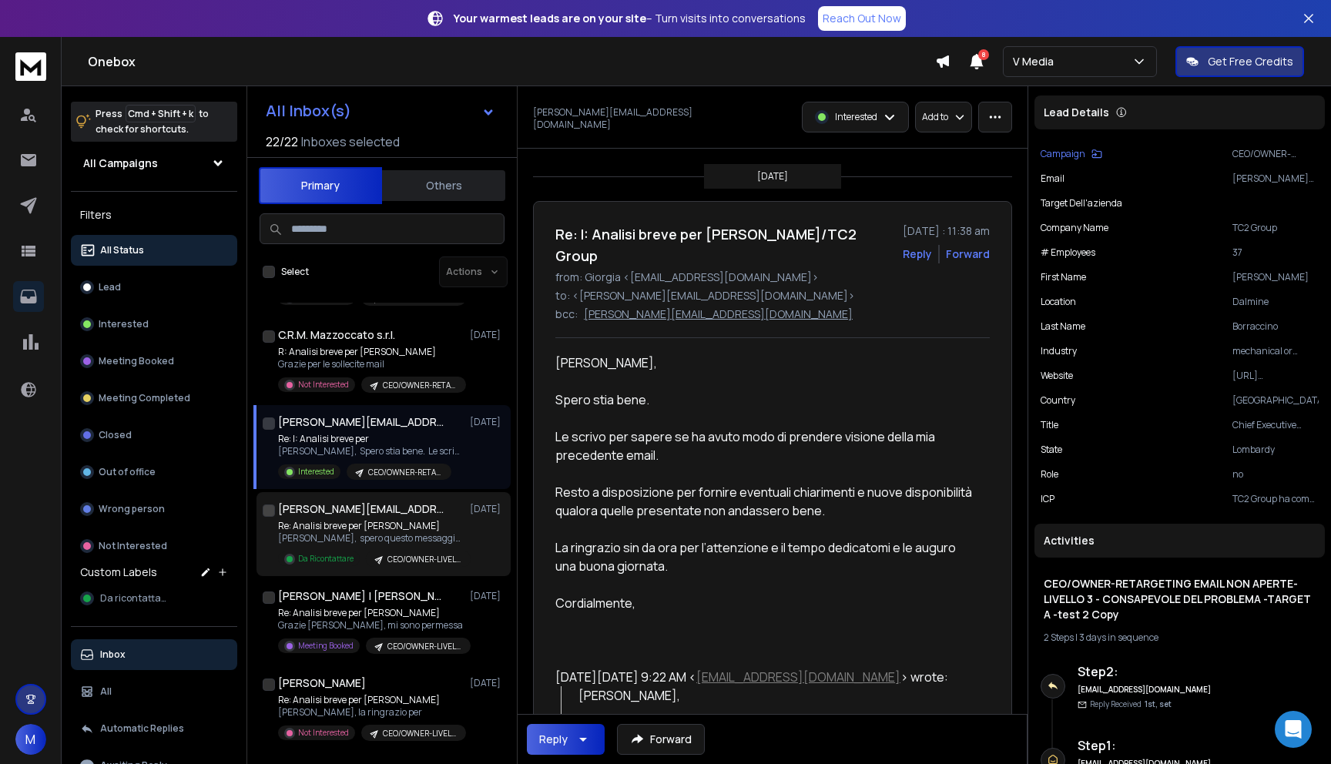
click at [384, 515] on h1 "m.galavotti@ntpsrl.biz" at bounding box center [362, 508] width 169 height 15
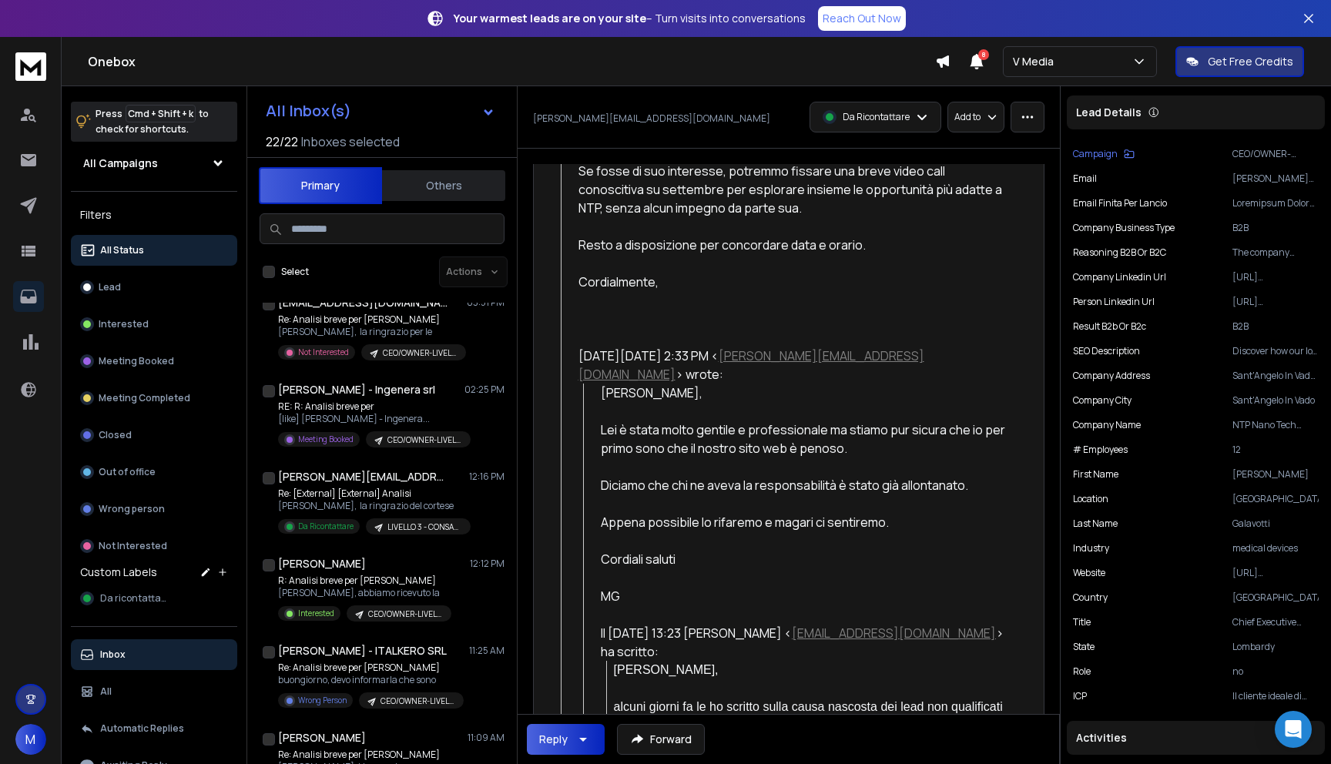
scroll to position [0, 0]
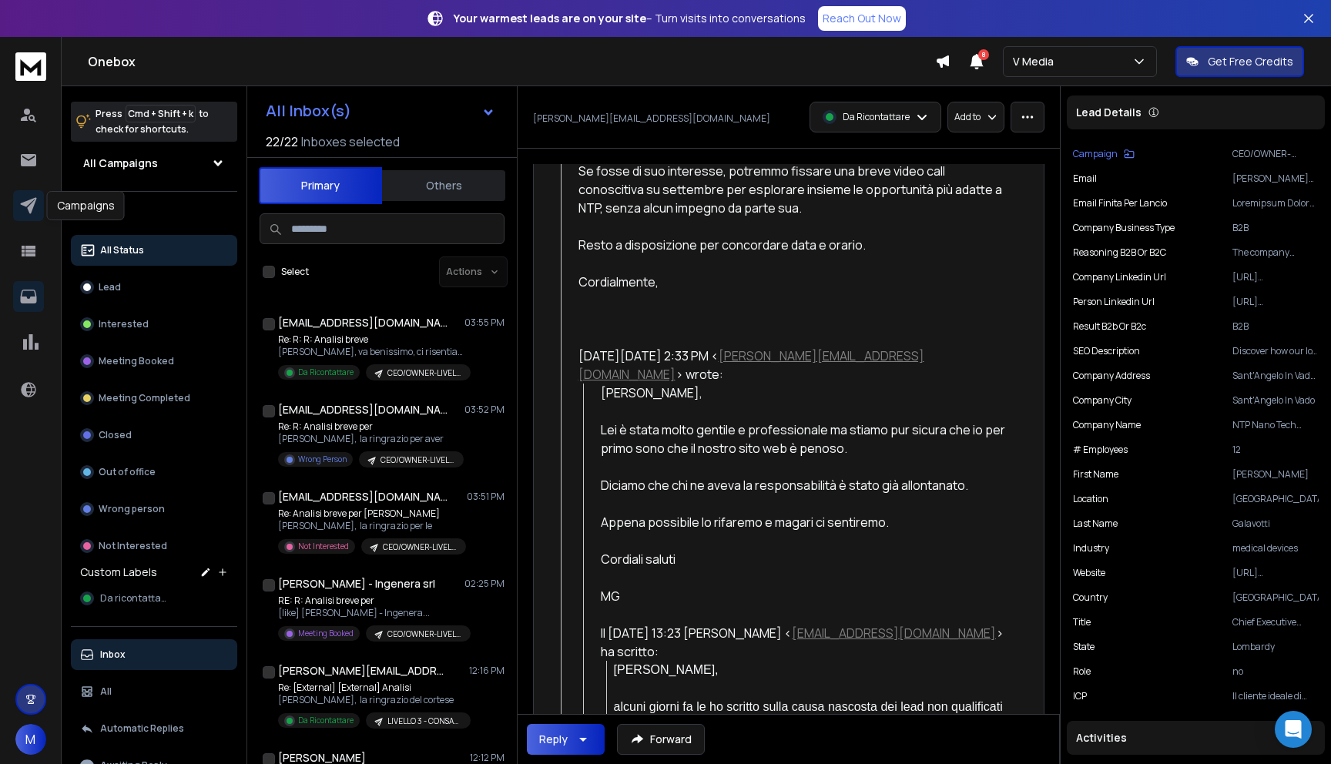
click at [28, 211] on icon at bounding box center [28, 205] width 16 height 16
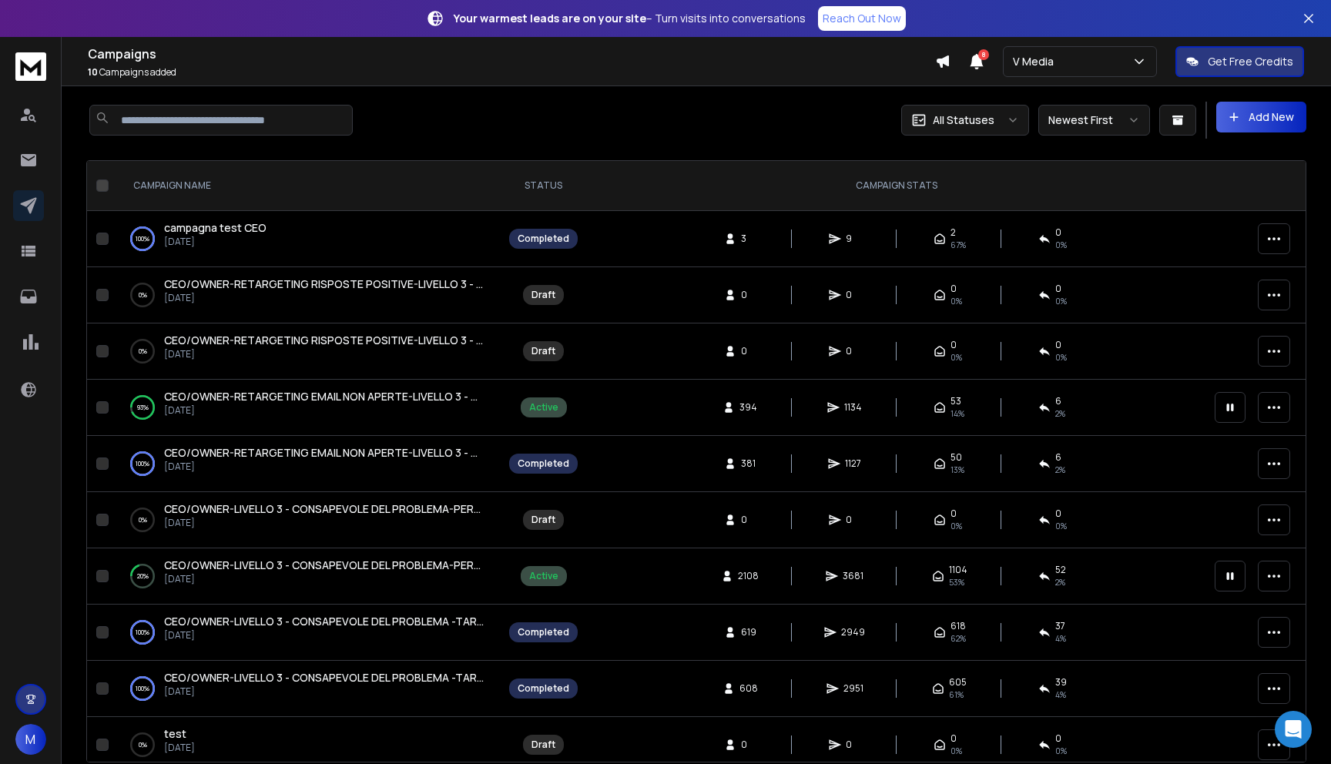
scroll to position [23, 0]
click at [31, 290] on p "1" at bounding box center [34, 287] width 12 height 12
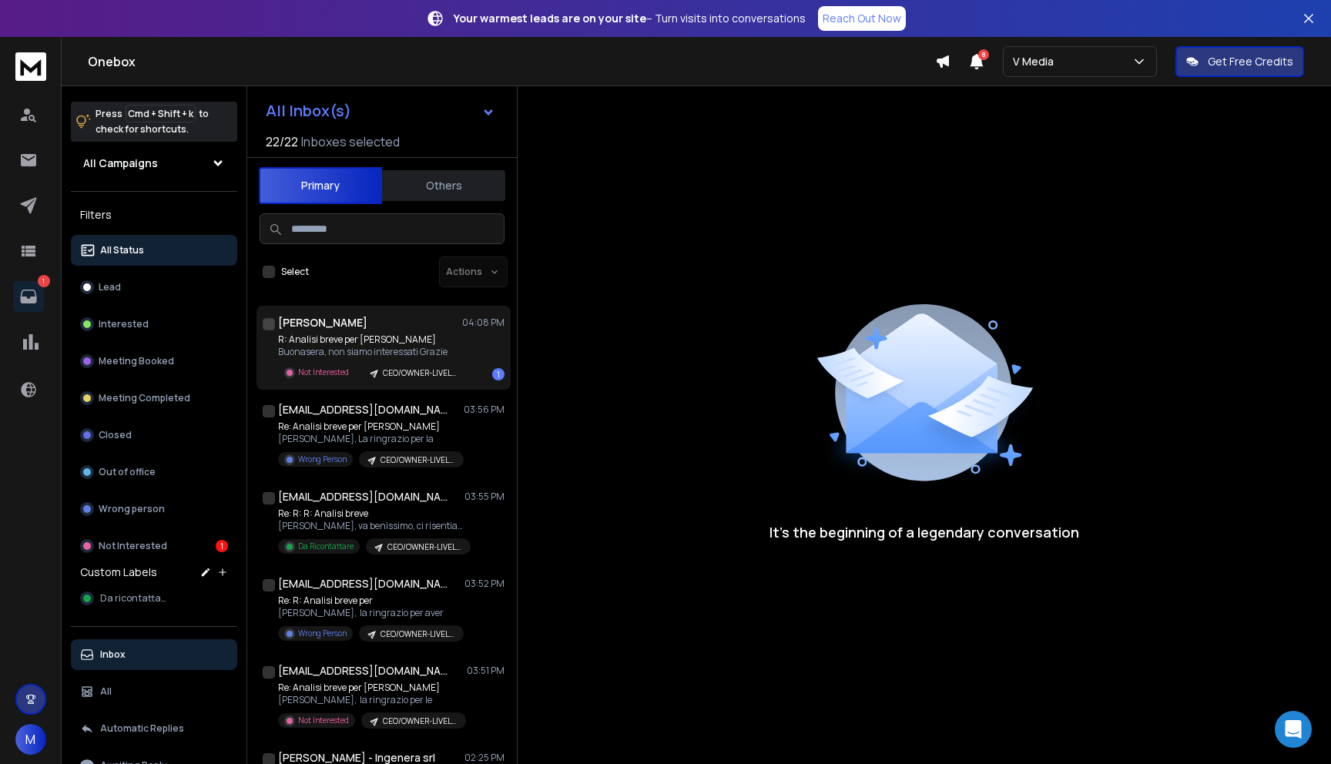
click at [377, 329] on div "Marco Flamini 04:08 PM" at bounding box center [391, 322] width 226 height 15
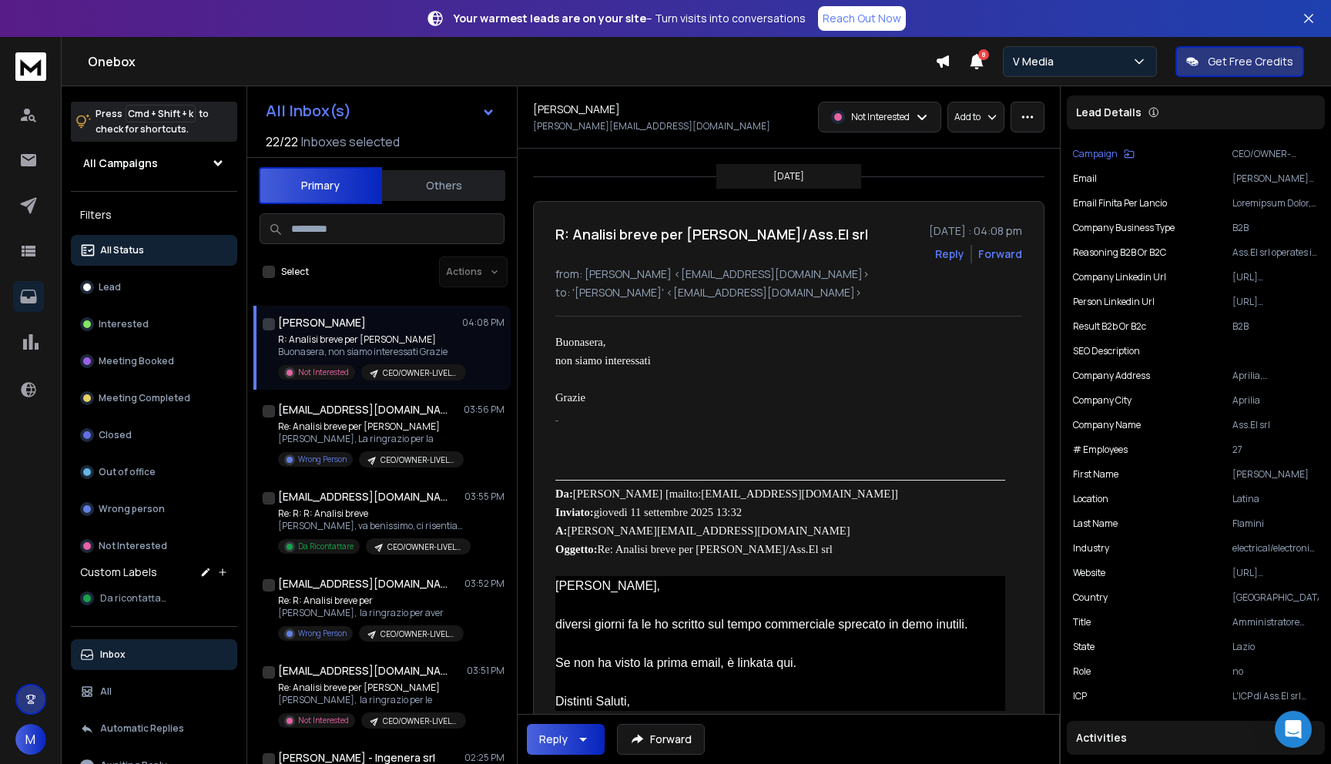
click at [1118, 62] on div "V Media" at bounding box center [1080, 61] width 134 height 15
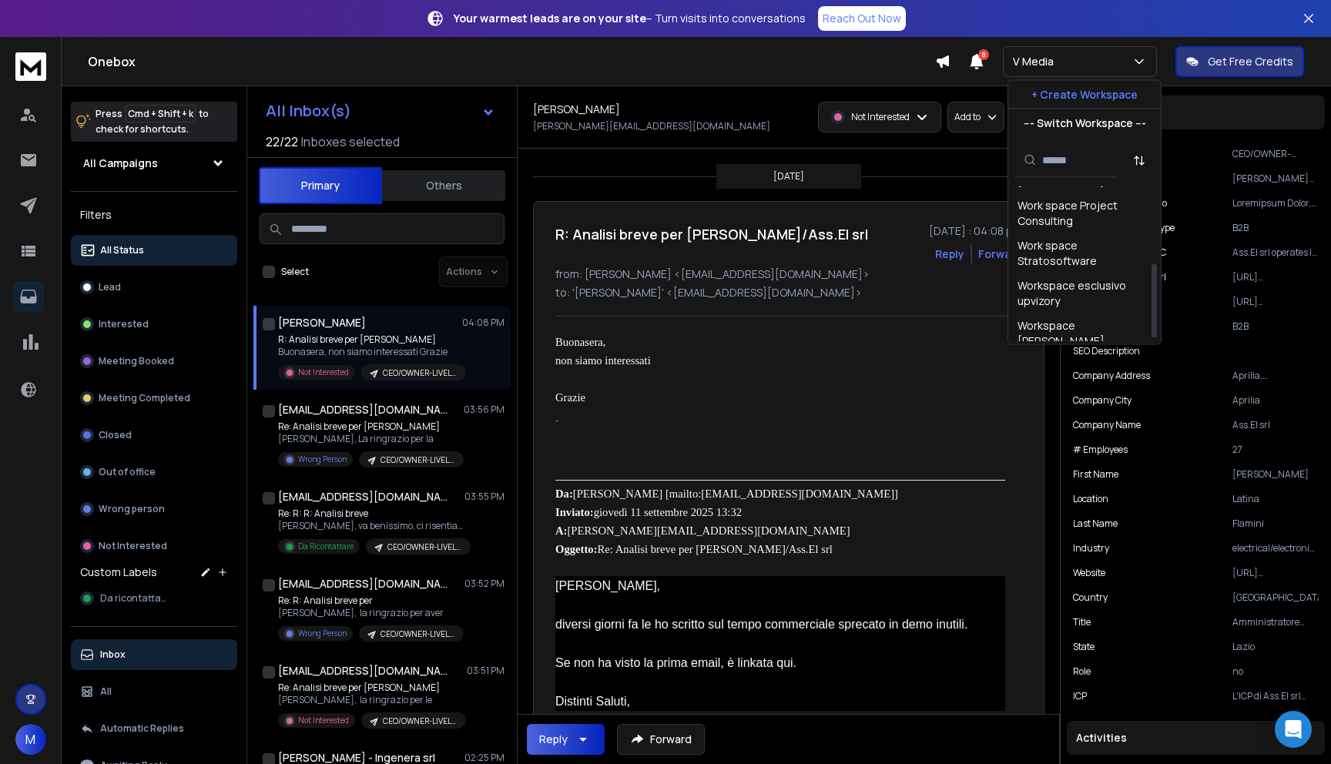
scroll to position [159, 0]
click at [1081, 236] on div "Work space Stratosoftware" at bounding box center [1084, 251] width 134 height 31
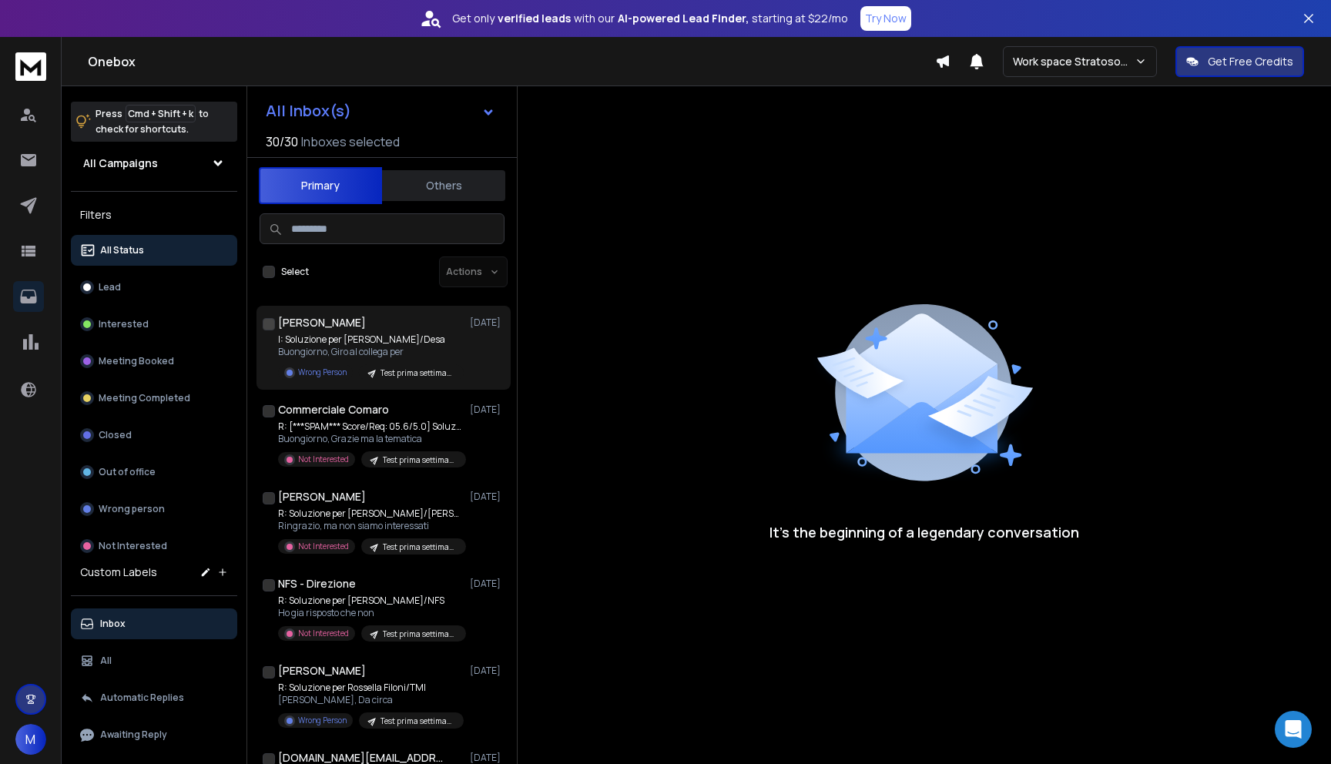
click at [427, 340] on p "I: Soluzione per [PERSON_NAME]/Desa" at bounding box center [370, 340] width 185 height 12
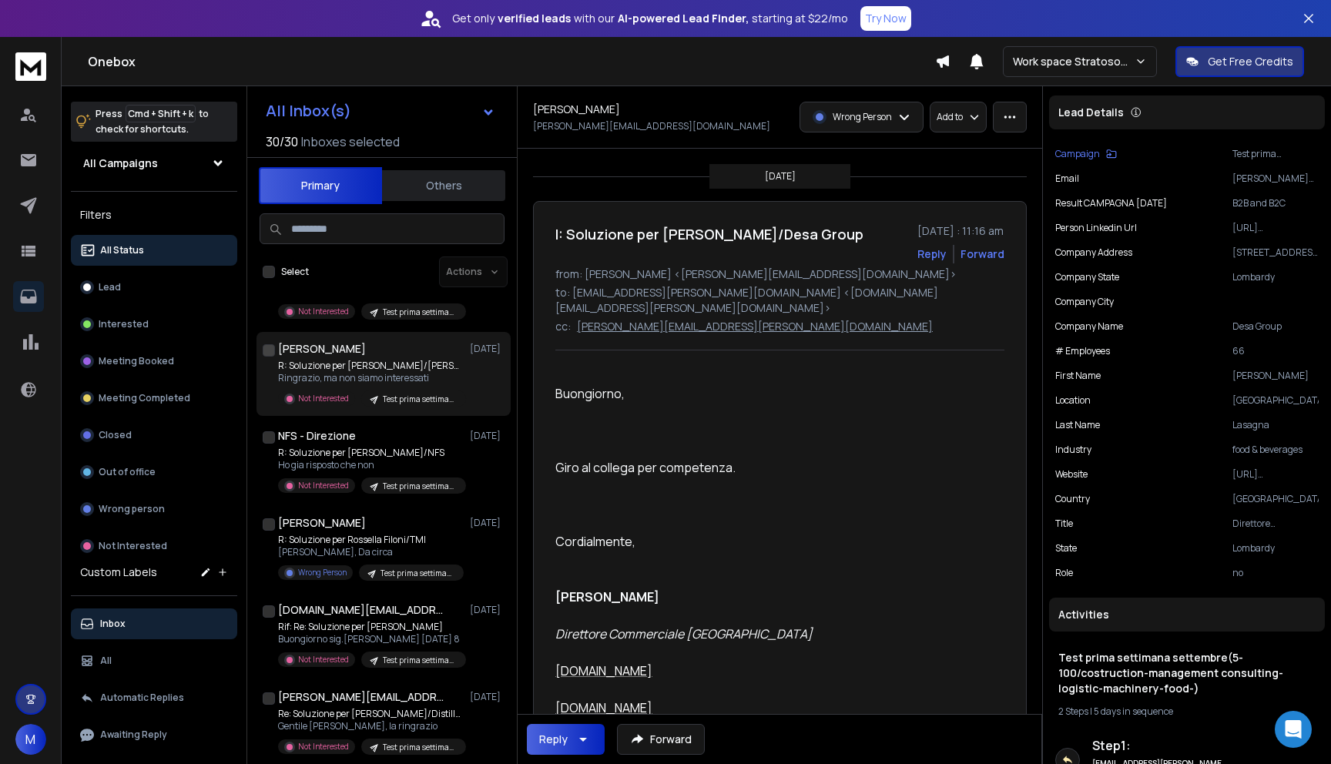
scroll to position [159, 0]
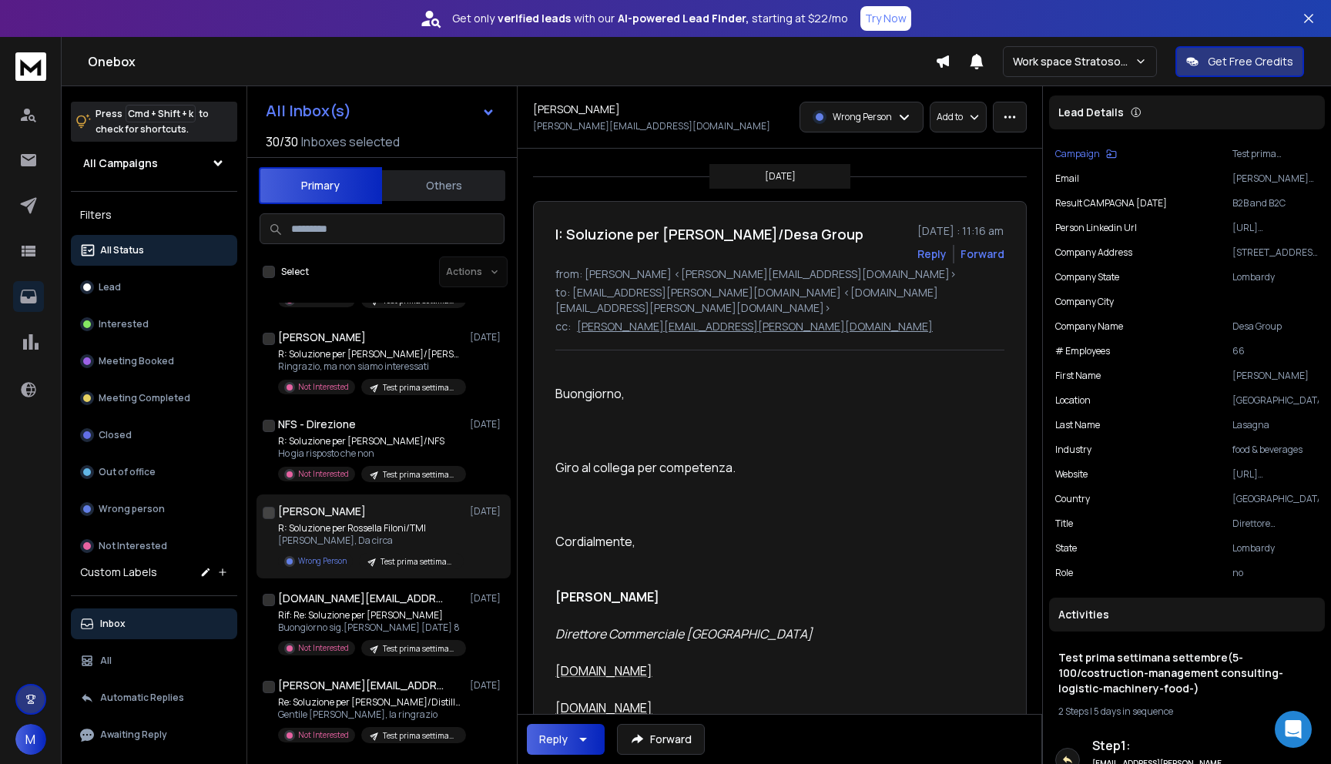
click at [418, 528] on p "R: Soluzione per Rossella Filoni/TMI" at bounding box center [370, 528] width 185 height 12
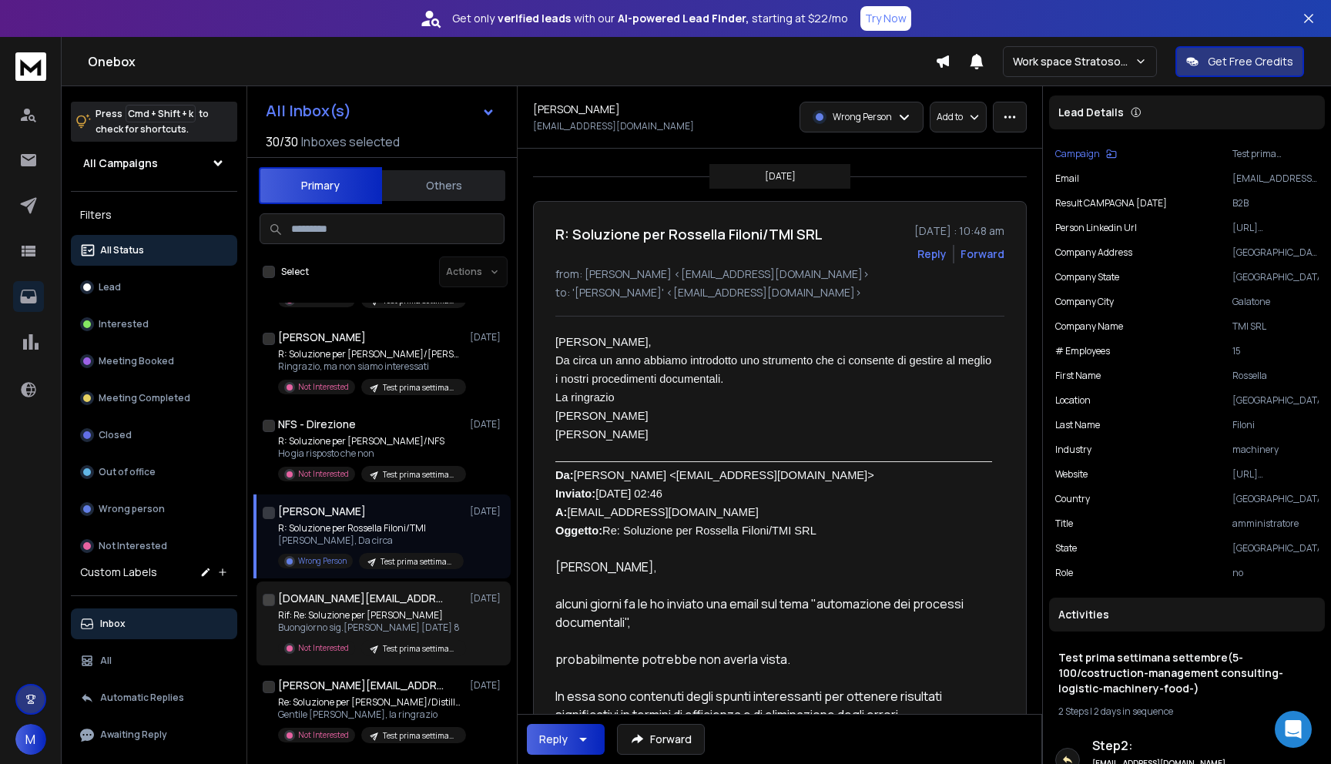
click at [445, 612] on p "Rif: Re: Soluzione per [PERSON_NAME]" at bounding box center [370, 615] width 185 height 12
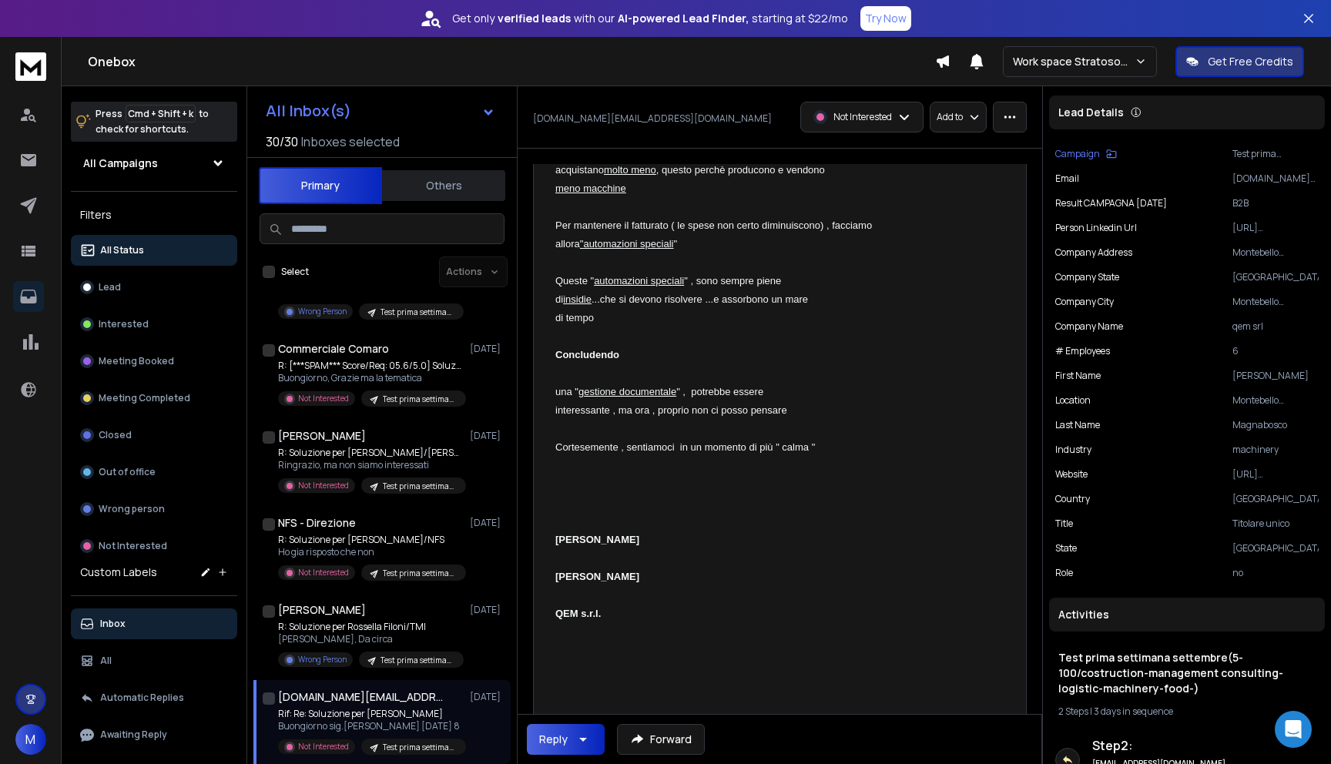
scroll to position [0, 0]
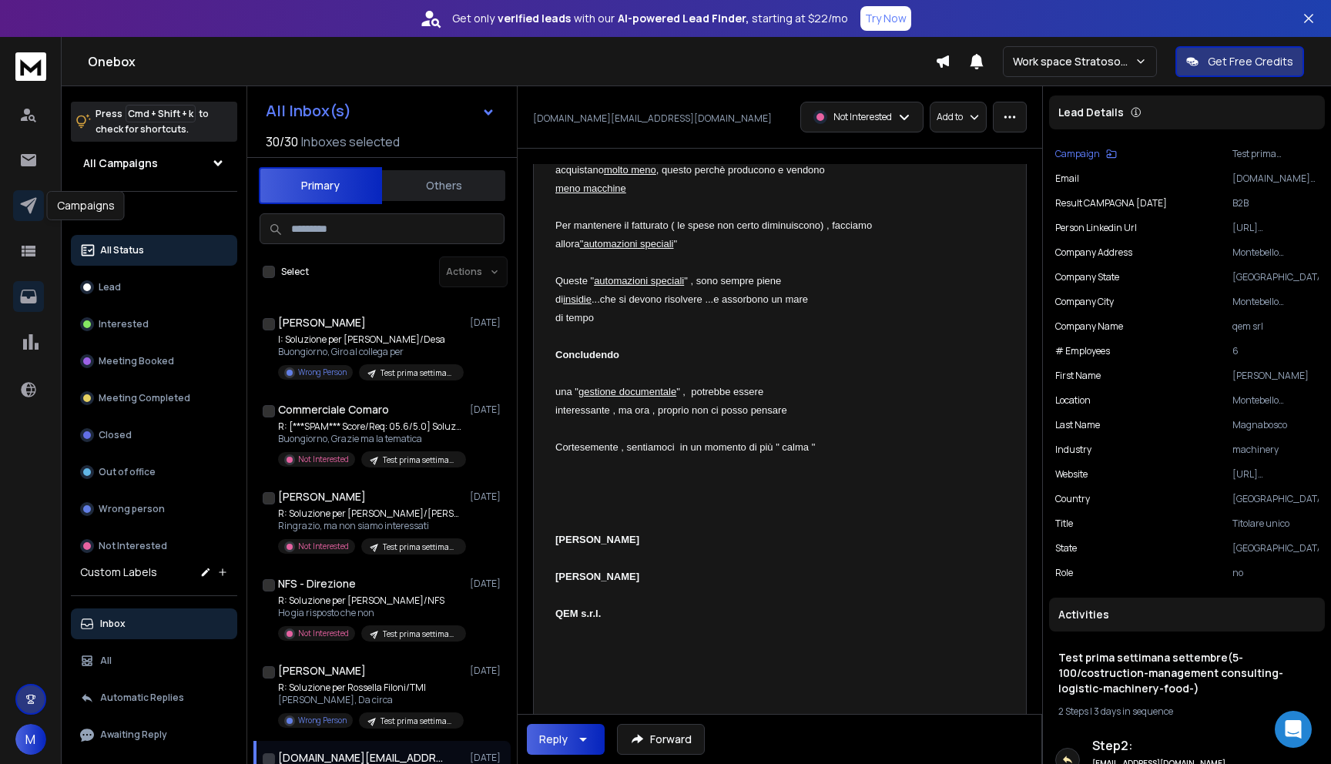
click at [17, 210] on link at bounding box center [28, 205] width 31 height 31
